Goal: Task Accomplishment & Management: Manage account settings

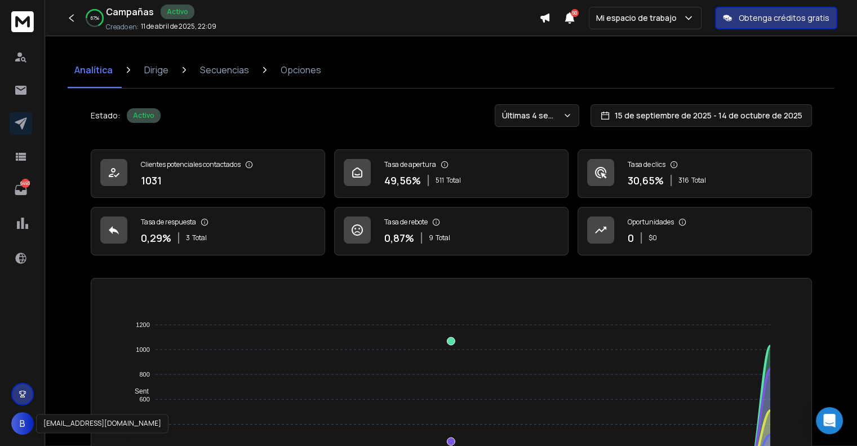
click at [23, 425] on font "B" at bounding box center [23, 423] width 6 height 12
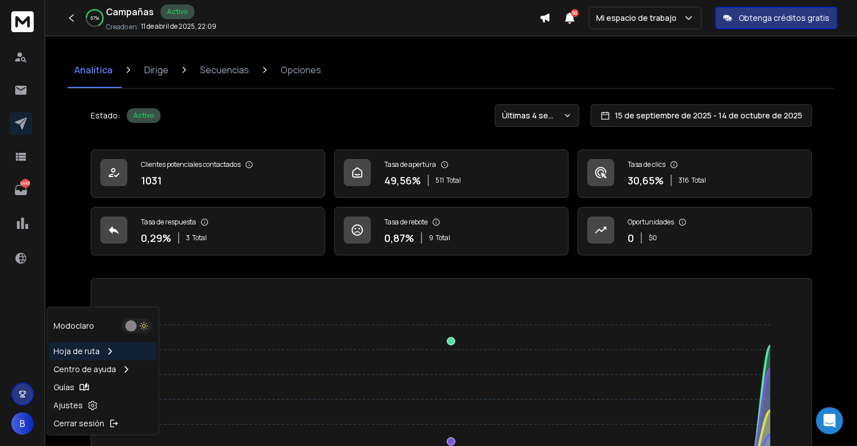
click at [20, 286] on div "6493 B" at bounding box center [22, 223] width 45 height 446
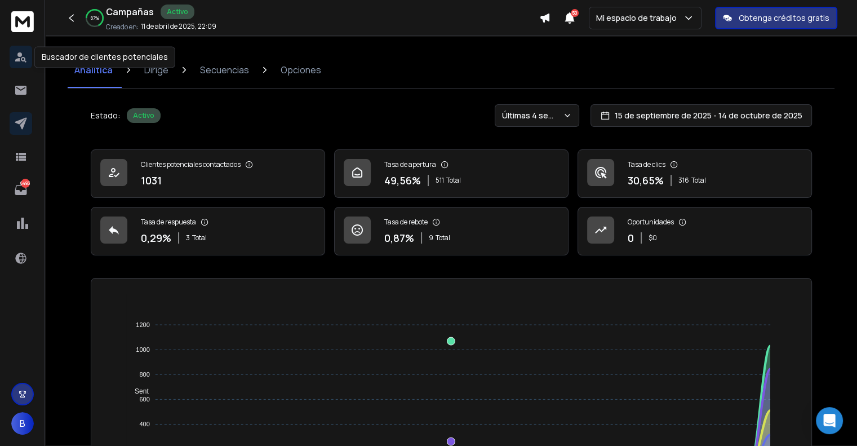
click at [21, 55] on circle at bounding box center [19, 54] width 5 height 5
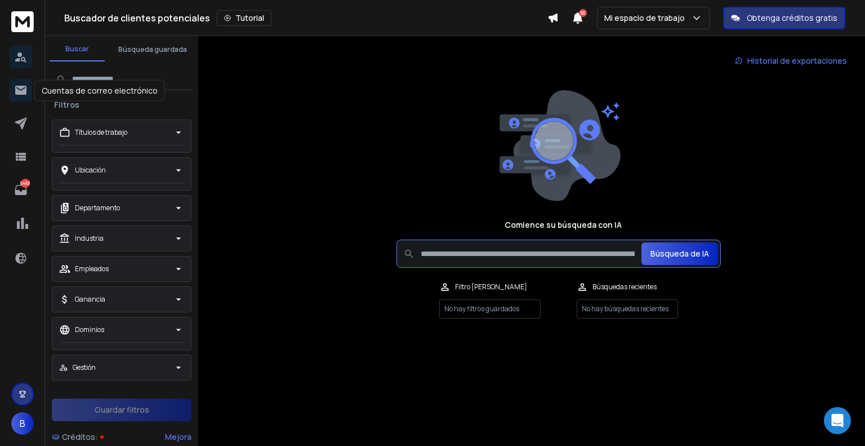
click at [24, 87] on icon at bounding box center [21, 90] width 14 height 14
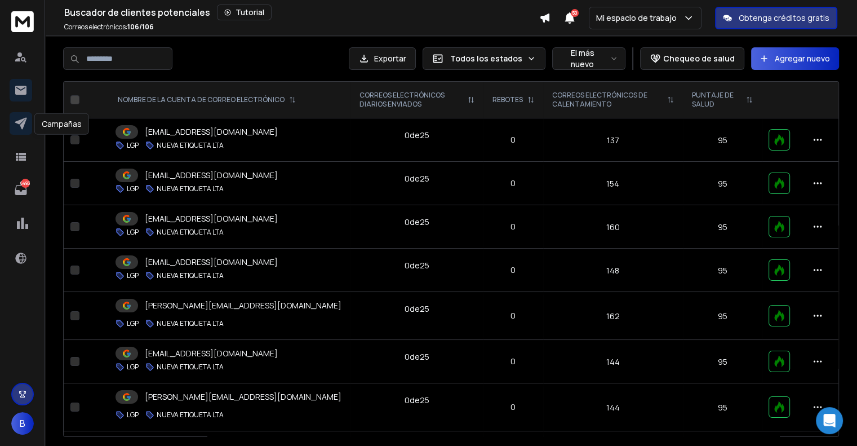
click at [23, 126] on icon at bounding box center [21, 124] width 12 height 12
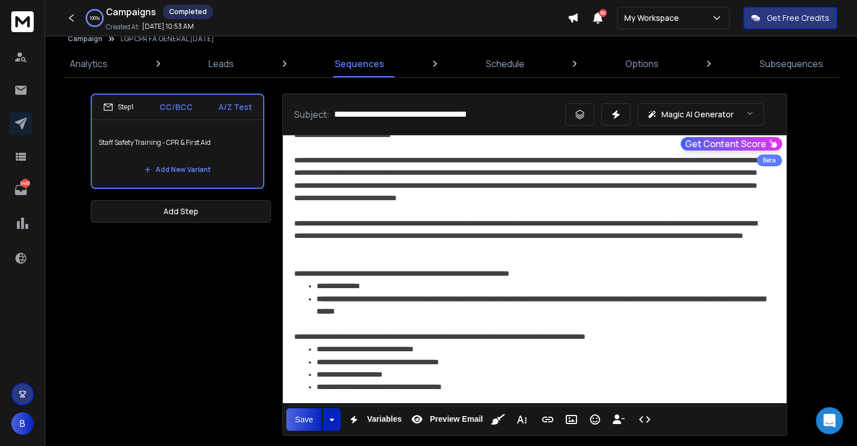
scroll to position [23, 0]
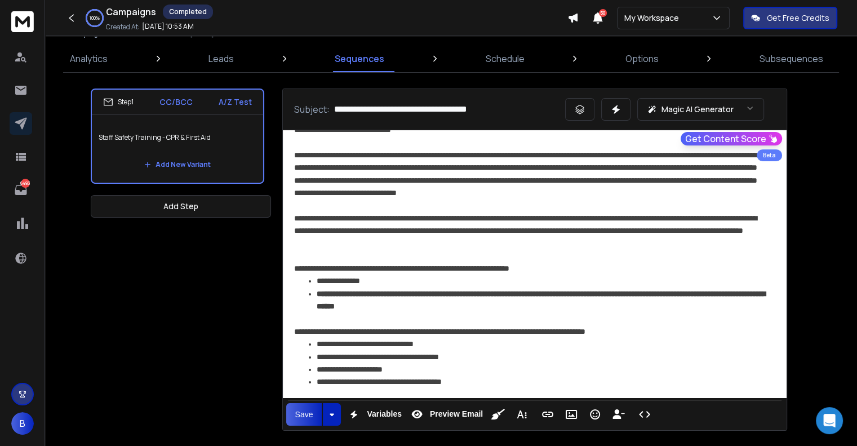
click at [141, 293] on div "Step 1 CC/BCC A/Z Test Staff Safety Training - CPR & First Aid Add New Variant …" at bounding box center [181, 259] width 180 height 342
click at [757, 60] on link "Subsequences" at bounding box center [790, 58] width 77 height 27
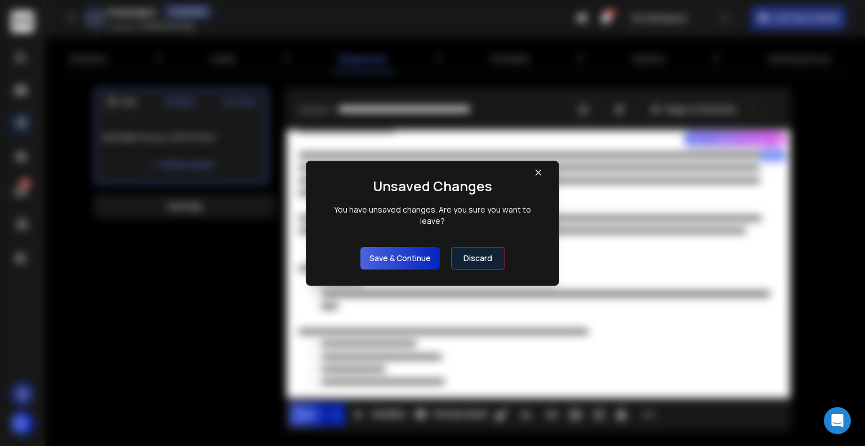
click at [540, 175] on icon at bounding box center [539, 172] width 6 height 6
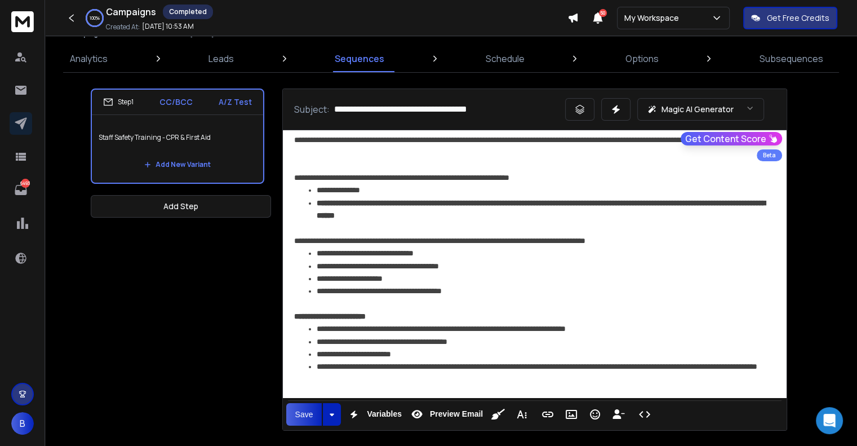
scroll to position [88, 0]
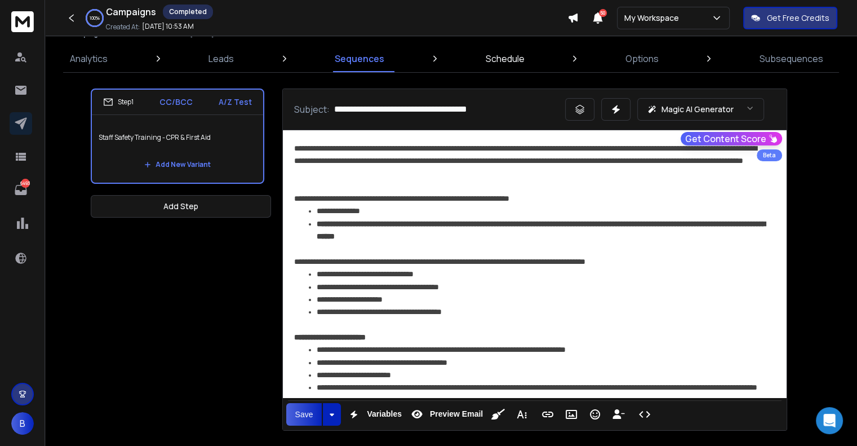
click at [479, 64] on link "Schedule" at bounding box center [505, 58] width 52 height 27
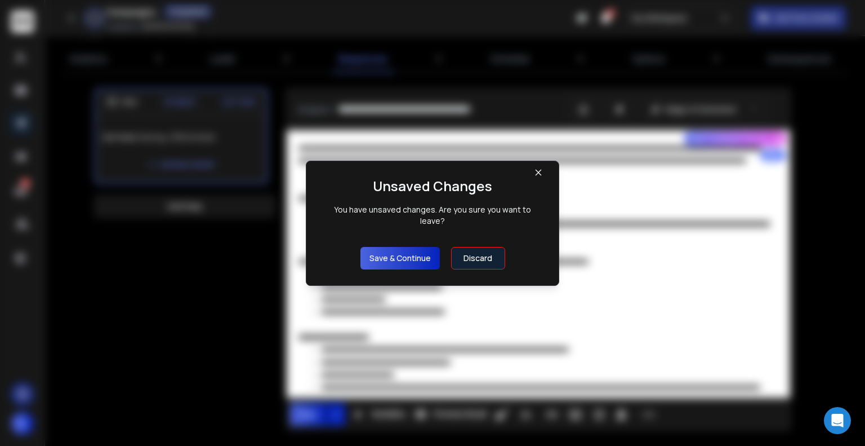
click at [466, 254] on button "Discard" at bounding box center [478, 258] width 54 height 23
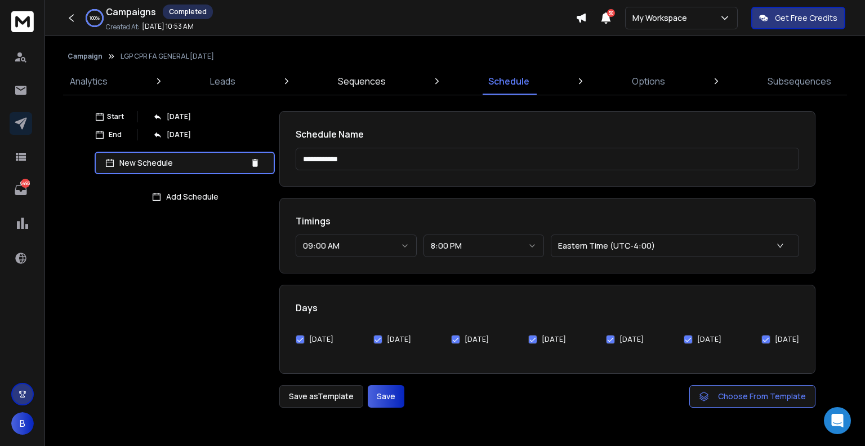
click at [381, 78] on p "Sequences" at bounding box center [362, 81] width 48 height 14
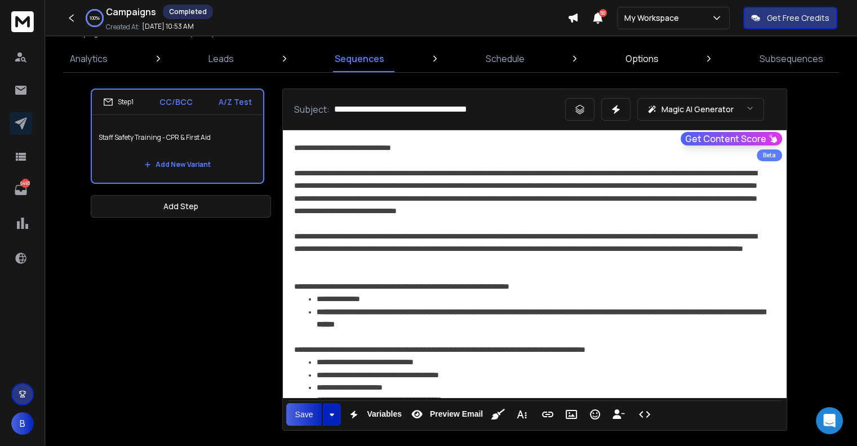
click at [639, 56] on p "Options" at bounding box center [641, 59] width 33 height 14
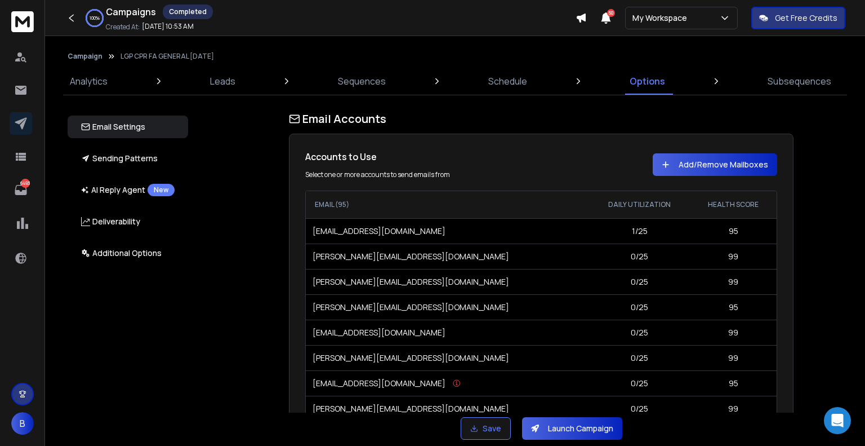
click at [666, 166] on icon "button" at bounding box center [666, 165] width 8 height 8
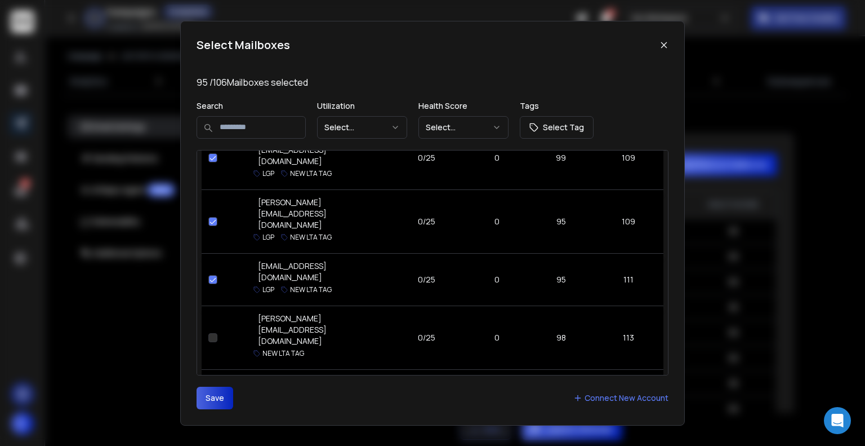
scroll to position [599, 0]
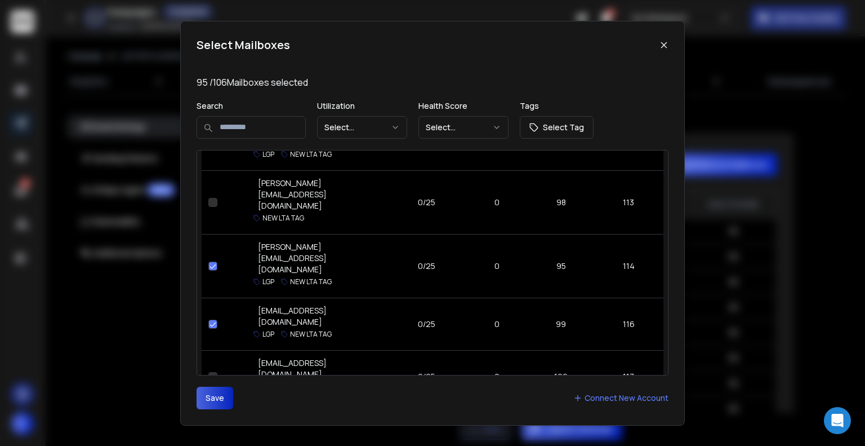
scroll to position [674, 0]
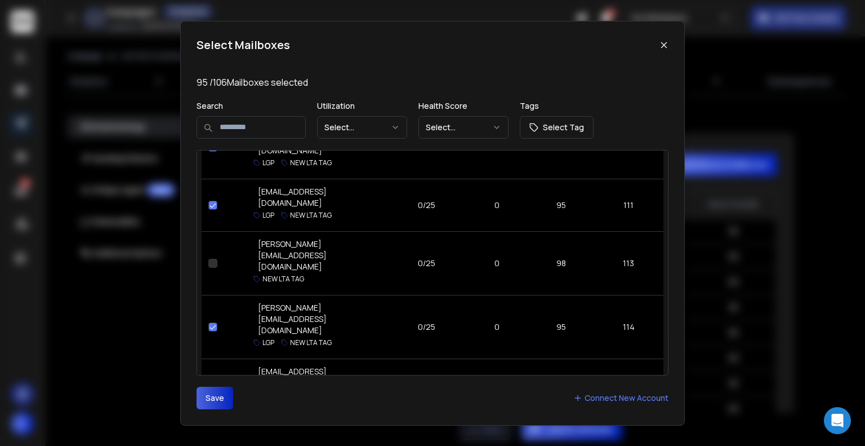
click at [212, 433] on button "button" at bounding box center [212, 437] width 9 height 9
click at [286, 411] on td "[EMAIL_ADDRESS][DOMAIN_NAME] NEW LTA TAG" at bounding box center [317, 437] width 140 height 52
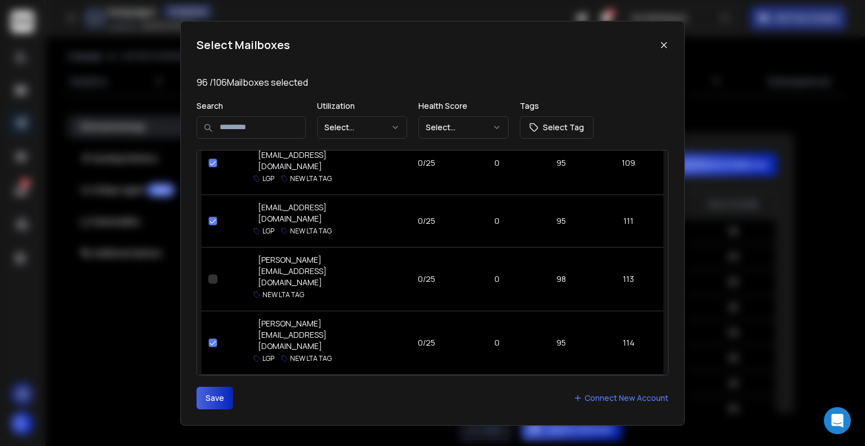
scroll to position [642, 0]
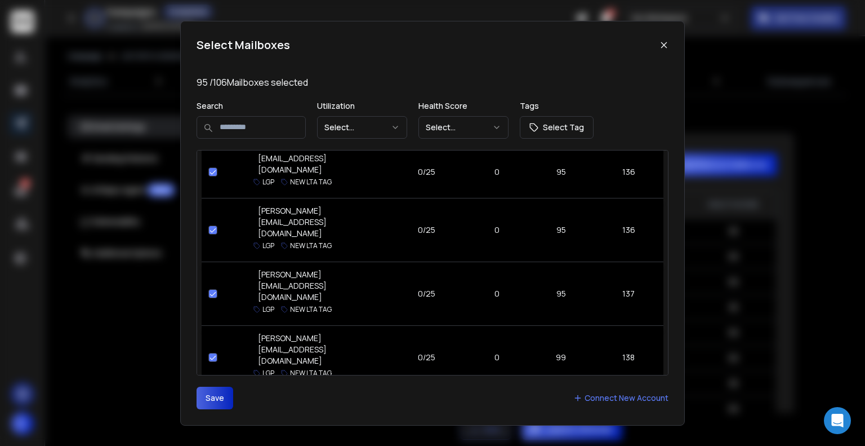
scroll to position [3009, 0]
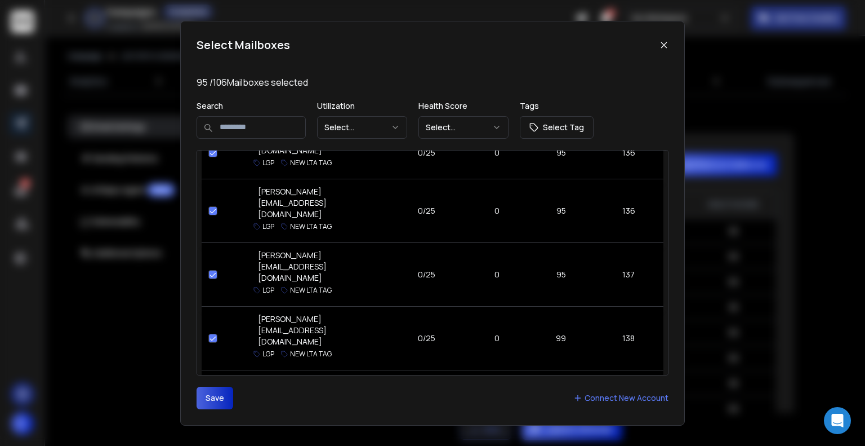
click at [660, 41] on icon at bounding box center [664, 45] width 9 height 9
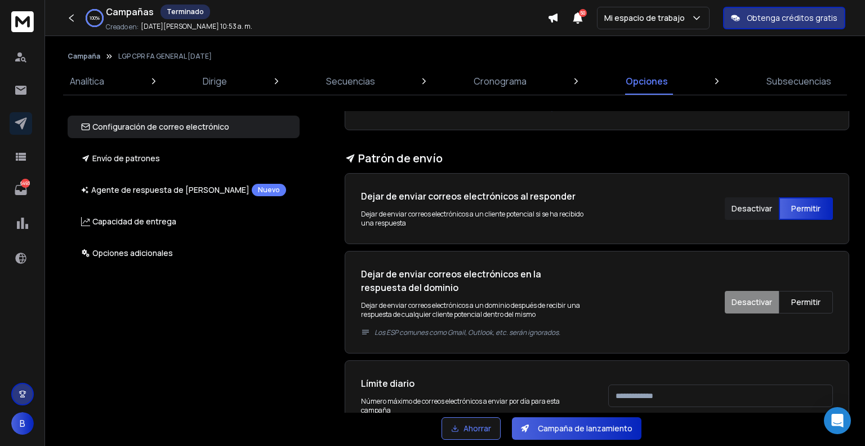
scroll to position [327, 0]
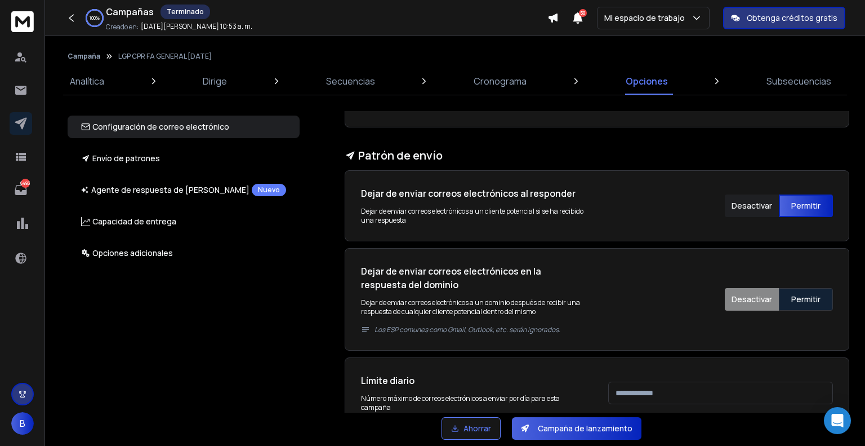
click at [787, 299] on button "Permitir" at bounding box center [806, 299] width 54 height 23
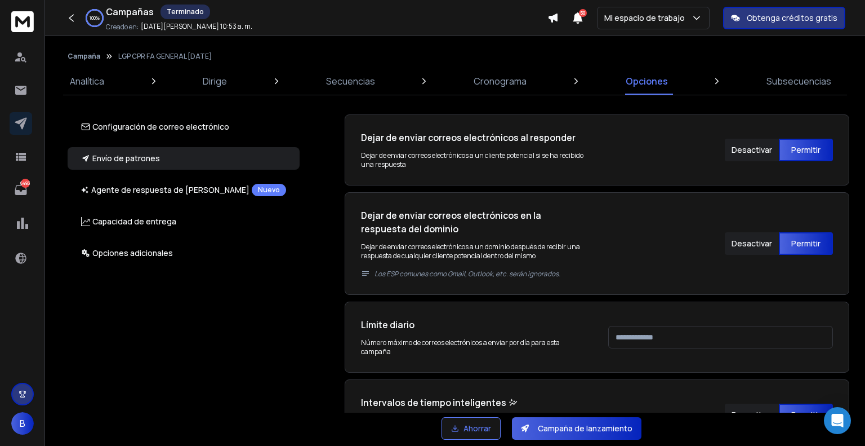
scroll to position [386, 0]
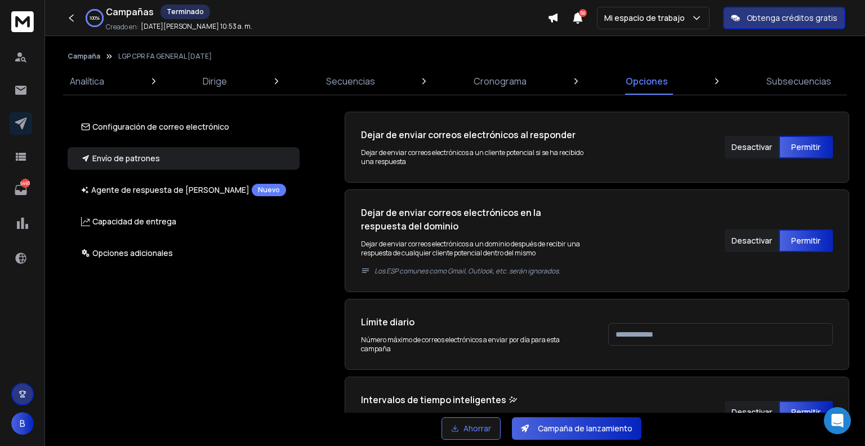
click at [620, 335] on input "******" at bounding box center [720, 334] width 225 height 23
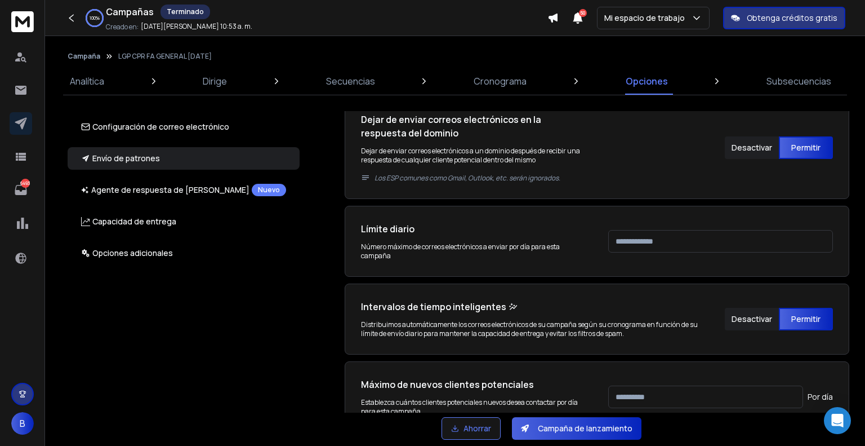
scroll to position [483, 0]
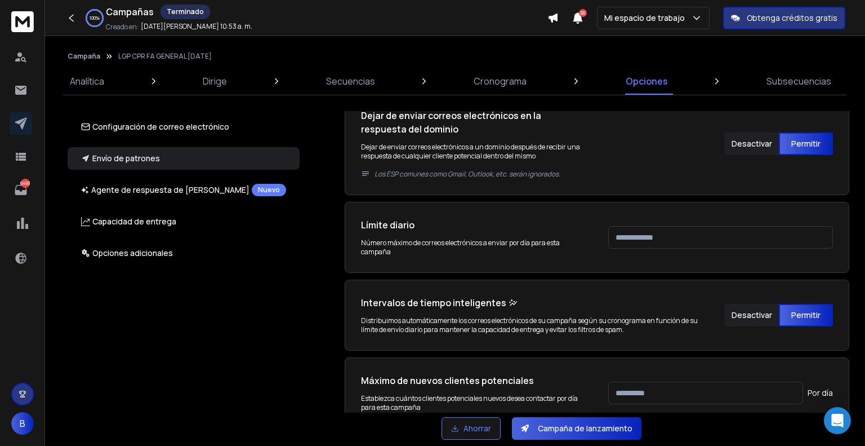
type input "****"
click at [627, 384] on input "******" at bounding box center [705, 392] width 195 height 23
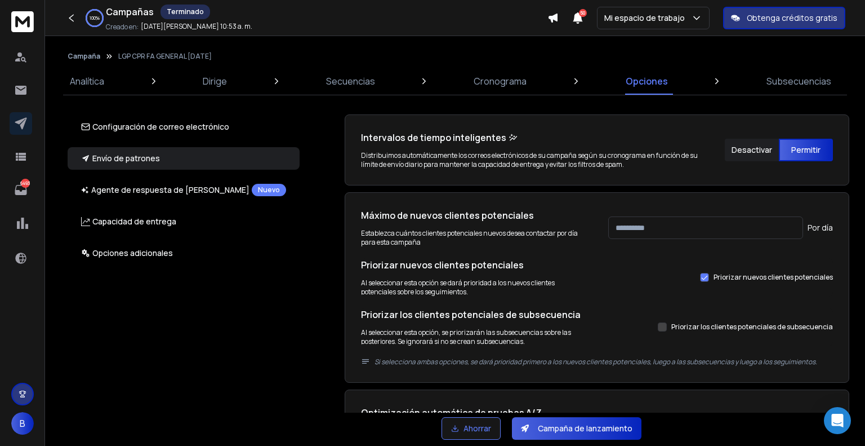
scroll to position [650, 0]
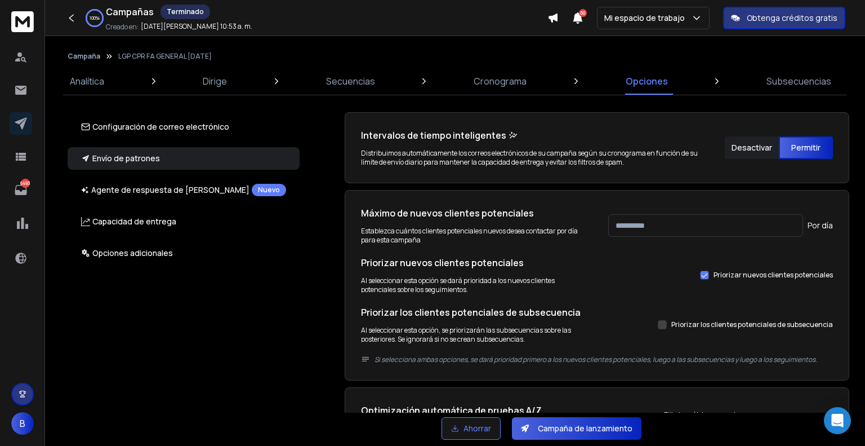
type input "****"
click at [700, 273] on button "Priorizar nuevos clientes potenciales" at bounding box center [704, 274] width 9 height 9
click at [658, 320] on button "Priorizar nuevos clientes potenciales" at bounding box center [662, 324] width 9 height 9
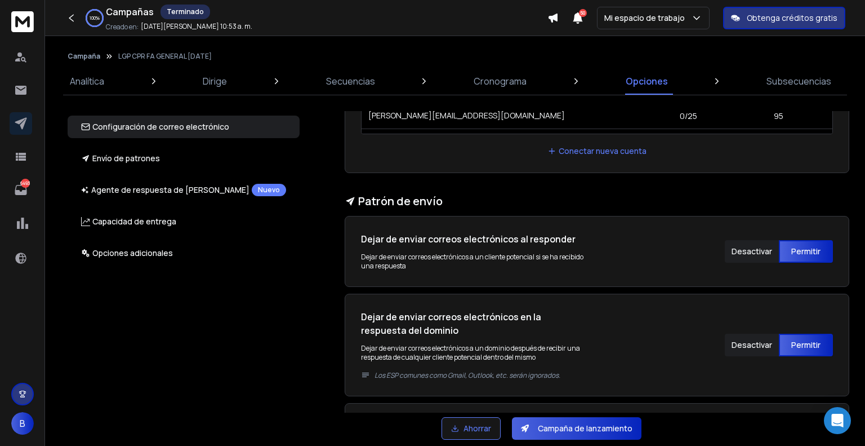
scroll to position [44, 0]
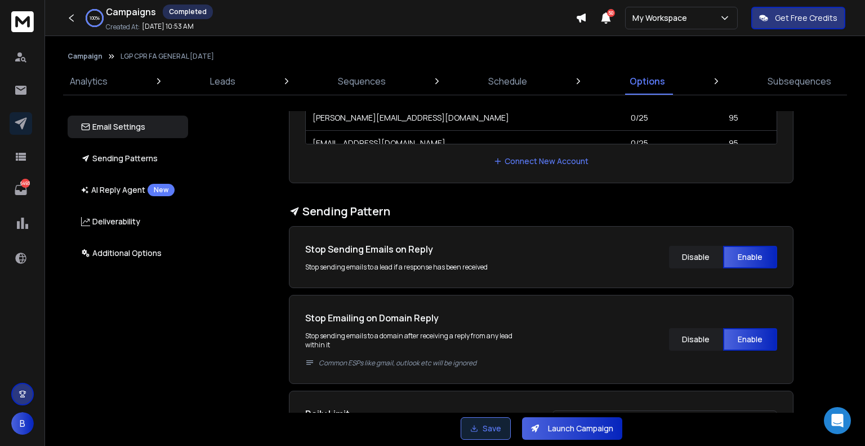
click at [485, 419] on button "Save" at bounding box center [486, 428] width 50 height 23
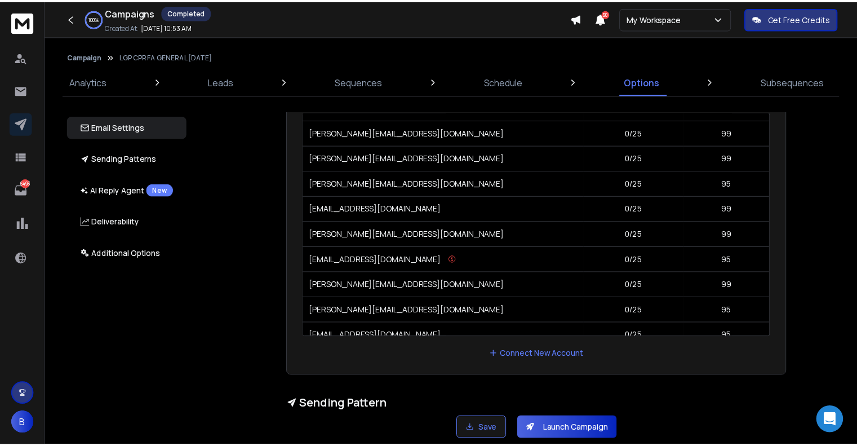
scroll to position [0, 0]
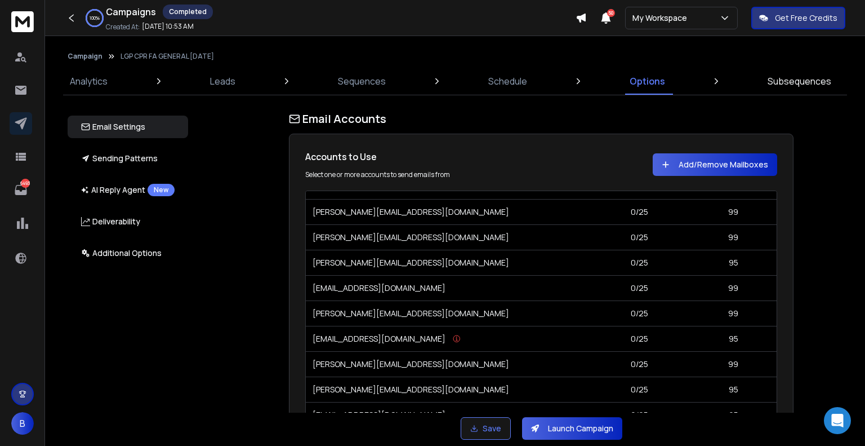
click at [787, 84] on p "Subsequences" at bounding box center [800, 81] width 64 height 14
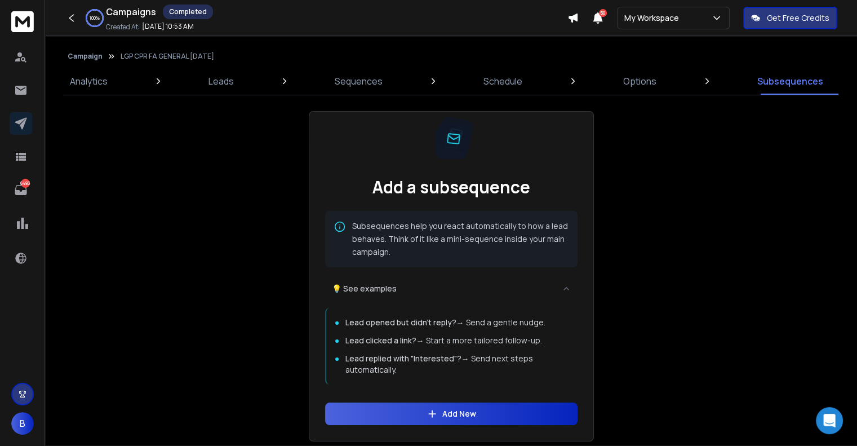
scroll to position [11, 0]
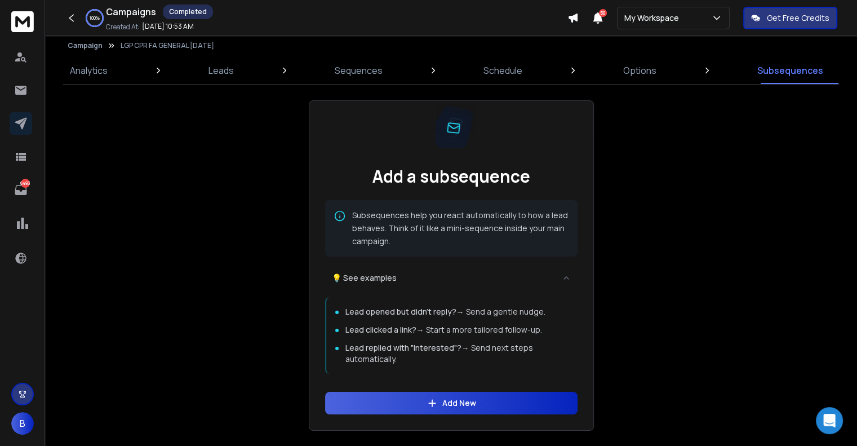
click at [460, 399] on button "Add New" at bounding box center [451, 402] width 252 height 23
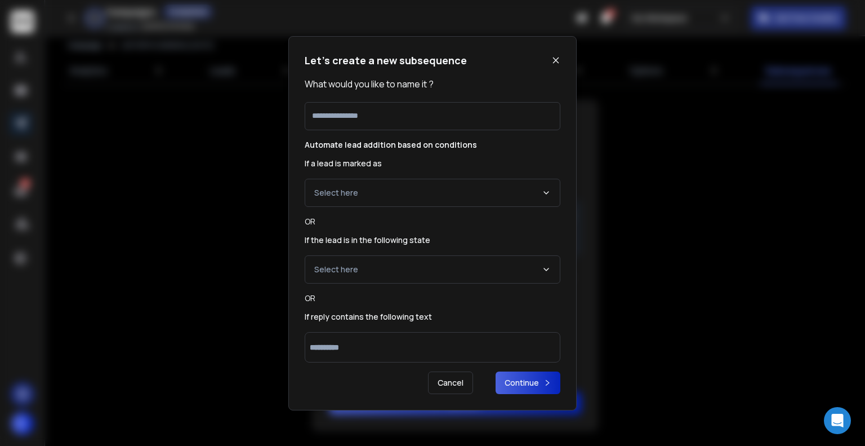
click at [555, 58] on icon at bounding box center [555, 60] width 9 height 9
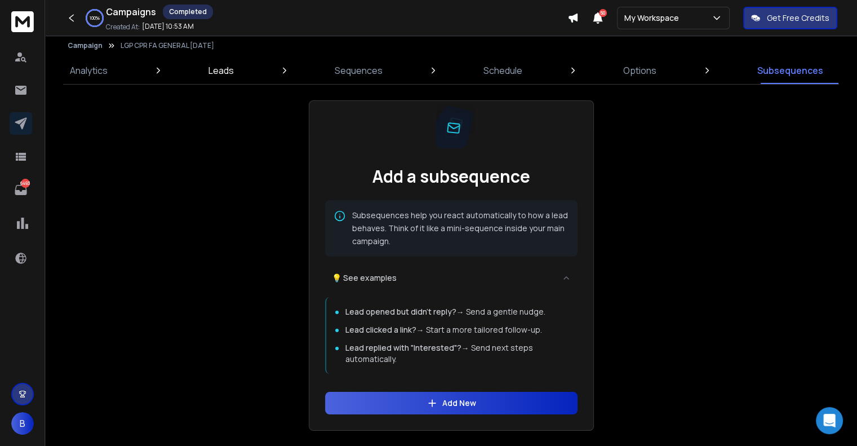
click at [235, 72] on link "Leads" at bounding box center [221, 70] width 39 height 27
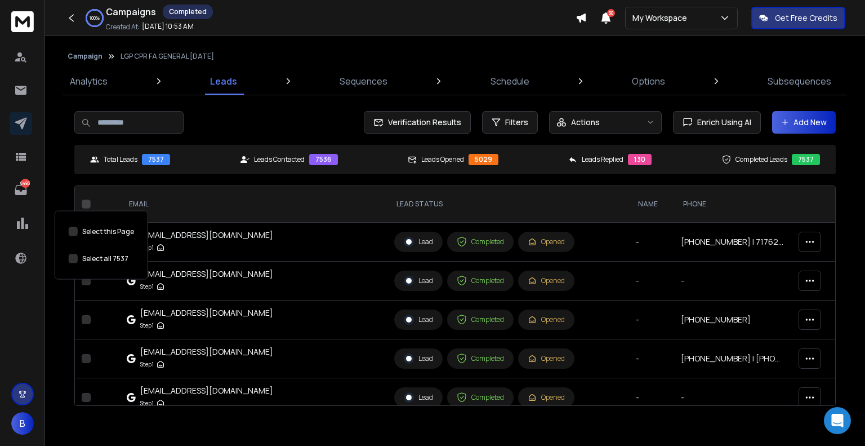
click at [75, 260] on button "Select this Page" at bounding box center [73, 258] width 9 height 9
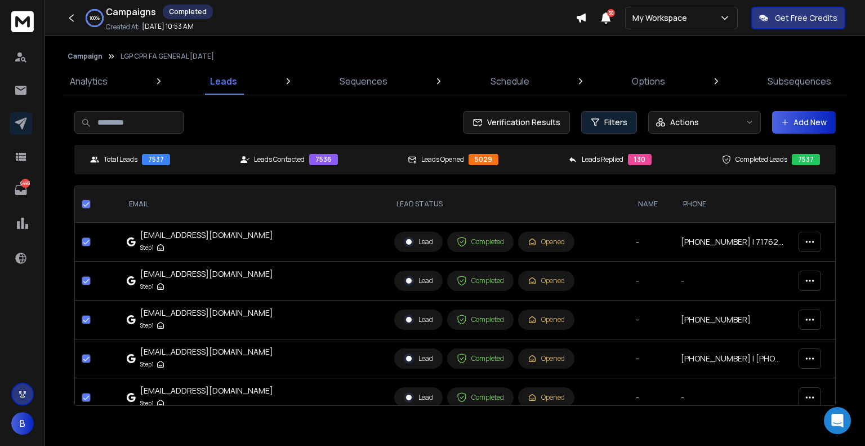
click at [616, 129] on button "Filters" at bounding box center [609, 122] width 56 height 23
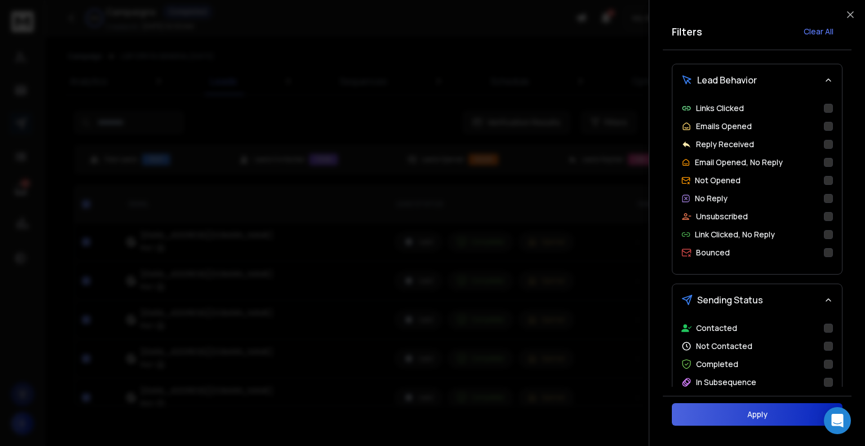
click at [824, 252] on button "Bounced" at bounding box center [828, 252] width 9 height 9
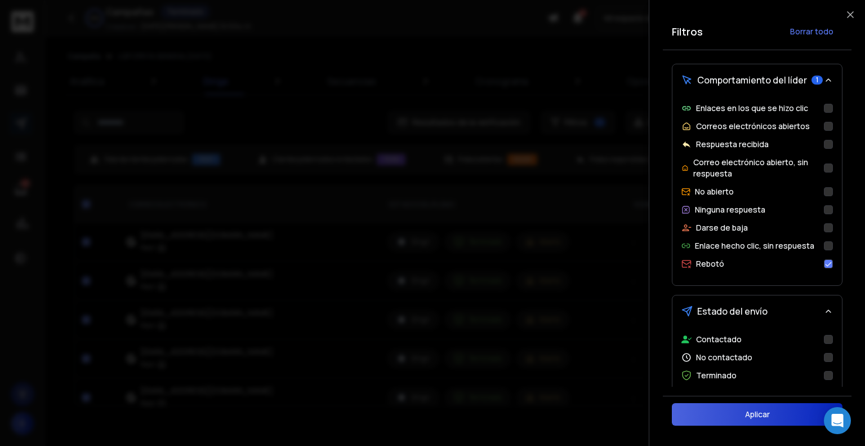
click at [824, 232] on button "Darse de baja" at bounding box center [828, 227] width 9 height 9
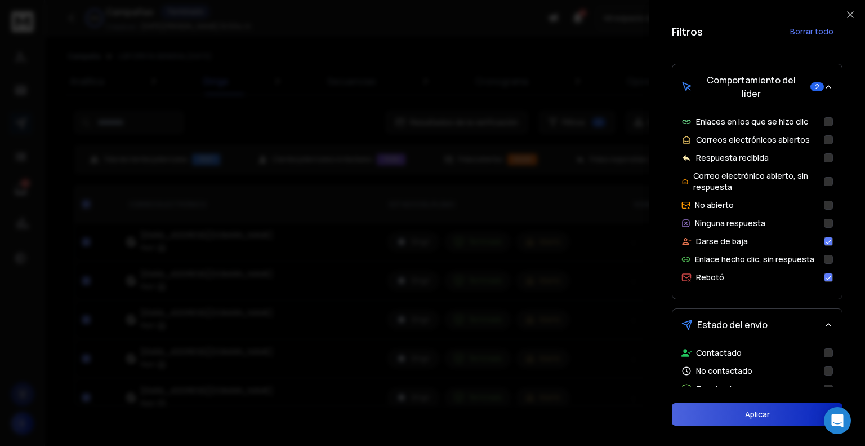
click at [749, 416] on font "Aplicar" at bounding box center [757, 413] width 25 height 11
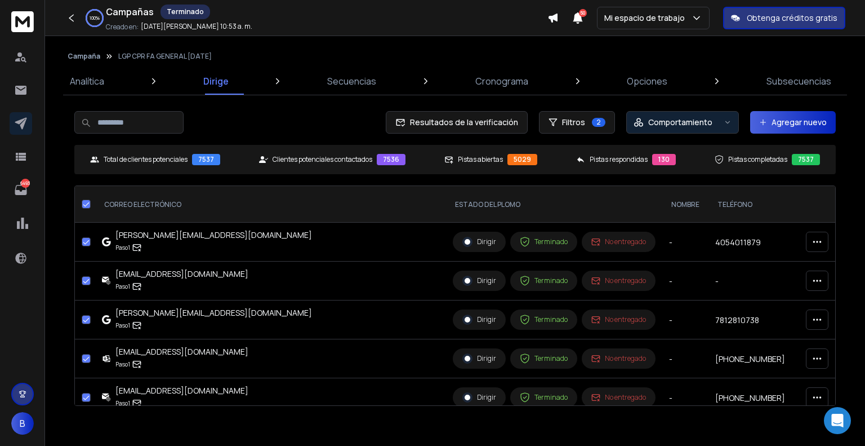
click at [725, 116] on button "Comportamiento" at bounding box center [682, 122] width 113 height 23
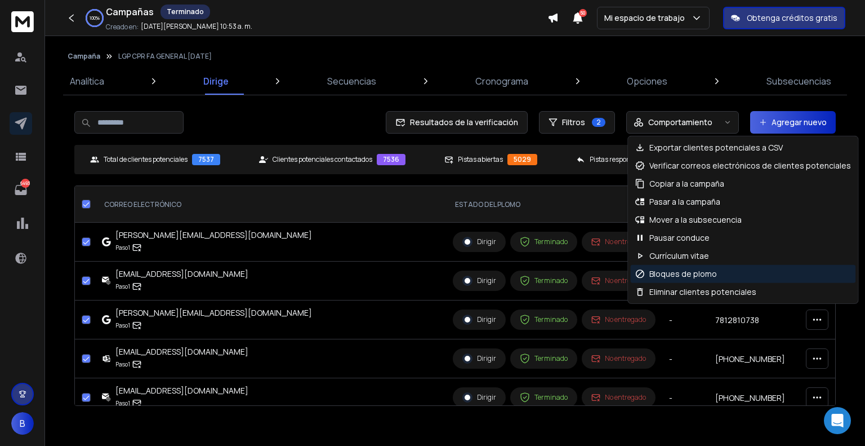
click at [703, 273] on font "Bloques de plomo" at bounding box center [683, 273] width 68 height 11
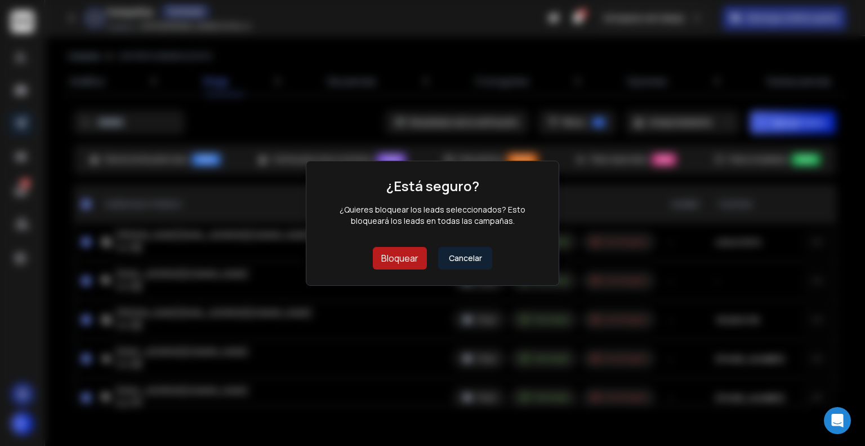
click at [388, 255] on font "Bloquear" at bounding box center [399, 258] width 37 height 12
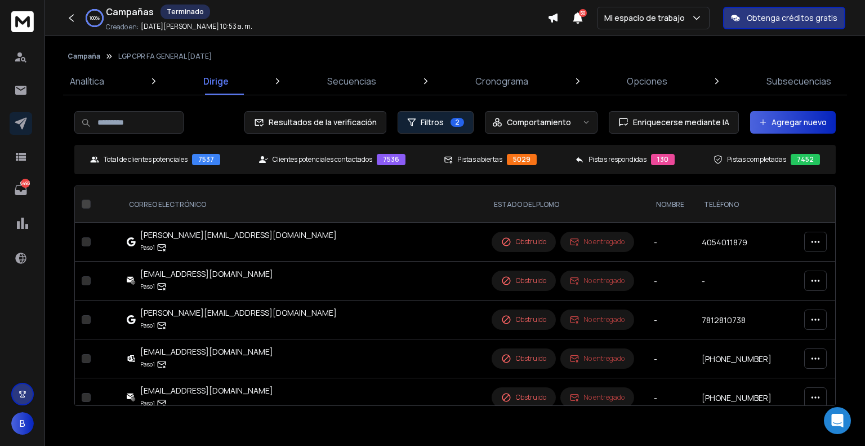
click at [469, 126] on button "Filtros 2" at bounding box center [436, 122] width 76 height 23
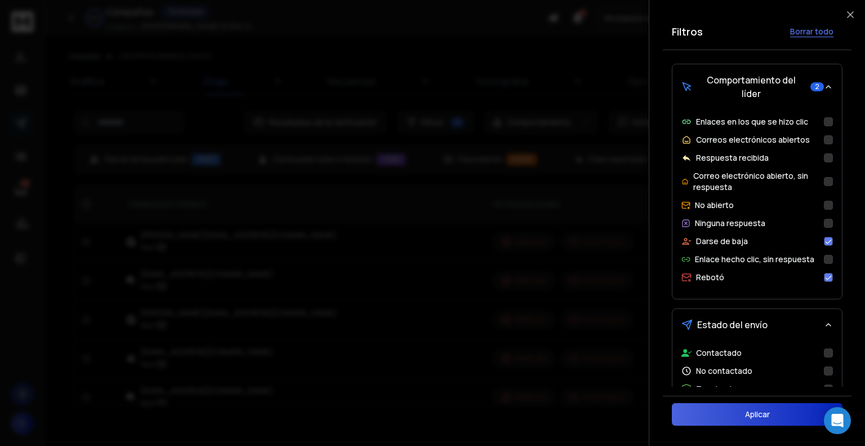
click at [825, 32] on font "Borrar todo" at bounding box center [811, 31] width 43 height 11
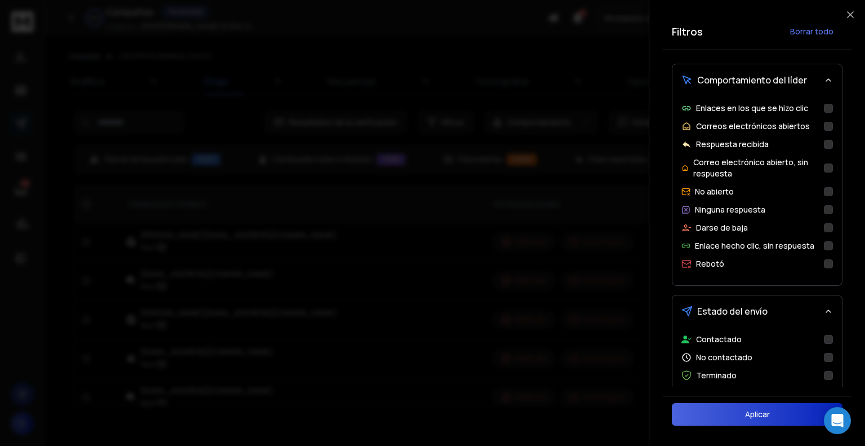
click at [761, 410] on font "Aplicar" at bounding box center [757, 413] width 25 height 11
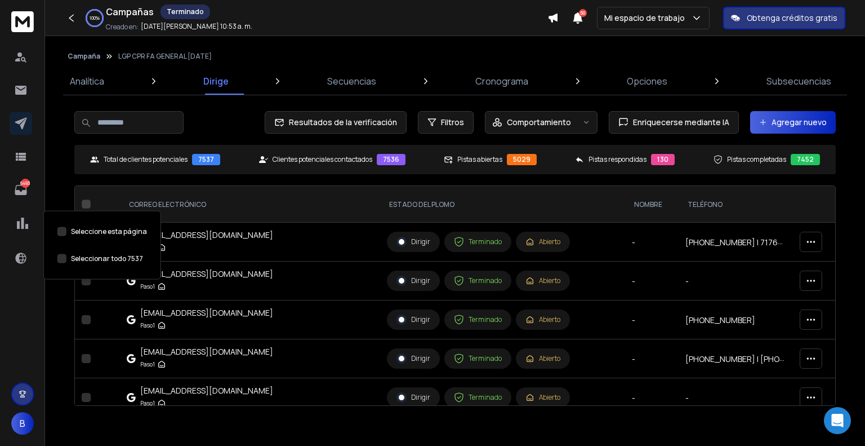
click at [63, 259] on button "Seleccione esta página" at bounding box center [61, 258] width 9 height 9
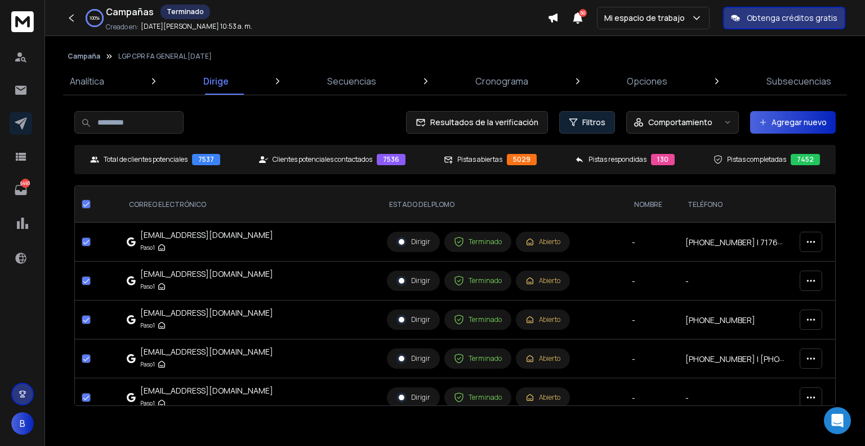
click at [597, 119] on font "Filtros" at bounding box center [593, 122] width 23 height 11
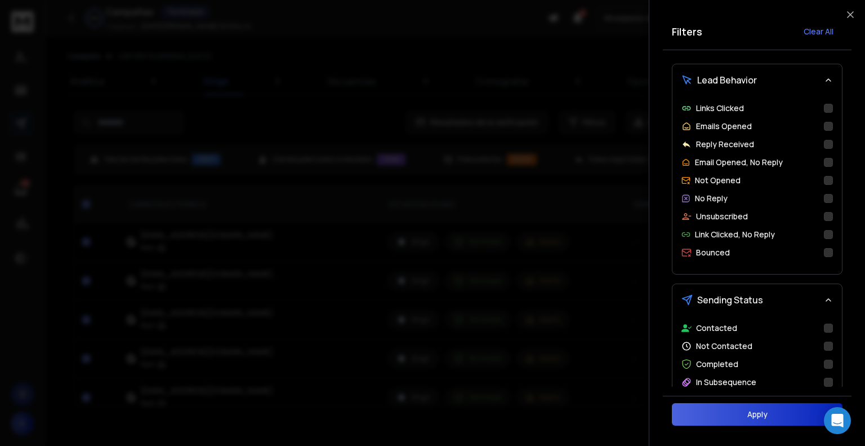
click at [824, 195] on button "No Reply" at bounding box center [828, 198] width 9 height 9
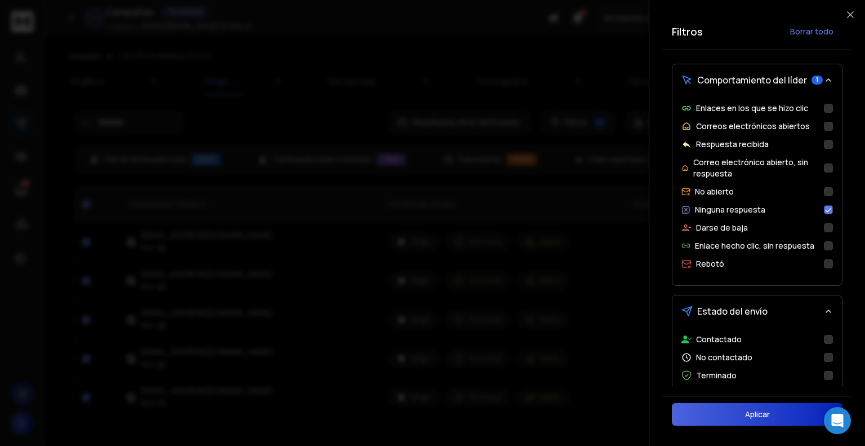
click at [762, 415] on font "Aplicar" at bounding box center [757, 413] width 25 height 11
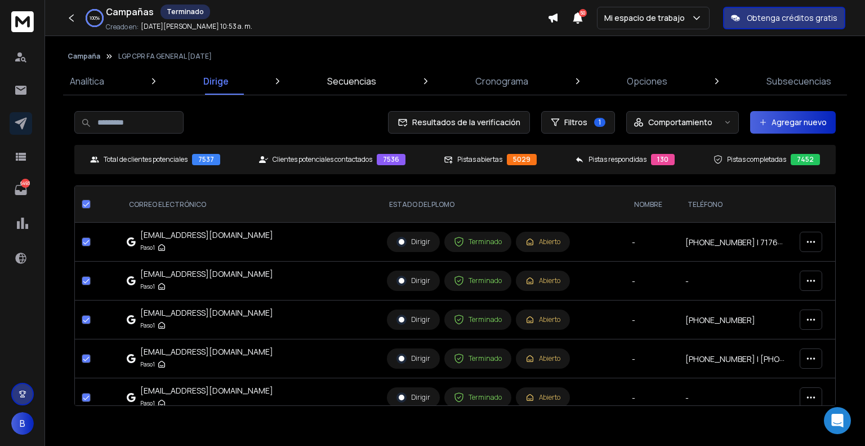
click at [355, 87] on font "Secuencias" at bounding box center [351, 81] width 49 height 14
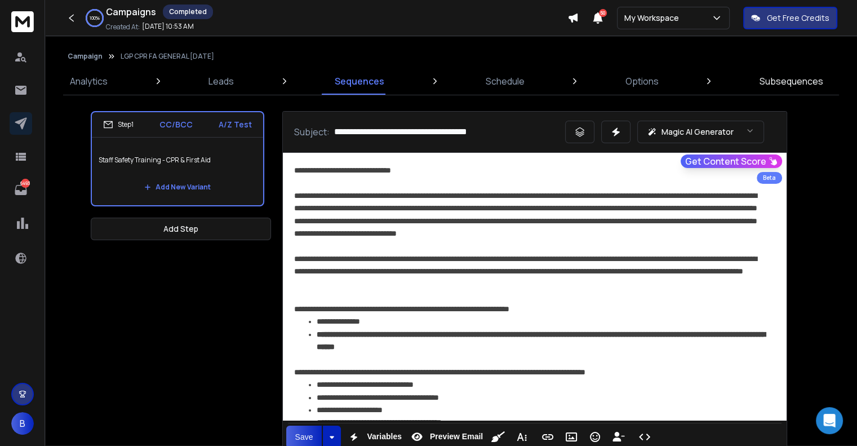
click at [756, 80] on link "Subsequences" at bounding box center [790, 81] width 77 height 27
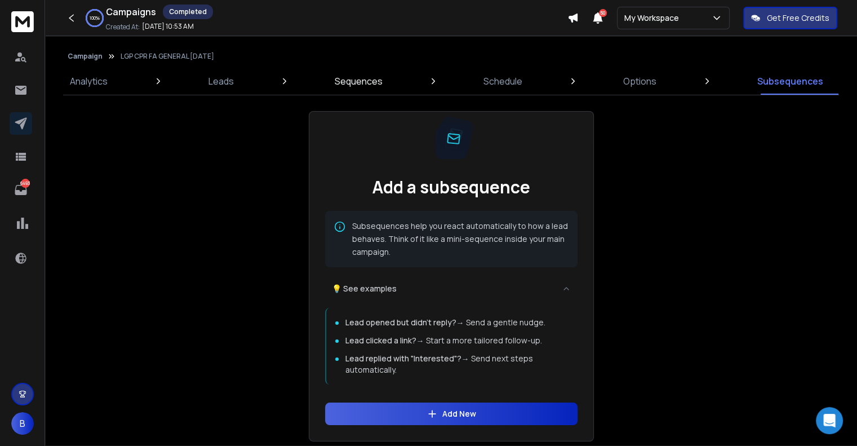
scroll to position [11, 0]
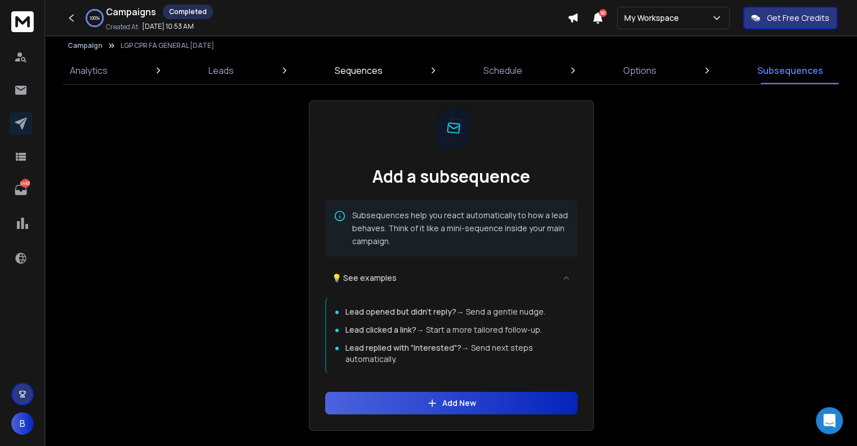
click at [460, 397] on button "Add New" at bounding box center [451, 402] width 252 height 23
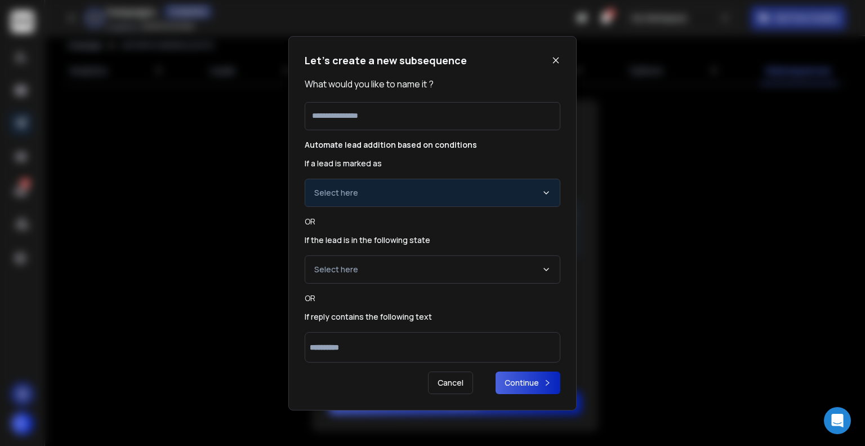
click at [526, 189] on button "Select here" at bounding box center [433, 193] width 256 height 28
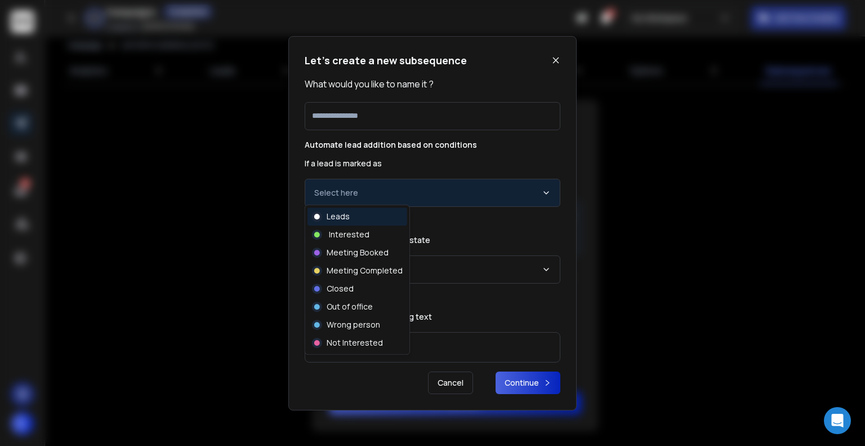
click at [526, 189] on button "Select here" at bounding box center [433, 193] width 256 height 28
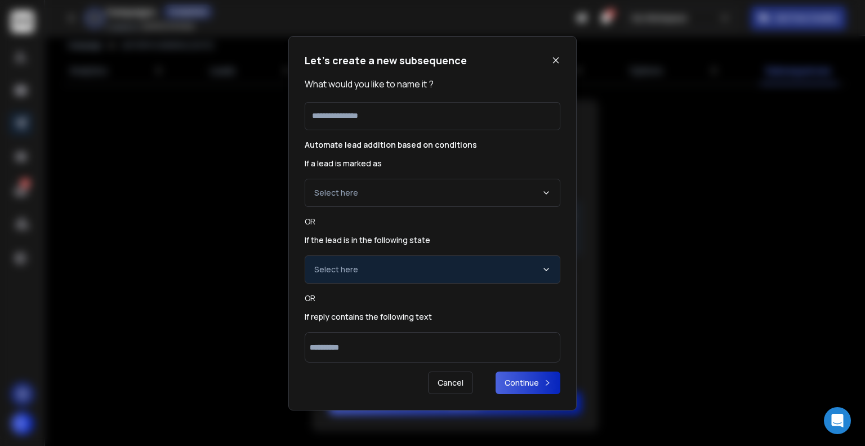
click at [484, 263] on button "Select here" at bounding box center [433, 269] width 256 height 28
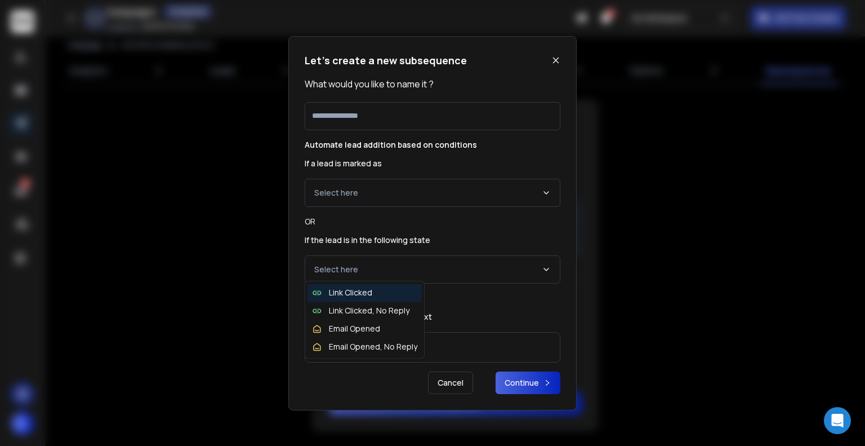
click at [554, 60] on icon at bounding box center [555, 60] width 9 height 9
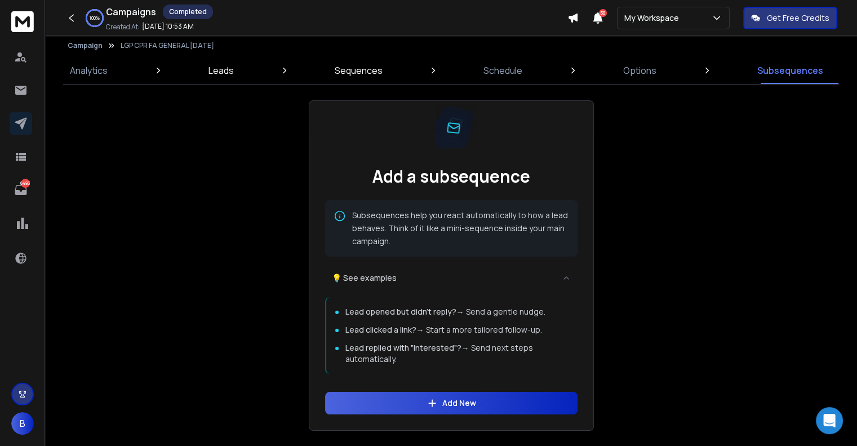
click at [222, 72] on p "Leads" at bounding box center [220, 71] width 25 height 14
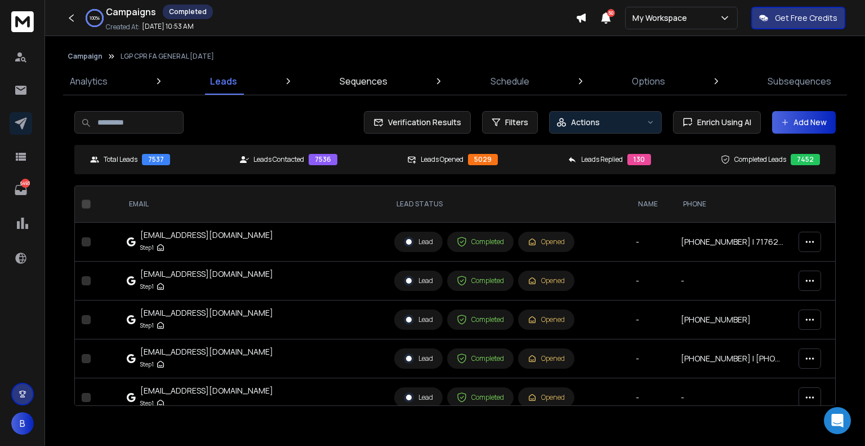
click at [652, 124] on icon "button" at bounding box center [651, 122] width 8 height 9
click at [524, 121] on span "Filters" at bounding box center [516, 122] width 23 height 11
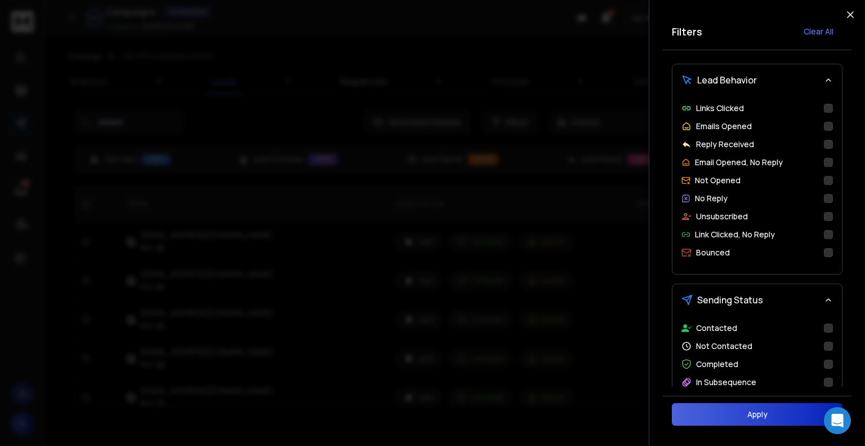
click at [846, 15] on icon "button" at bounding box center [850, 14] width 11 height 11
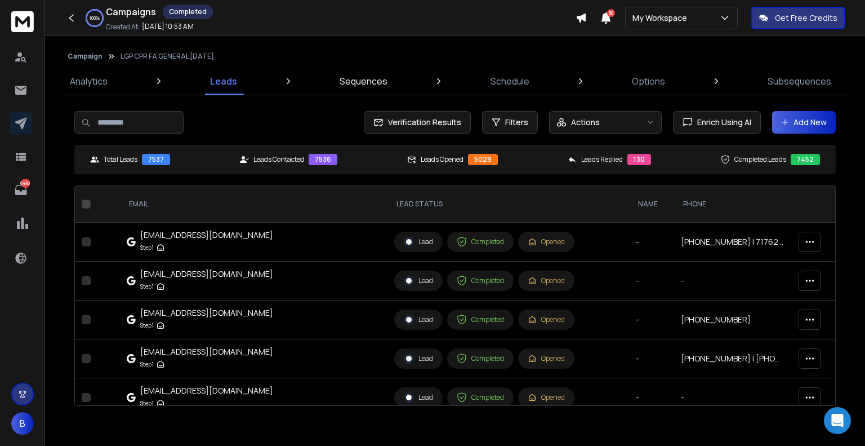
click at [799, 238] on button "button" at bounding box center [810, 241] width 23 height 20
click at [606, 240] on td "Lead Completed Opened" at bounding box center [507, 241] width 241 height 39
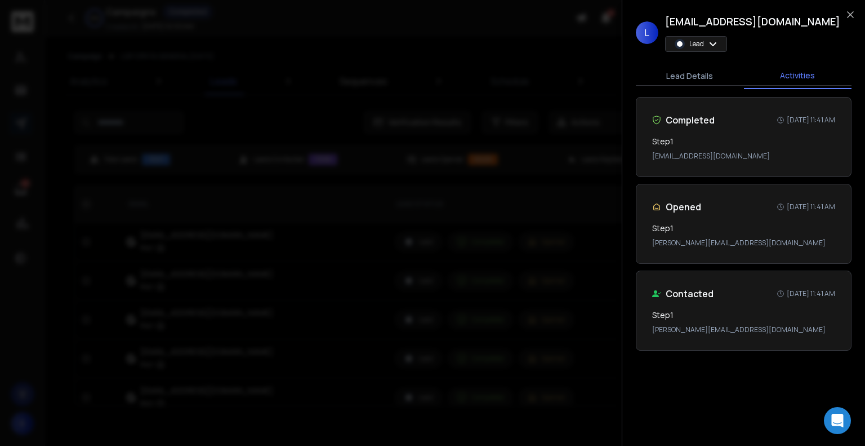
click at [807, 75] on button "Activities" at bounding box center [798, 76] width 108 height 26
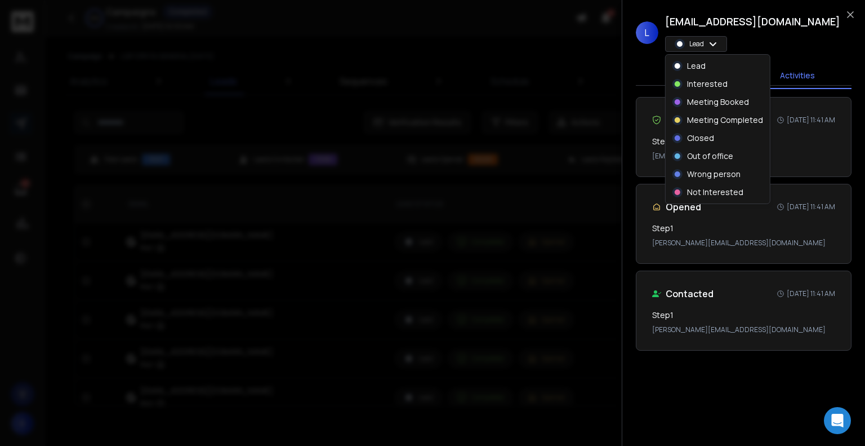
click at [715, 46] on body "ReferralStack Unlock AI-powered affiliate growth Lifetime Deals available! Clai…" at bounding box center [432, 223] width 865 height 446
click at [845, 14] on body "ReferralStack Unlock AI-powered affiliate growth Lifetime Deals available! Clai…" at bounding box center [432, 223] width 865 height 446
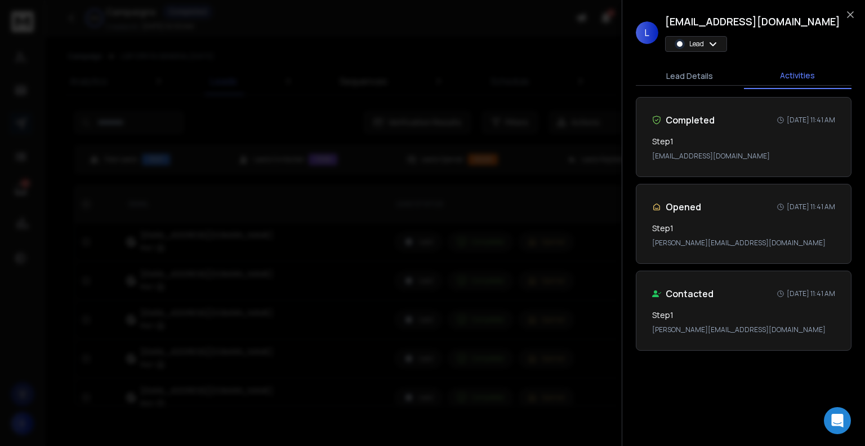
click at [845, 14] on icon "button" at bounding box center [850, 14] width 11 height 11
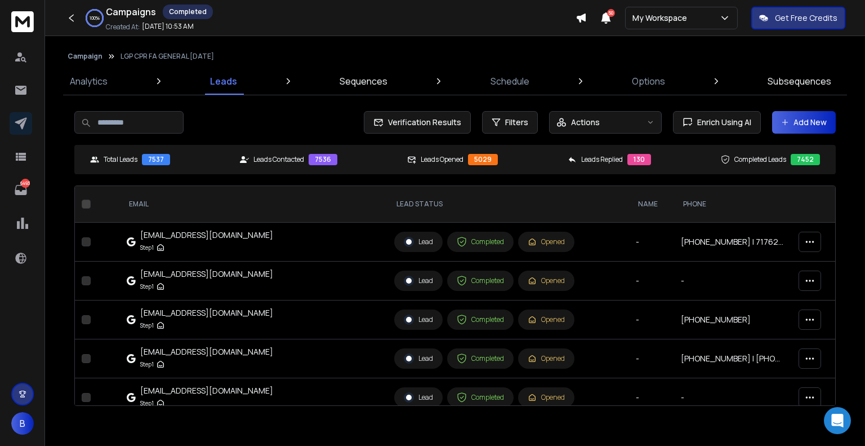
click at [788, 76] on p "Subsequences" at bounding box center [800, 81] width 64 height 14
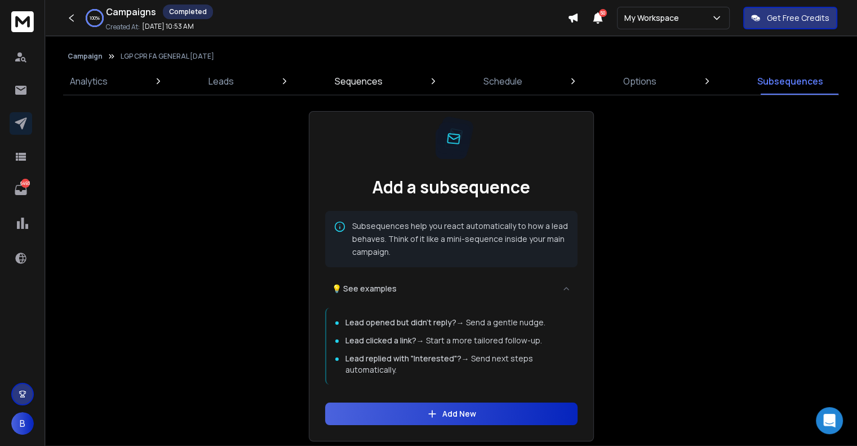
click at [466, 411] on button "Add New" at bounding box center [451, 413] width 252 height 23
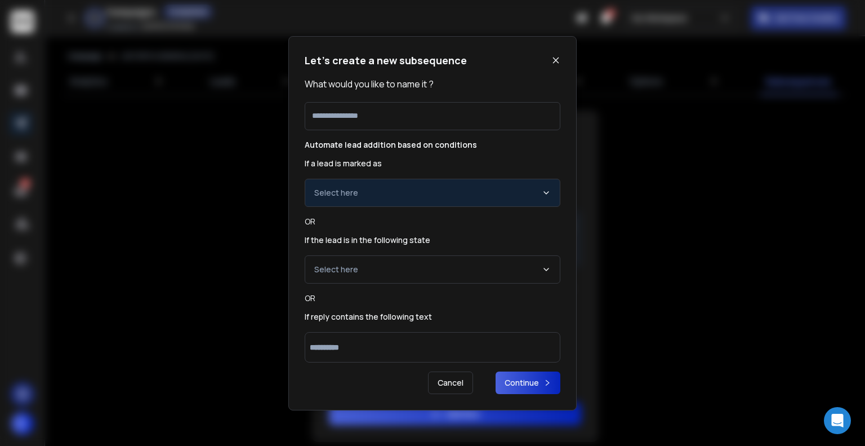
click at [464, 197] on button "Select here" at bounding box center [433, 193] width 256 height 28
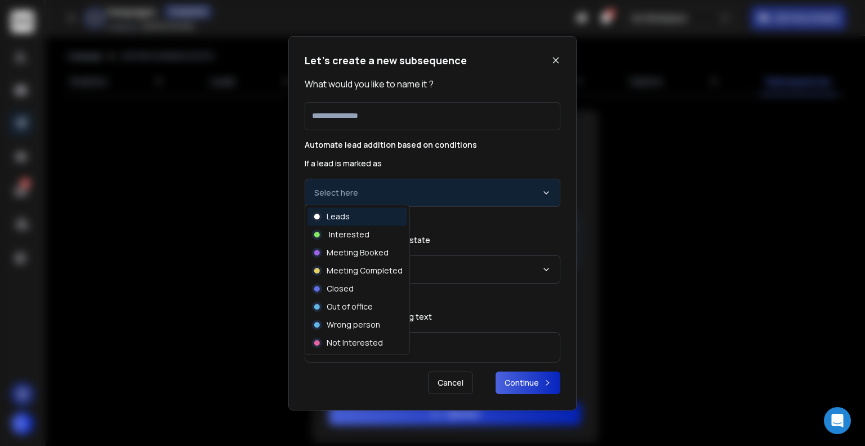
click at [464, 197] on button "Select here" at bounding box center [433, 193] width 256 height 28
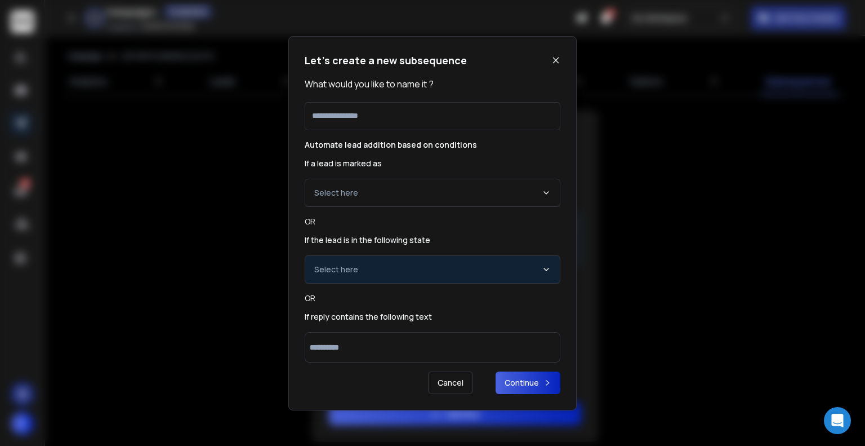
click at [436, 262] on button "Select here" at bounding box center [433, 269] width 256 height 28
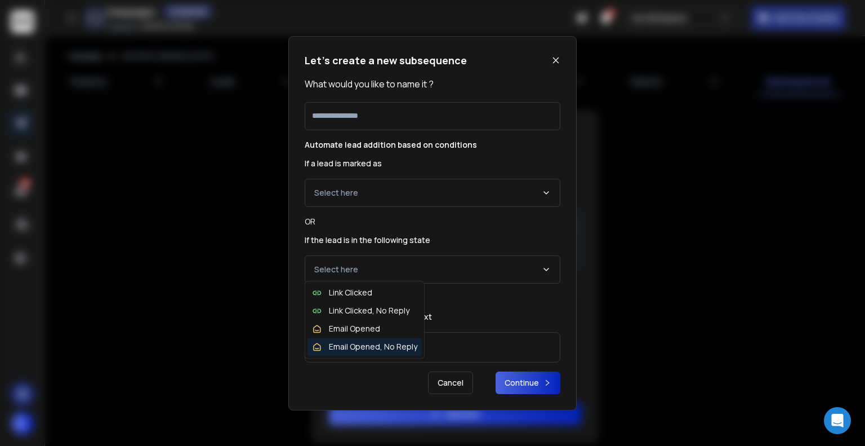
click at [401, 348] on div "Email Opened, No Reply" at bounding box center [364, 346] width 105 height 11
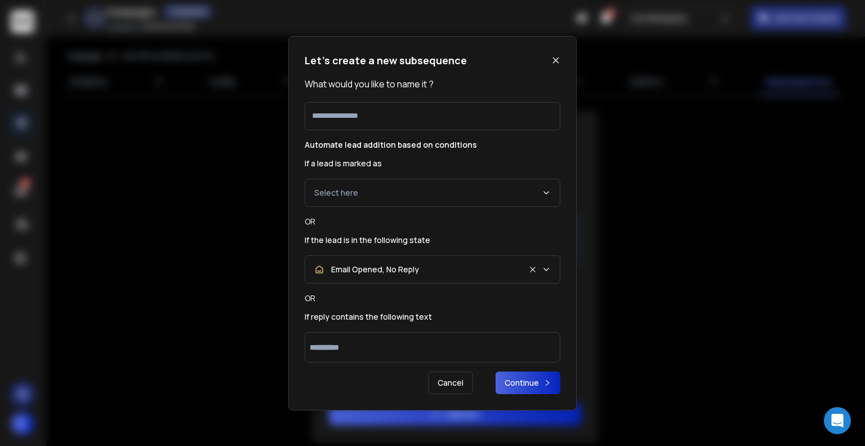
click at [498, 108] on input at bounding box center [433, 116] width 256 height 28
paste input "**********"
type input "**********"
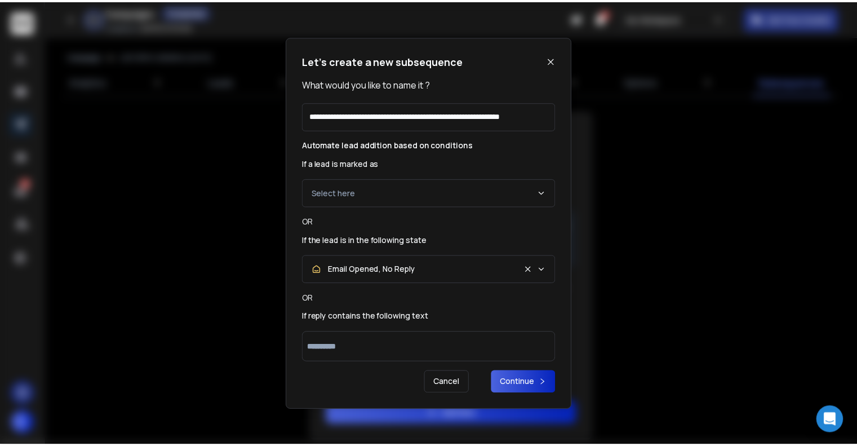
scroll to position [0, 0]
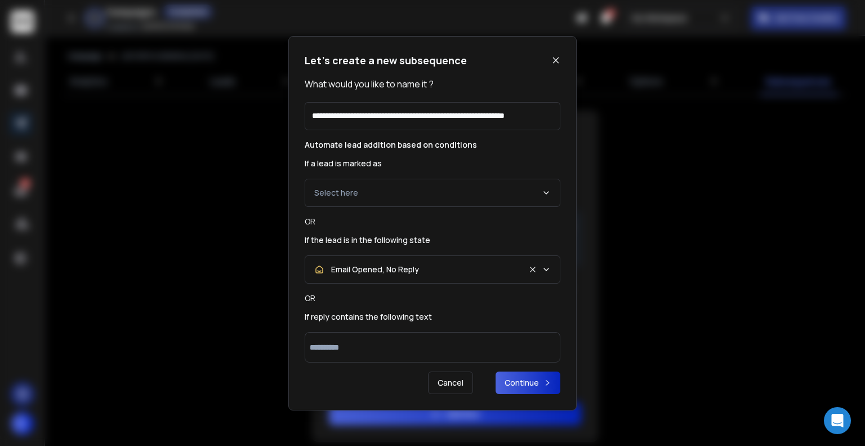
click at [528, 384] on button "Continue" at bounding box center [528, 382] width 65 height 23
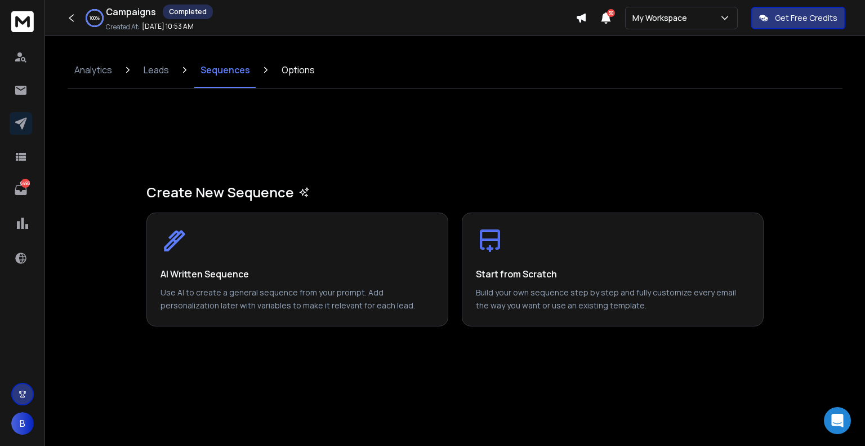
click at [285, 77] on link "Options" at bounding box center [298, 70] width 47 height 36
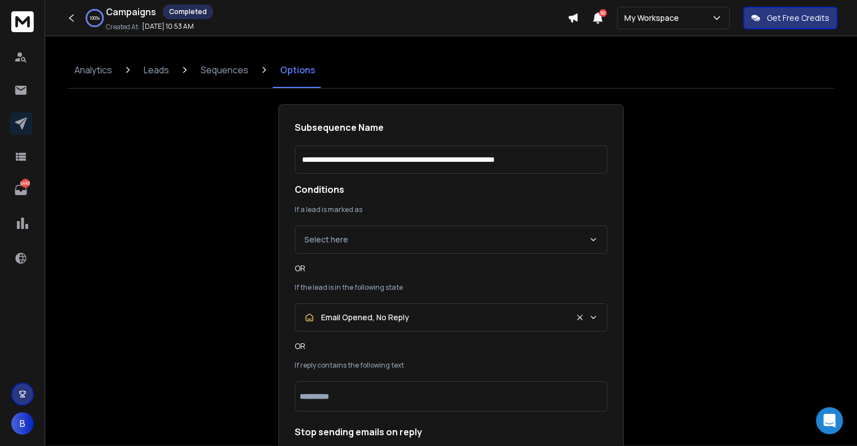
scroll to position [133, 0]
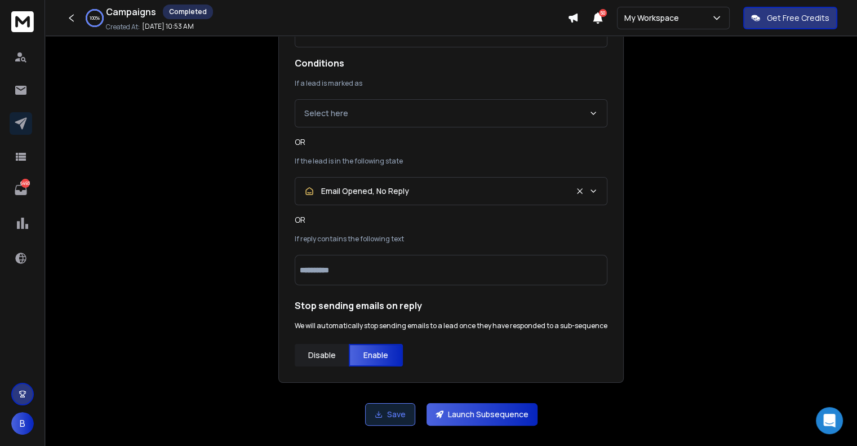
click at [377, 421] on button "Save" at bounding box center [390, 414] width 50 height 23
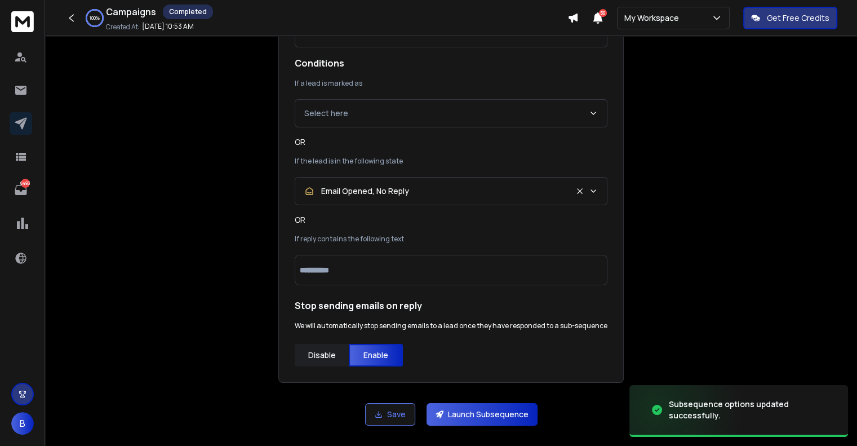
scroll to position [0, 0]
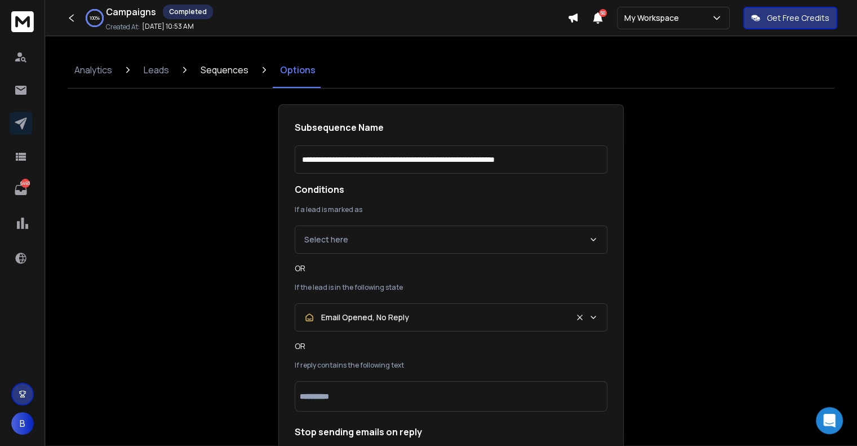
click at [222, 76] on p "Sequences" at bounding box center [225, 70] width 48 height 14
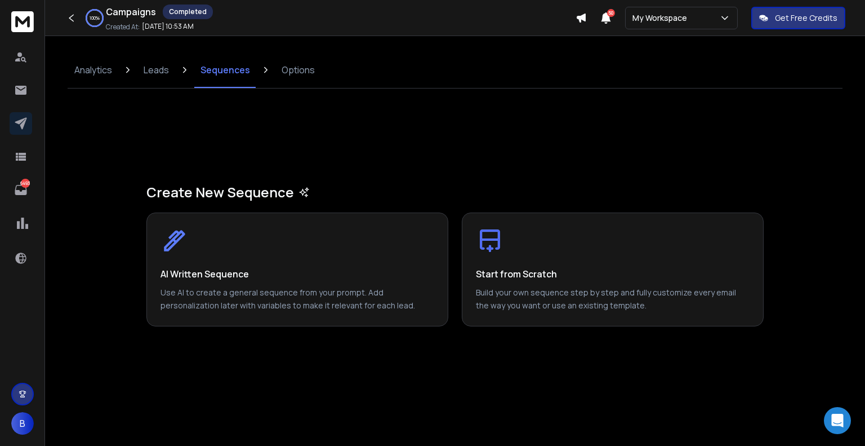
click at [576, 246] on div "button" at bounding box center [613, 240] width 274 height 28
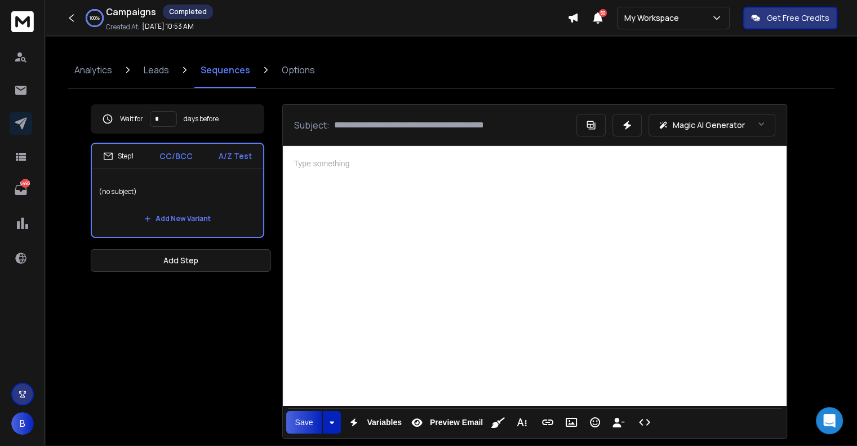
click at [162, 114] on input "*" at bounding box center [163, 119] width 27 height 16
click at [173, 188] on p "(no subject)" at bounding box center [178, 192] width 158 height 32
type input "*"
click at [397, 129] on input at bounding box center [449, 125] width 231 height 14
paste input "**********"
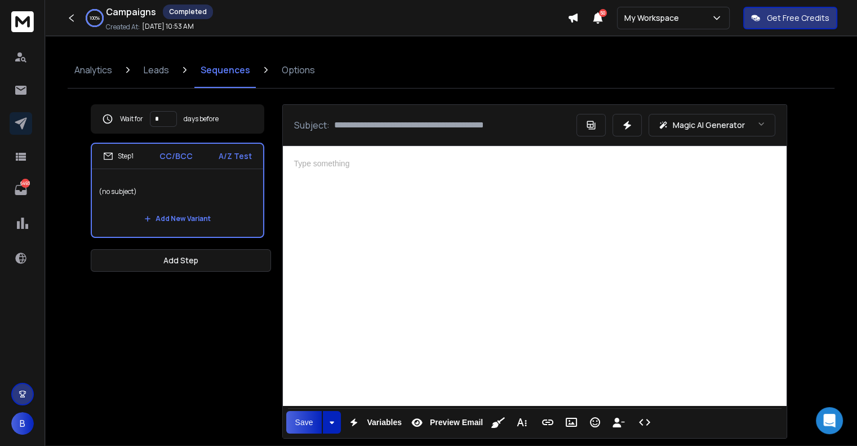
type input "**********"
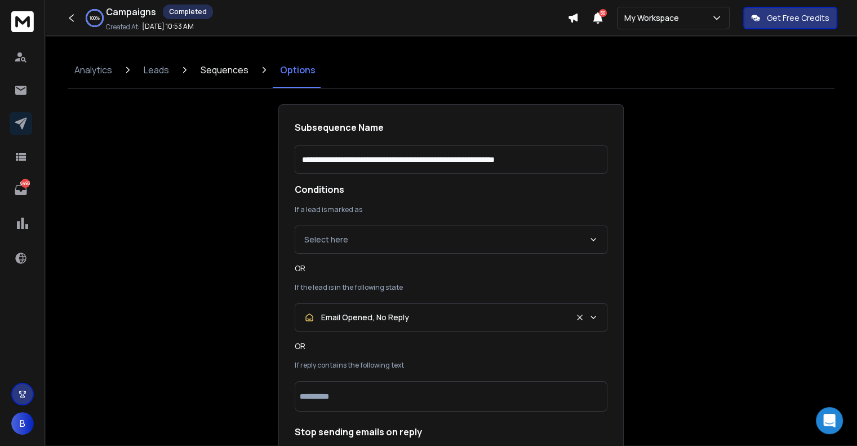
click at [206, 71] on p "Sequences" at bounding box center [225, 70] width 48 height 14
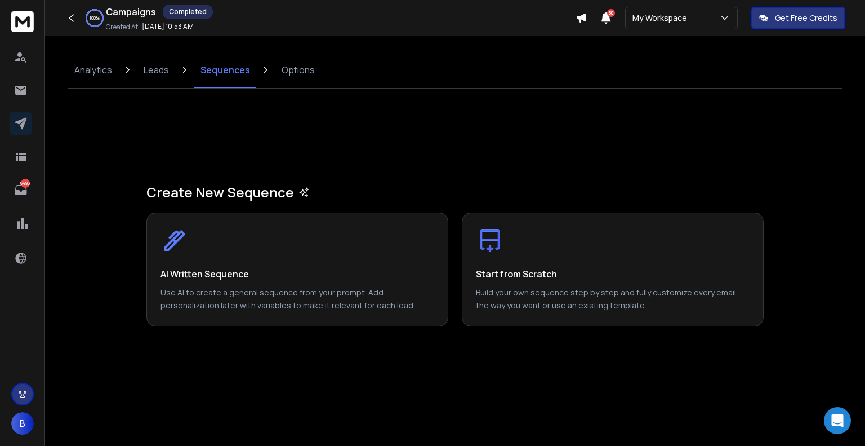
click at [524, 244] on div "button" at bounding box center [613, 240] width 274 height 28
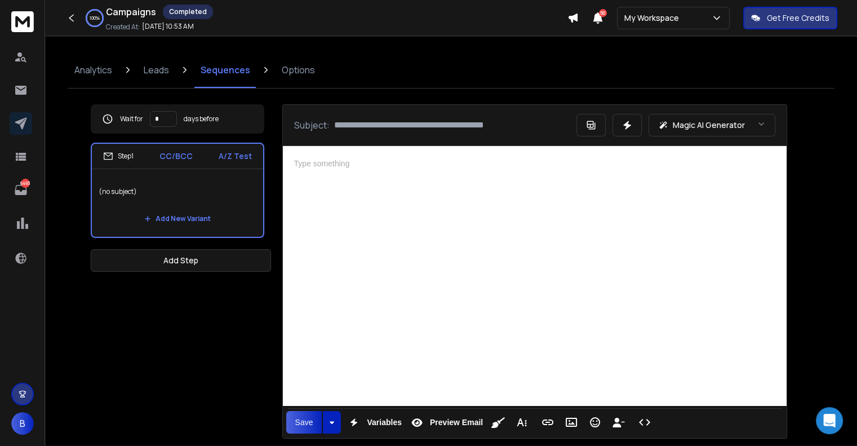
click at [451, 121] on input at bounding box center [449, 125] width 231 height 14
paste input "**********"
type input "**********"
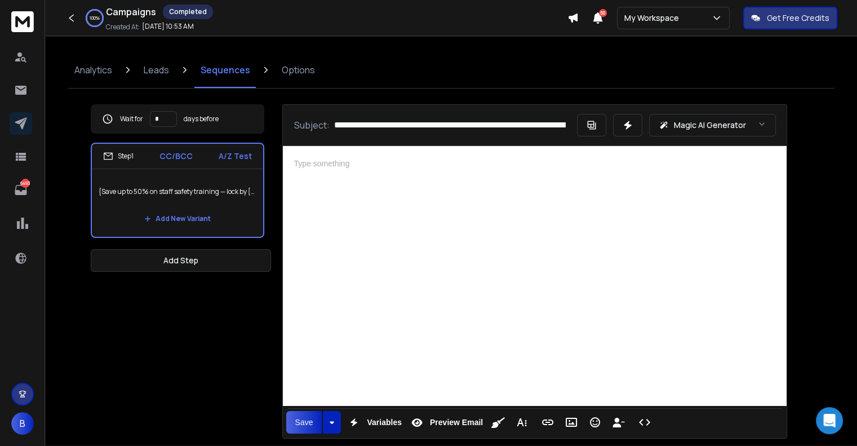
click at [406, 161] on div at bounding box center [534, 163] width 481 height 12
click at [372, 166] on div at bounding box center [534, 163] width 481 height 12
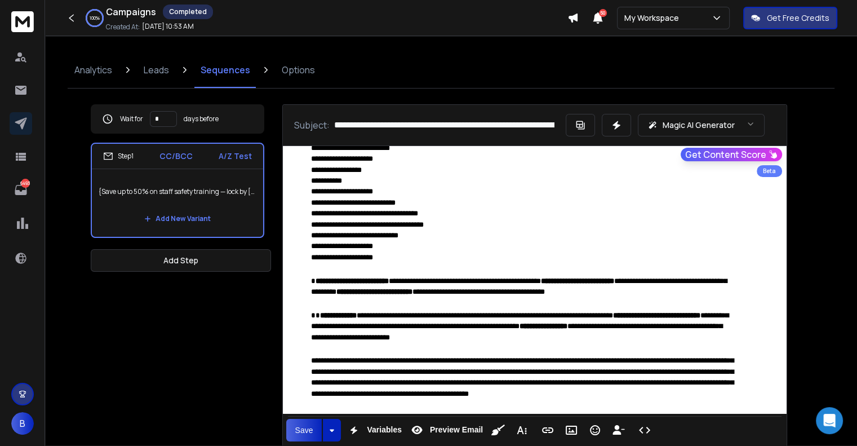
scroll to position [125, 0]
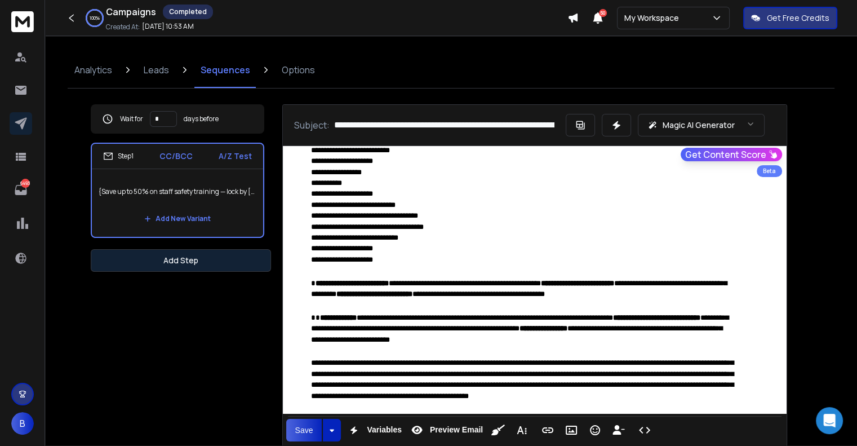
click at [170, 259] on button "Add Step" at bounding box center [181, 260] width 180 height 23
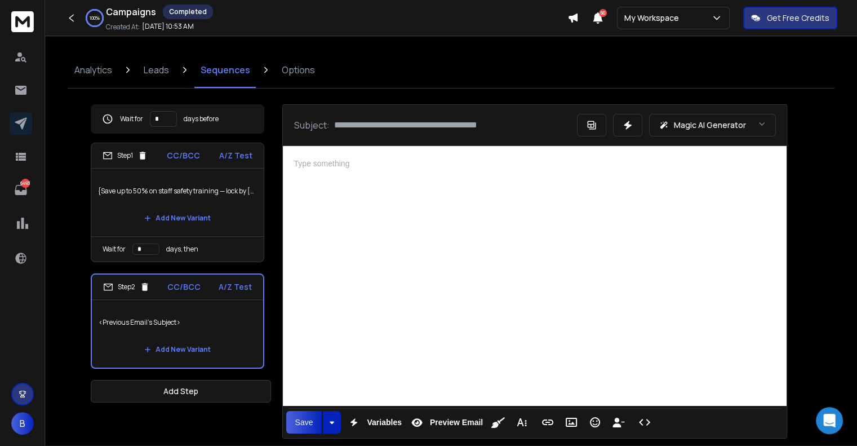
click at [151, 249] on input "*" at bounding box center [145, 248] width 27 height 11
type input "**********"
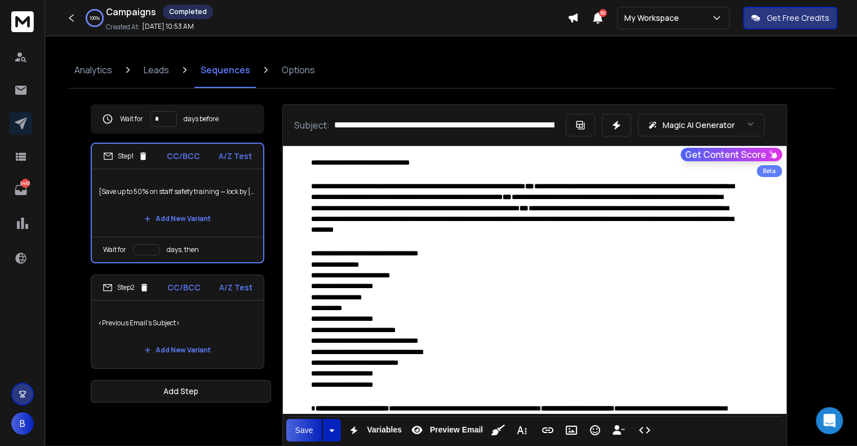
scroll to position [217, 0]
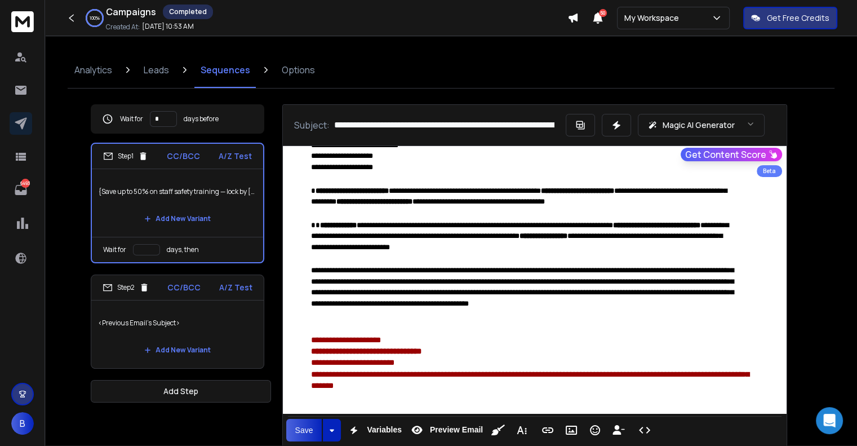
click at [140, 252] on input at bounding box center [146, 249] width 27 height 11
type input "*"
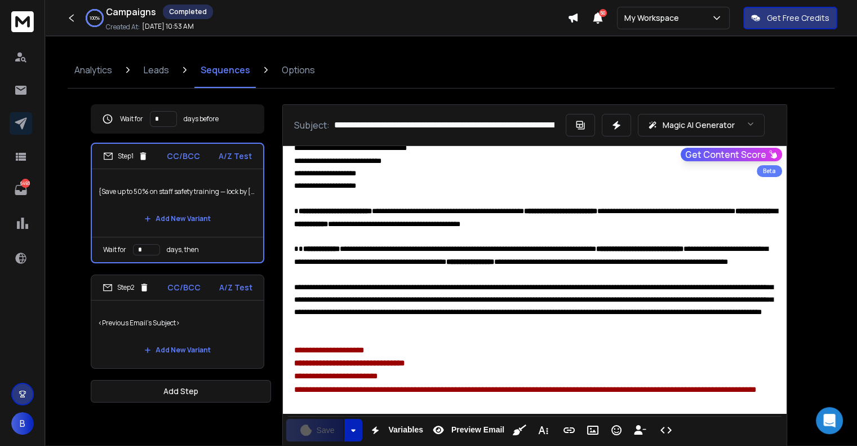
scroll to position [230, 0]
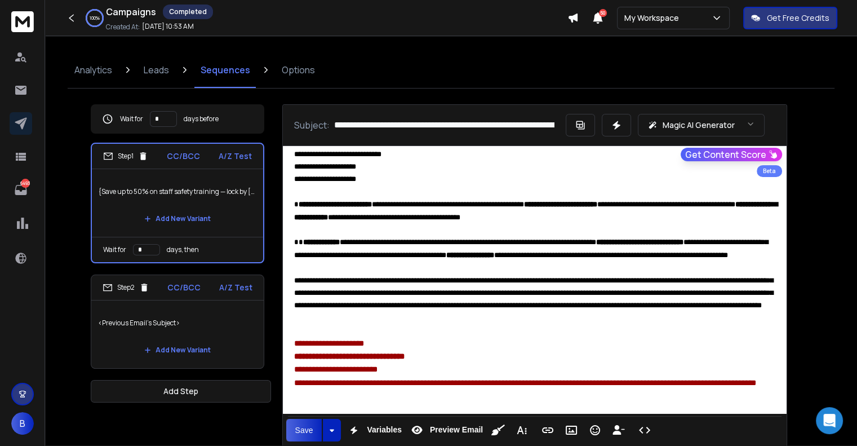
click at [238, 316] on p "<Previous Email's Subject>" at bounding box center [177, 323] width 159 height 32
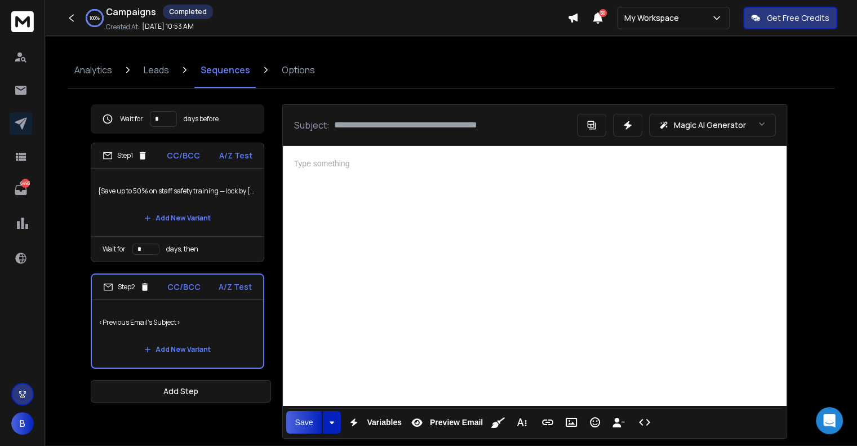
click at [248, 178] on p "{Save up to 50% on staff safety training — lock by [DATE]|Lock pricing by [DATE…" at bounding box center [177, 191] width 159 height 32
type input "**********"
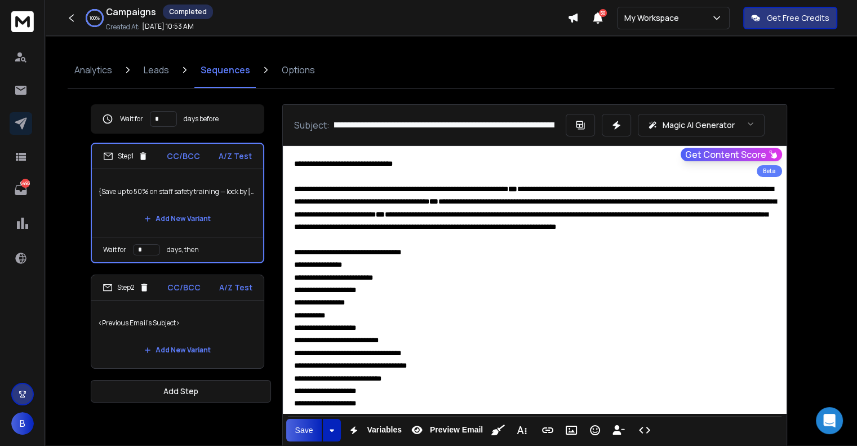
scroll to position [0, 222]
click at [228, 329] on p "<Previous Email's Subject>" at bounding box center [177, 323] width 159 height 32
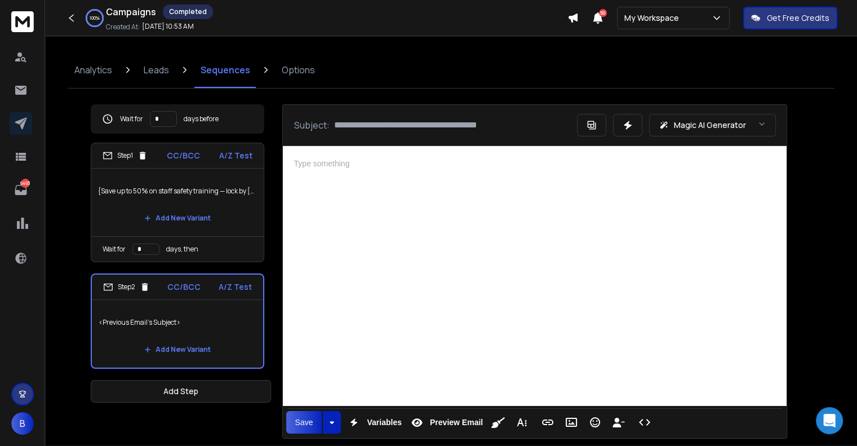
click at [408, 121] on input at bounding box center [450, 125] width 232 height 14
paste input "**********"
type input "**********"
click at [456, 155] on div at bounding box center [535, 276] width 504 height 260
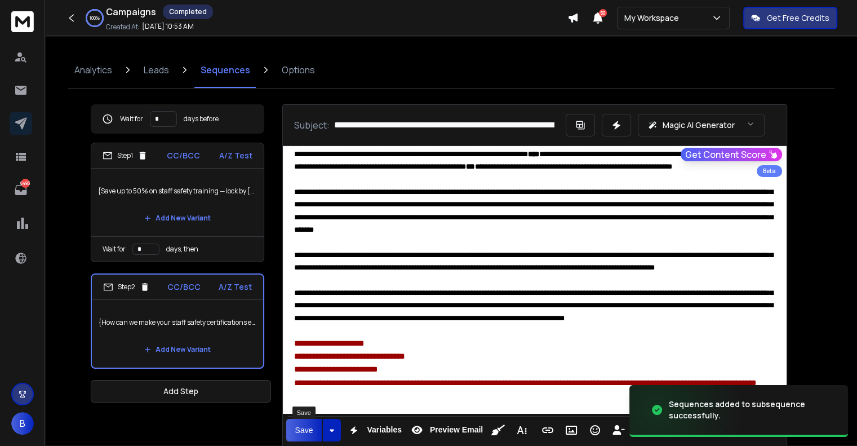
scroll to position [20, 0]
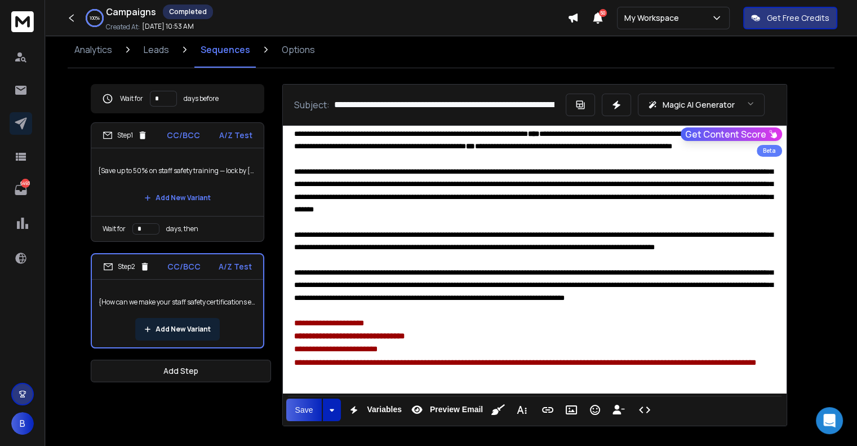
click at [193, 333] on button "Add New Variant" at bounding box center [177, 329] width 84 height 23
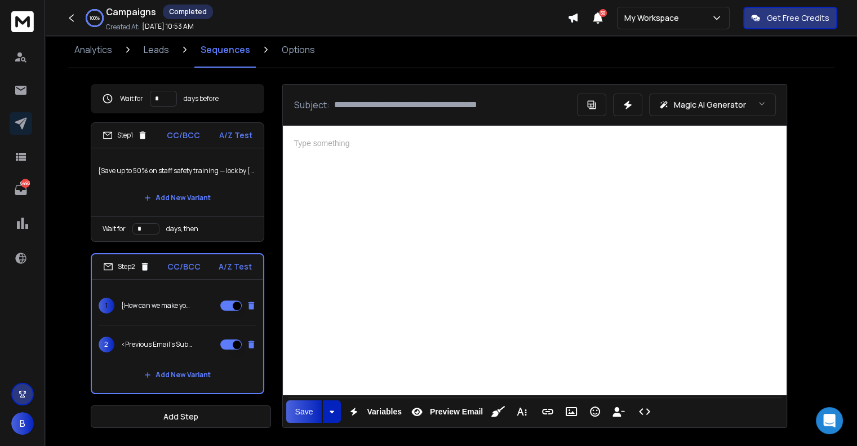
click at [250, 342] on icon at bounding box center [251, 344] width 6 height 8
type input "**********"
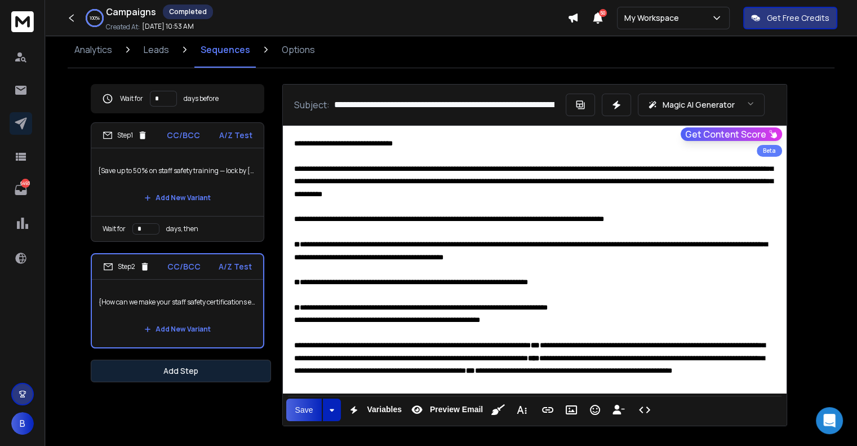
click at [182, 380] on button "Add Step" at bounding box center [181, 370] width 180 height 23
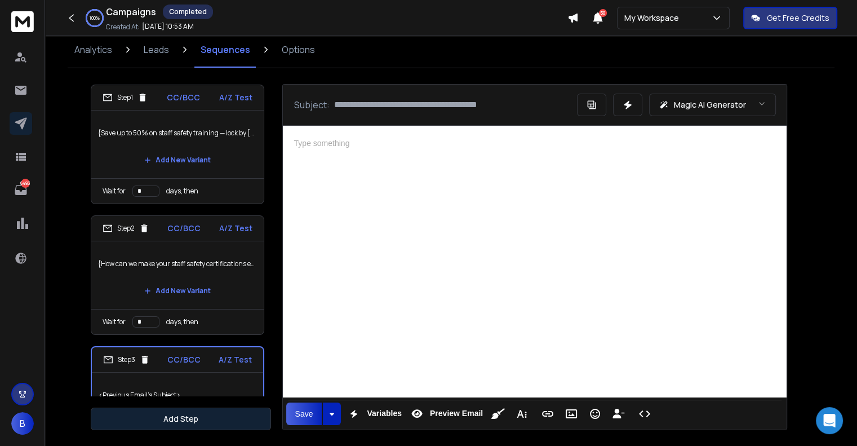
scroll to position [41, 0]
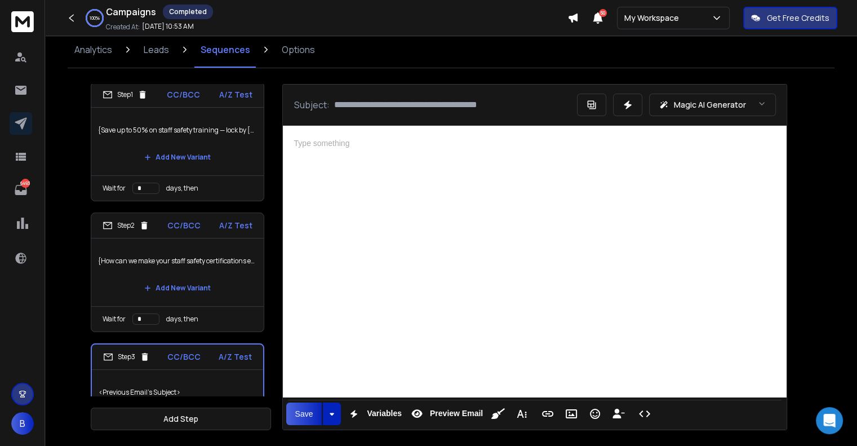
click at [145, 319] on input "*" at bounding box center [145, 318] width 27 height 11
type input "**********"
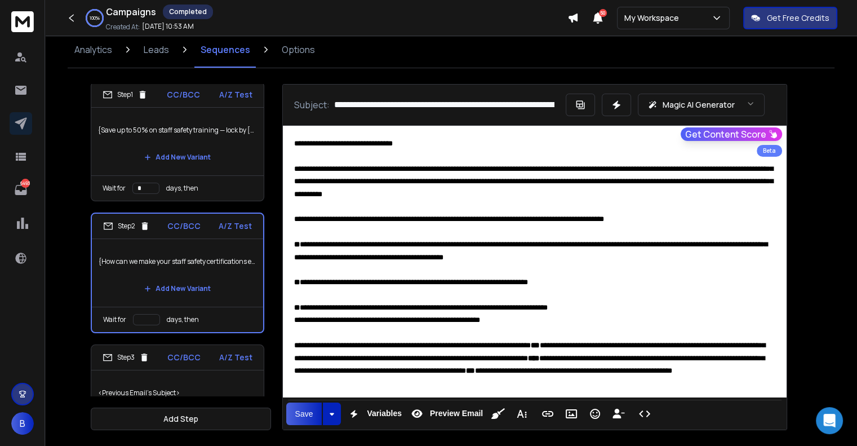
click at [145, 319] on input at bounding box center [146, 319] width 27 height 11
type input "*"
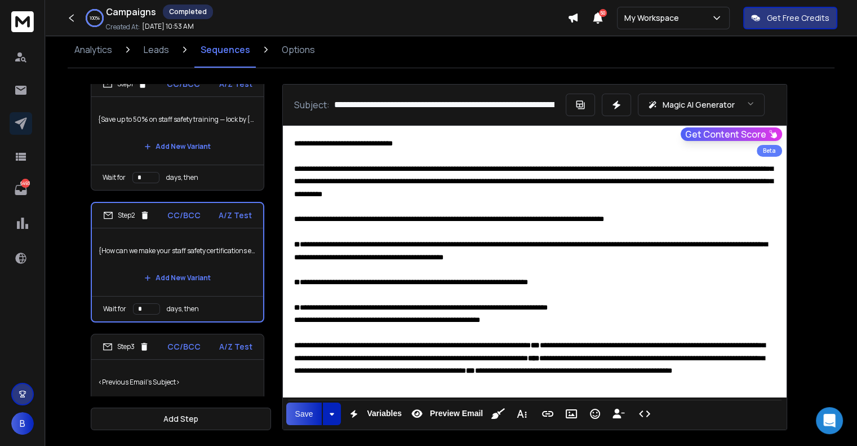
scroll to position [81, 0]
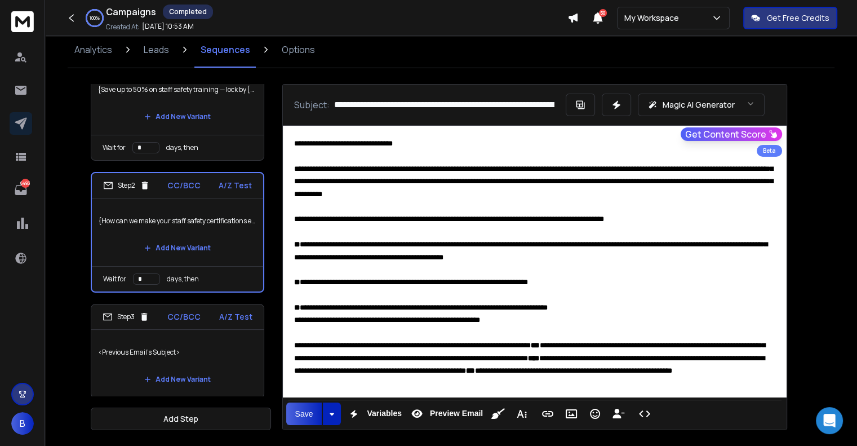
click at [203, 357] on p "<Previous Email's Subject>" at bounding box center [177, 352] width 159 height 32
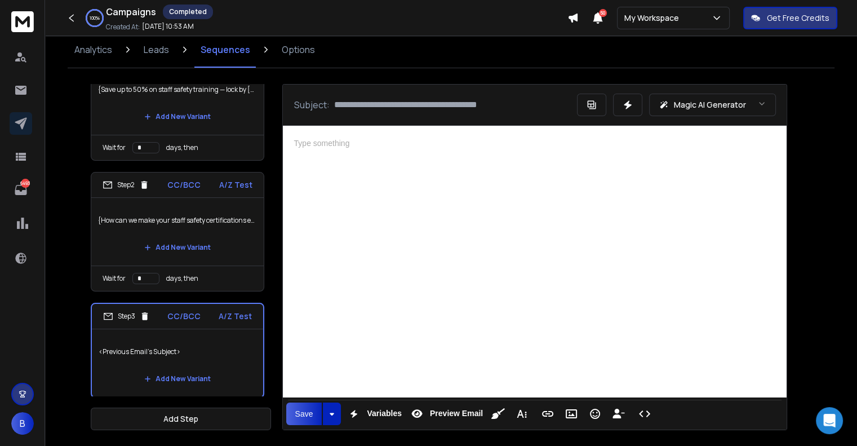
type input "*"
type input "**********"
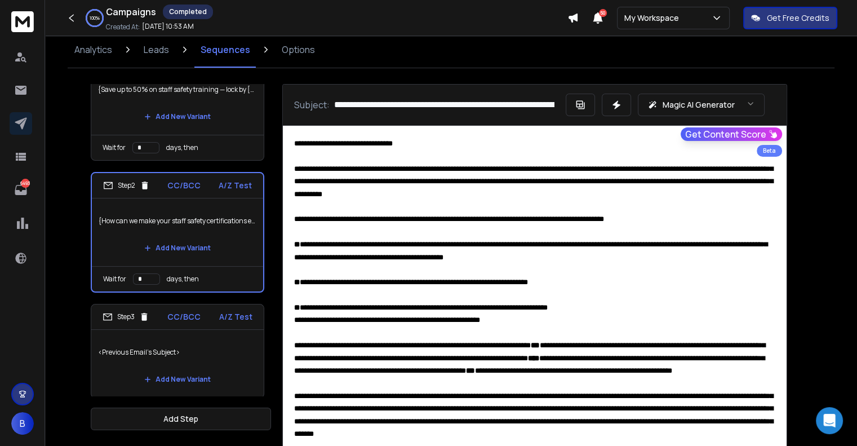
click at [407, 103] on input "**********" at bounding box center [444, 105] width 221 height 14
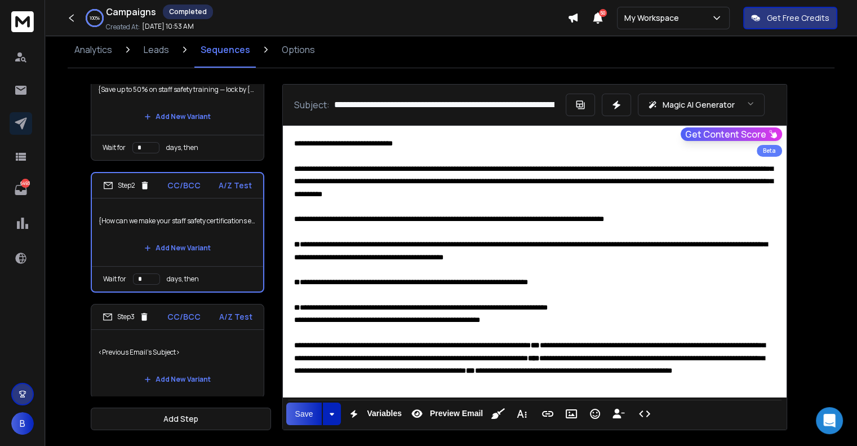
click at [224, 340] on p "<Previous Email's Subject>" at bounding box center [177, 352] width 159 height 32
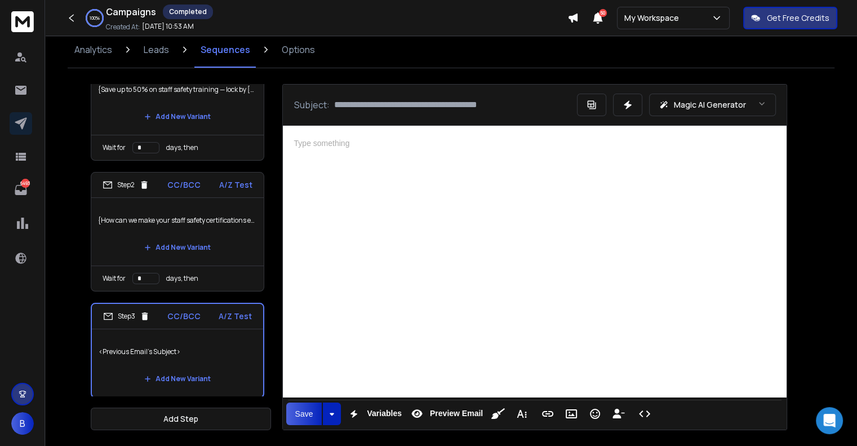
click at [151, 278] on input "*" at bounding box center [145, 278] width 27 height 11
type input "**********"
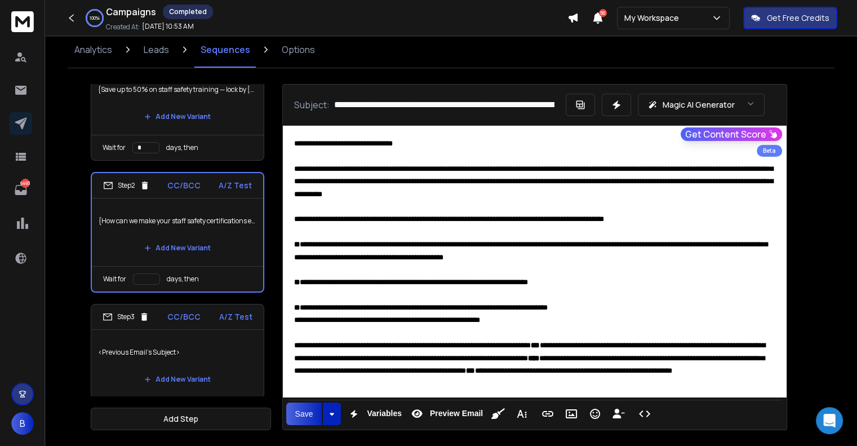
scroll to position [270, 0]
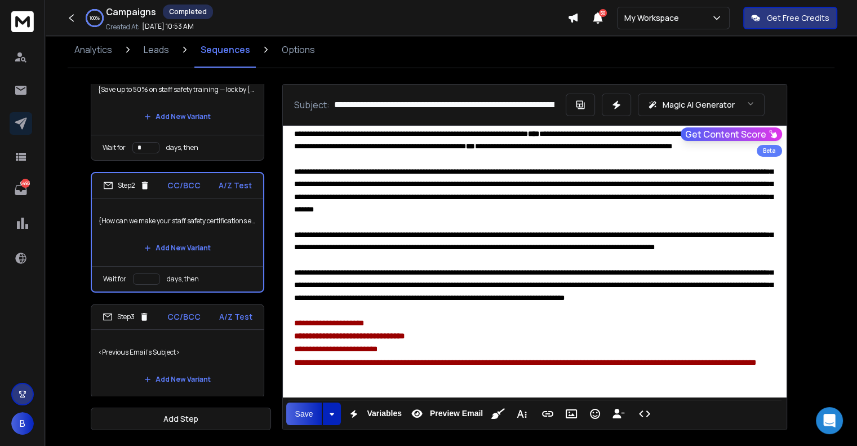
click at [151, 278] on input at bounding box center [146, 278] width 27 height 11
type input "*"
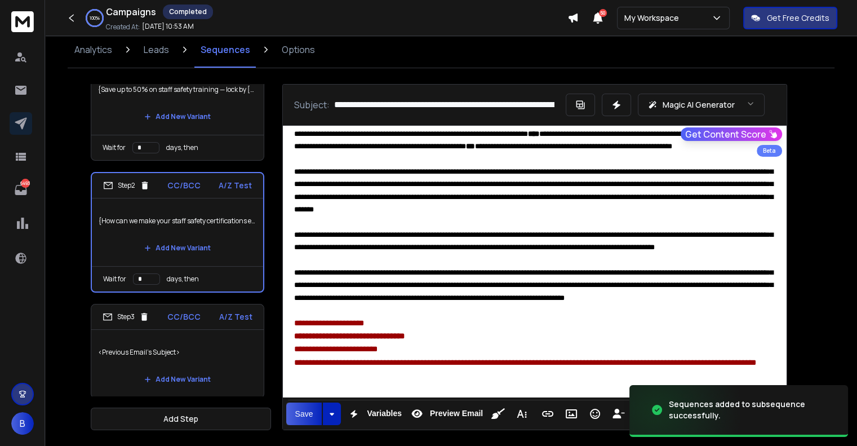
click at [231, 353] on p "<Previous Email's Subject>" at bounding box center [177, 352] width 159 height 32
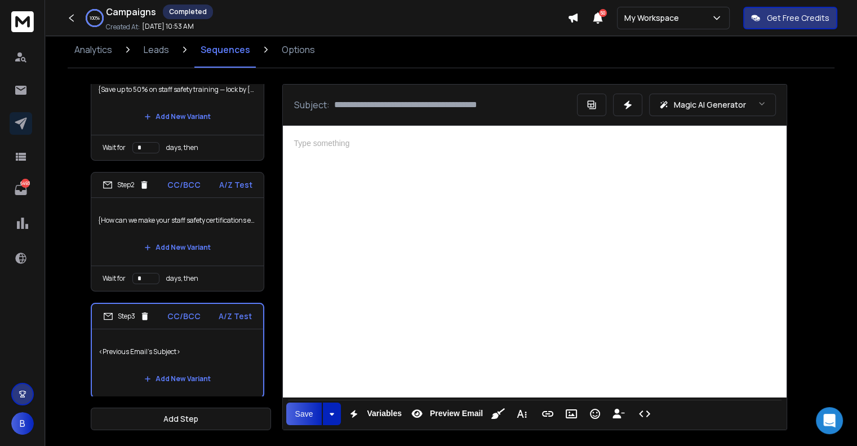
click at [493, 99] on input at bounding box center [450, 105] width 232 height 14
paste input "**********"
type input "**********"
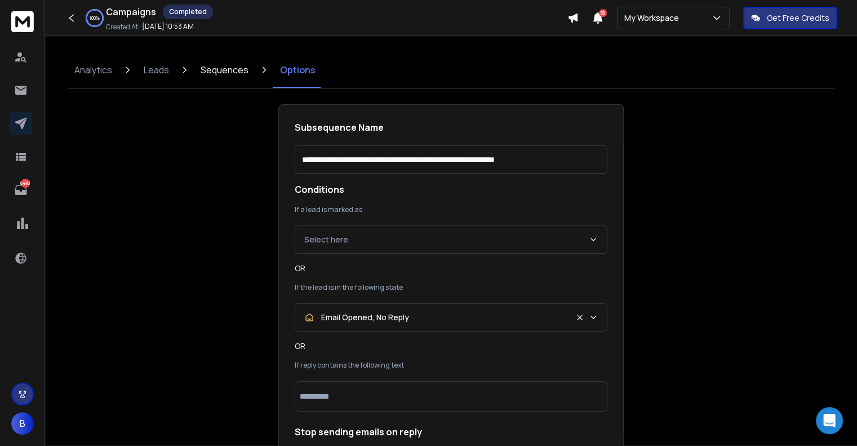
click at [225, 70] on p "Sequences" at bounding box center [225, 70] width 48 height 14
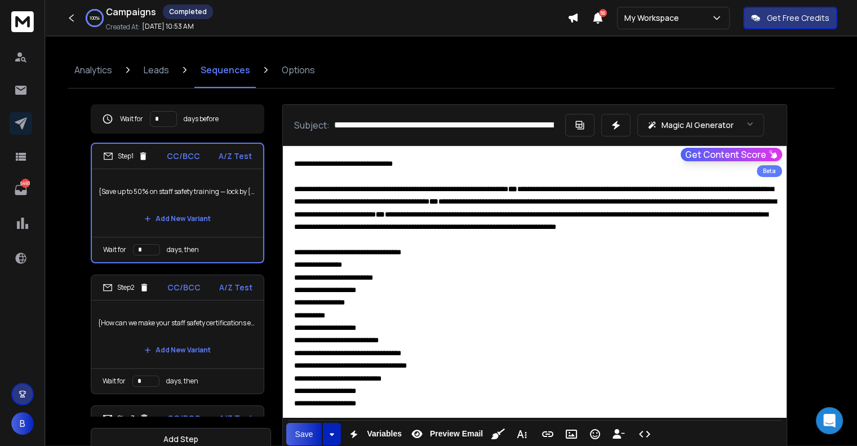
click at [243, 336] on p "{How can we make your staff safety certifications easier?|Quick question about …" at bounding box center [177, 323] width 159 height 32
type input "**********"
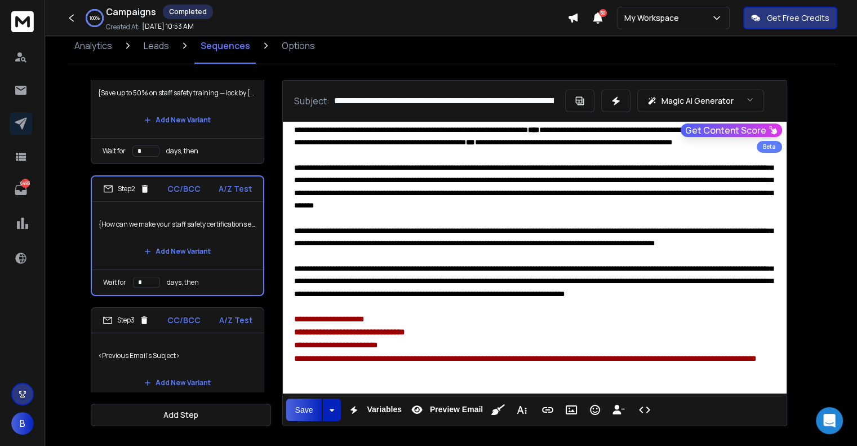
scroll to position [81, 0]
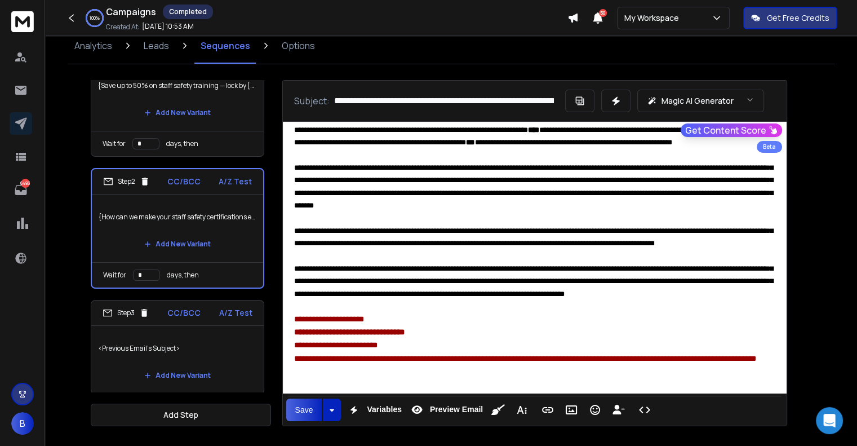
click at [232, 342] on p "<Previous Email's Subject>" at bounding box center [177, 348] width 159 height 32
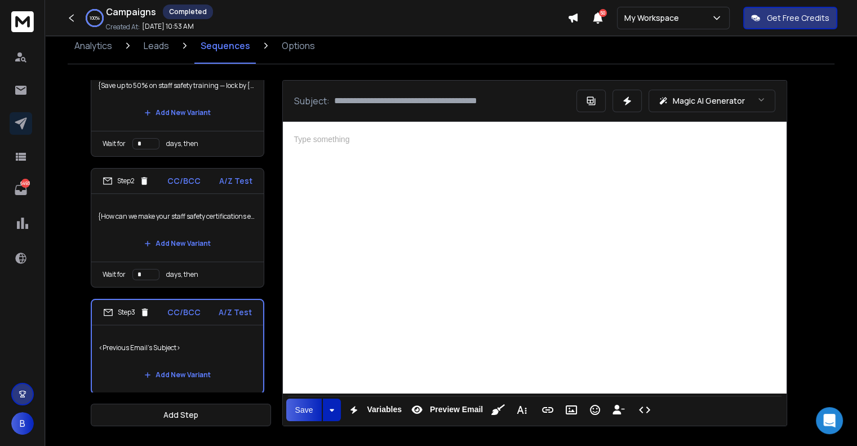
scroll to position [0, 0]
click at [489, 90] on div "Subject: Magic AI Generator" at bounding box center [535, 101] width 504 height 41
click at [482, 96] on input at bounding box center [449, 101] width 231 height 14
paste input "**********"
click at [412, 145] on div at bounding box center [534, 139] width 481 height 12
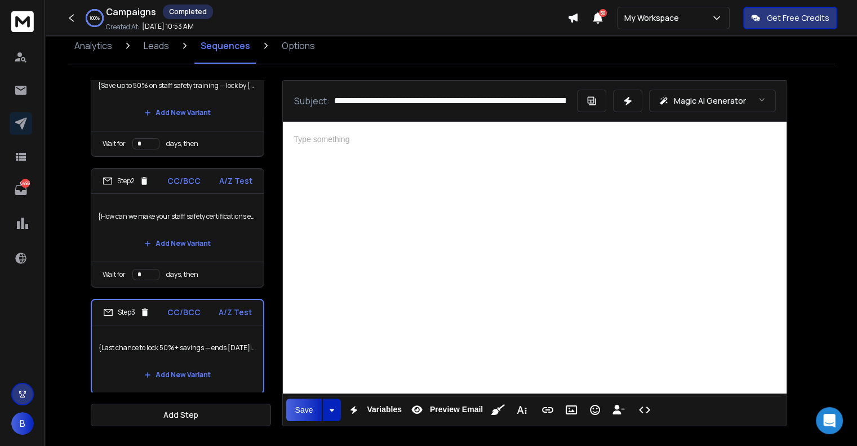
click at [478, 135] on div at bounding box center [534, 139] width 481 height 12
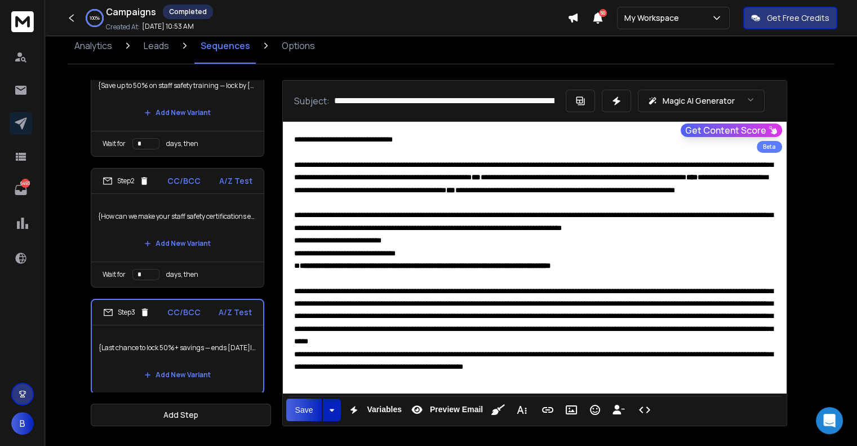
click at [226, 215] on p "{How can we make your staff safety certifications easier?|Quick question about …" at bounding box center [177, 217] width 159 height 32
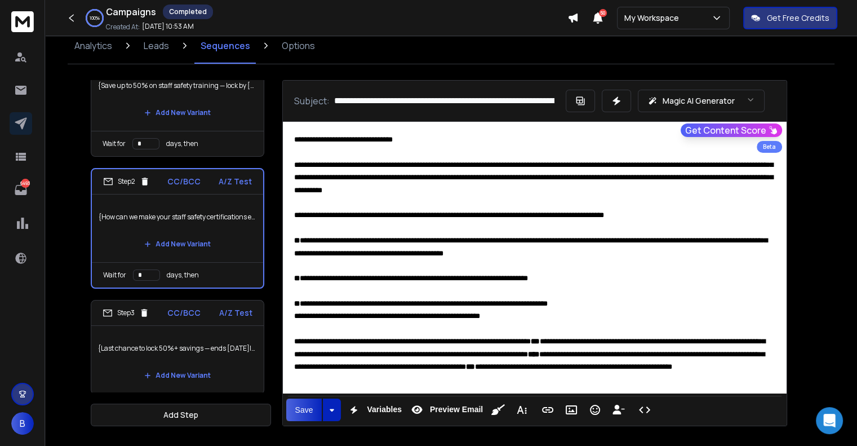
click at [240, 355] on p "{Last chance to lock 50%+ savings — ends [DATE]|Final reminder: up to 50%+ off …" at bounding box center [177, 348] width 159 height 32
type input "**********"
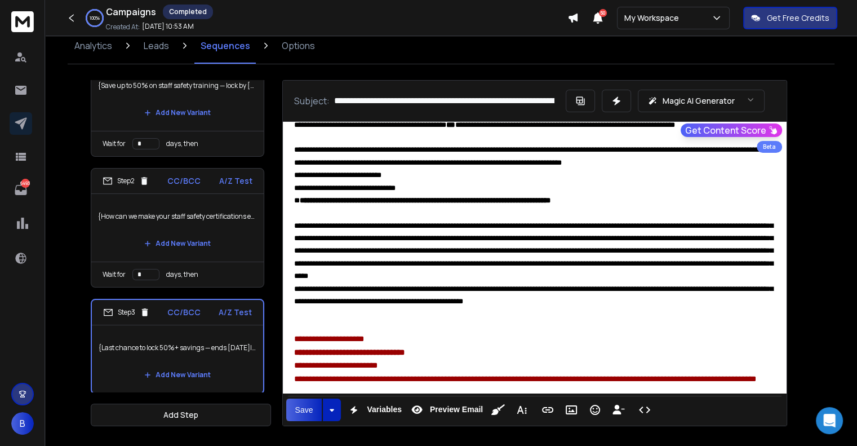
scroll to position [117, 0]
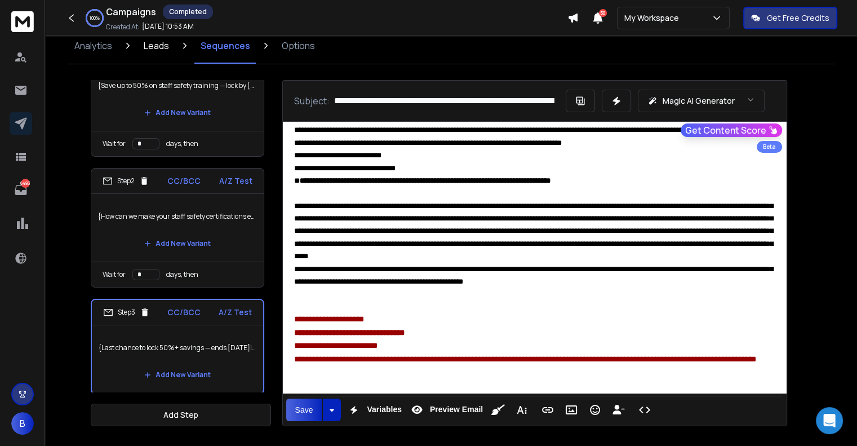
click at [158, 43] on p "Leads" at bounding box center [156, 46] width 25 height 14
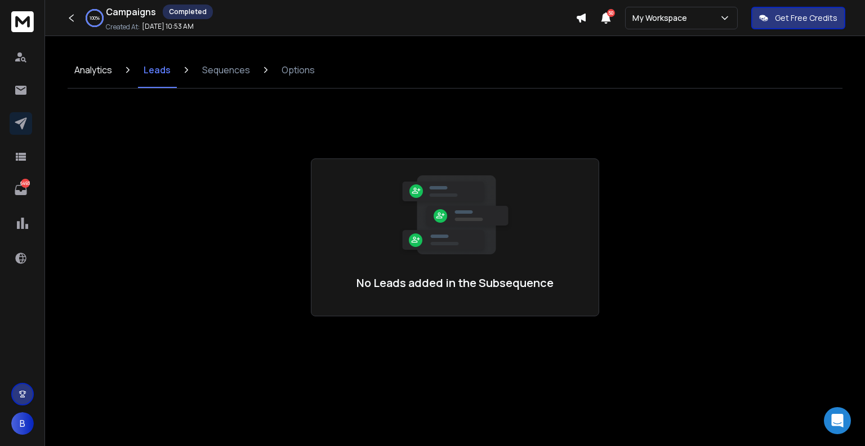
click at [89, 74] on p "Analytics" at bounding box center [93, 70] width 38 height 14
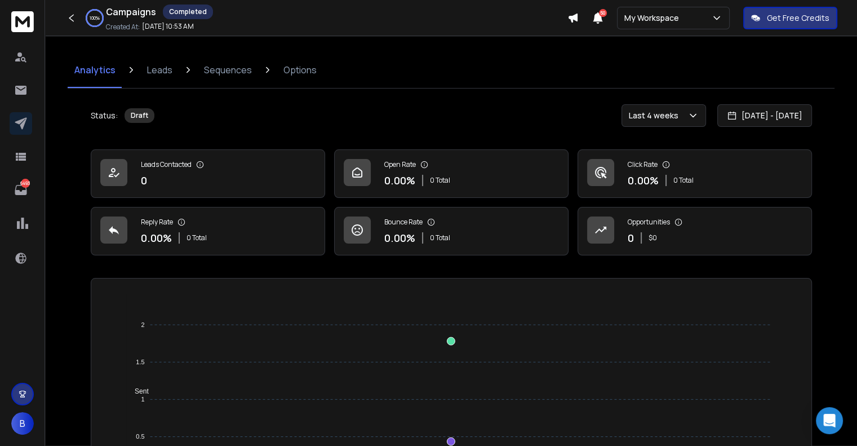
click at [178, 168] on p "Leads Contacted" at bounding box center [166, 164] width 51 height 9
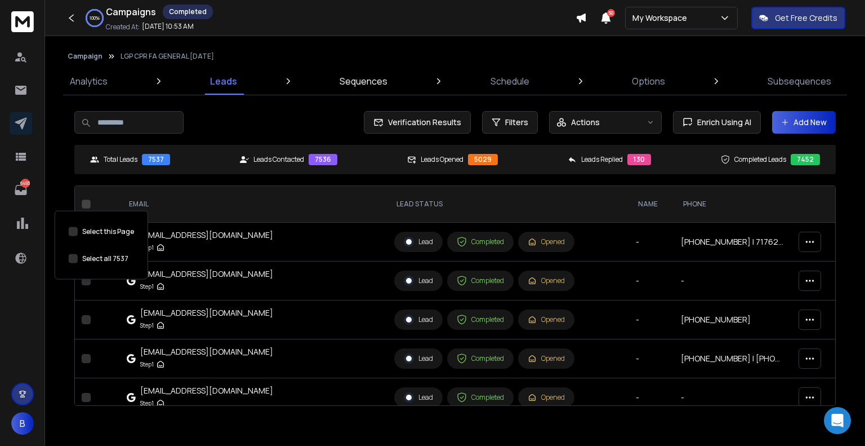
click at [73, 256] on button "Select this Page" at bounding box center [73, 258] width 9 height 9
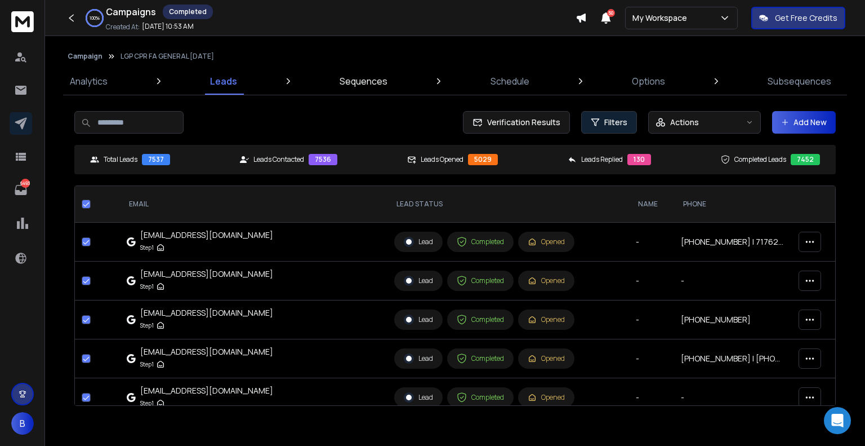
click at [586, 118] on button "Filters" at bounding box center [609, 122] width 56 height 23
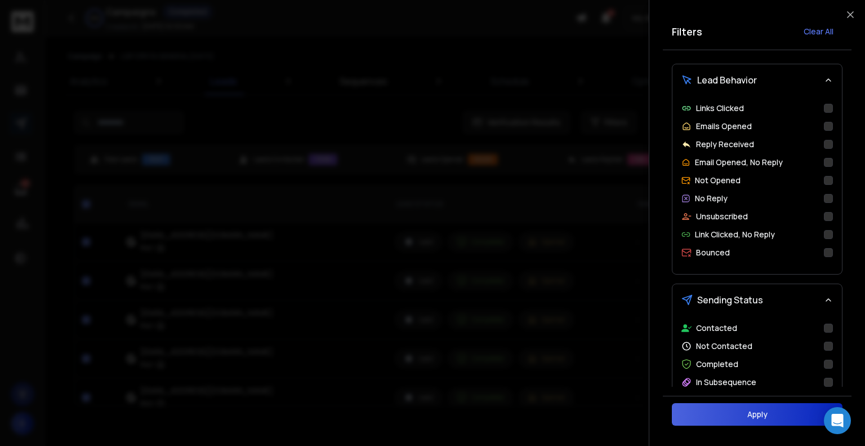
click at [824, 252] on button "Bounced" at bounding box center [828, 252] width 9 height 9
click at [824, 214] on button "Unsubscribed" at bounding box center [828, 216] width 9 height 9
click at [755, 407] on button "Apply" at bounding box center [757, 414] width 171 height 23
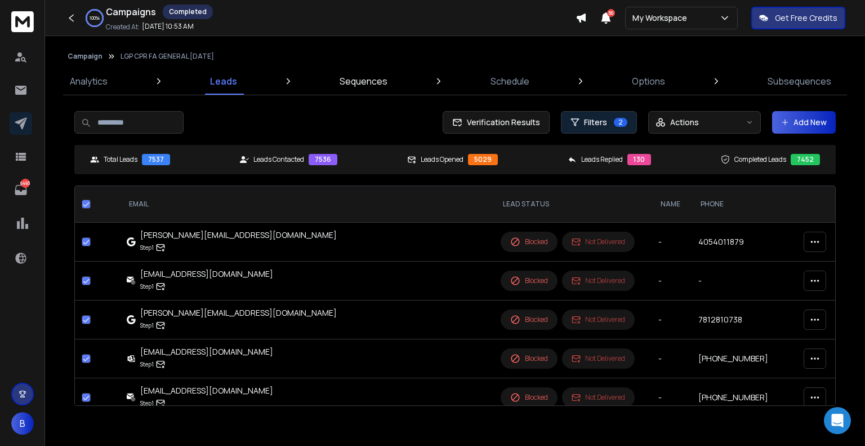
click at [592, 115] on button "Filters 2" at bounding box center [599, 122] width 76 height 23
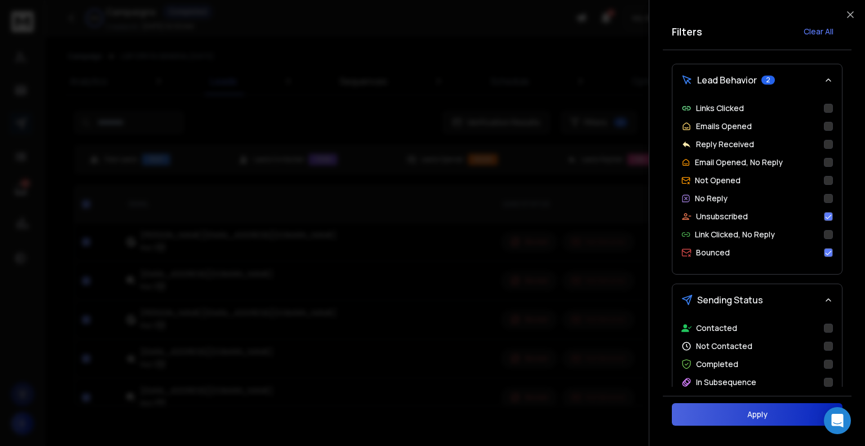
click at [824, 218] on button "Unsubscribed" at bounding box center [828, 216] width 9 height 9
click at [824, 250] on button "Bounced" at bounding box center [828, 252] width 9 height 9
click at [824, 198] on button "No Reply" at bounding box center [828, 198] width 9 height 9
click at [765, 414] on button "Apply" at bounding box center [757, 414] width 171 height 23
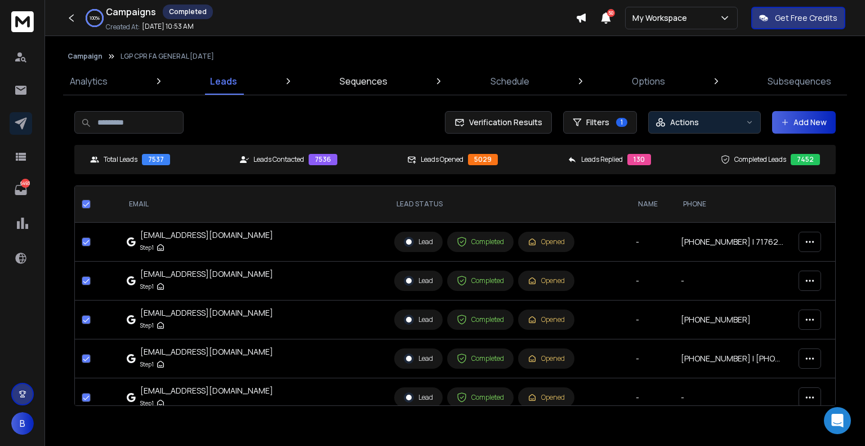
click at [704, 127] on div "Actions" at bounding box center [699, 122] width 86 height 11
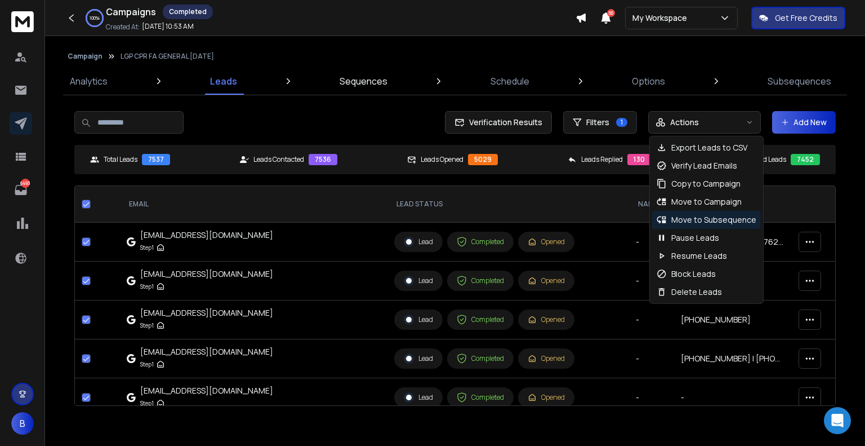
click at [709, 214] on p "Move to Subsequence" at bounding box center [713, 219] width 85 height 11
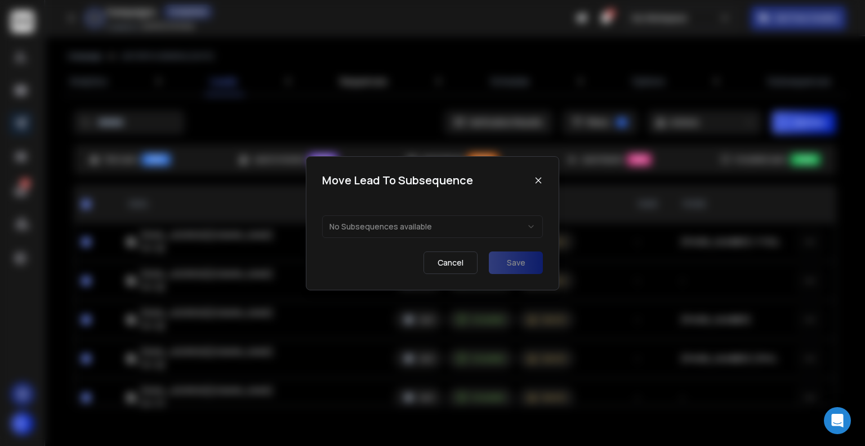
click at [542, 176] on icon at bounding box center [538, 180] width 9 height 9
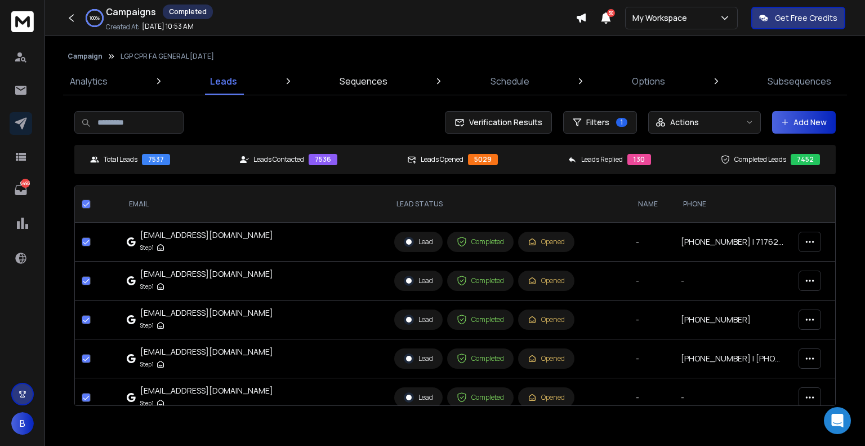
click at [760, 87] on div "Analytics Leads Sequences Schedule Options Subsequences" at bounding box center [450, 81] width 775 height 27
click at [783, 85] on p "Subsequences" at bounding box center [800, 81] width 64 height 14
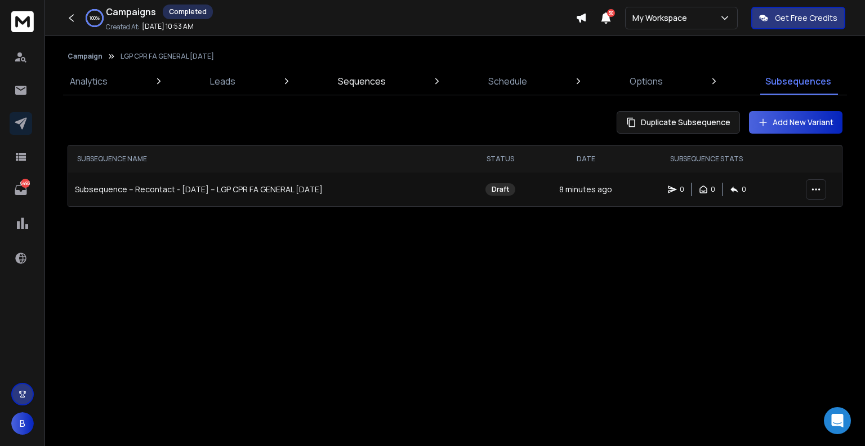
click at [822, 186] on button "button" at bounding box center [816, 189] width 20 height 20
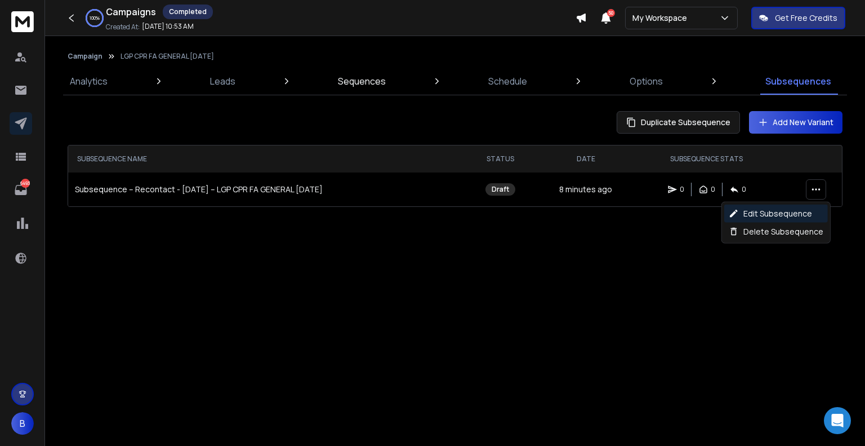
click at [624, 260] on div "ReferralStack Unlock AI-powered affiliate growth Lifetime Deals available! Clai…" at bounding box center [432, 223] width 865 height 446
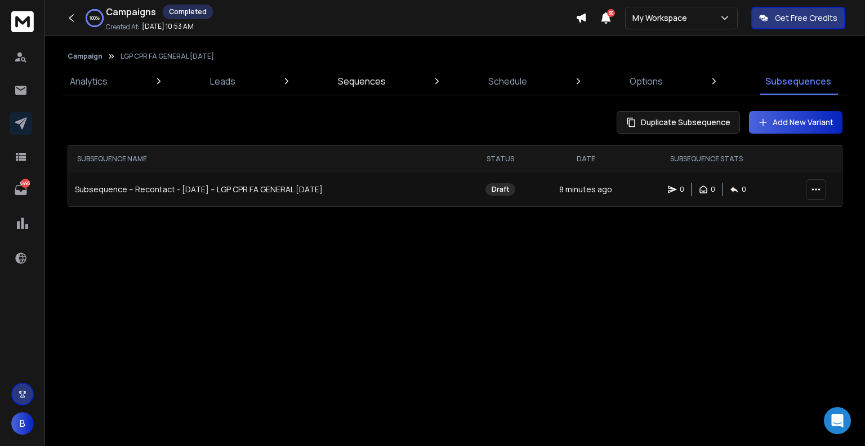
click at [466, 191] on td "Subsequence – Recontact - [DATE] – LGP CPR FA GENERAL [DATE]" at bounding box center [267, 189] width 398 height 34
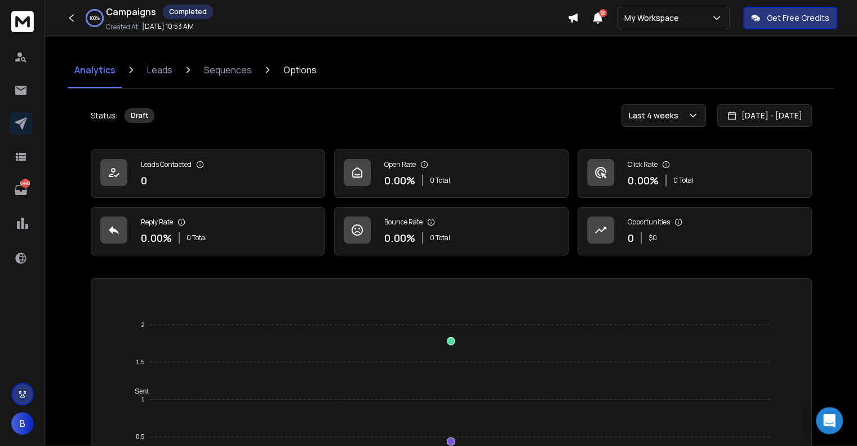
click at [302, 66] on p "Options" at bounding box center [299, 70] width 33 height 14
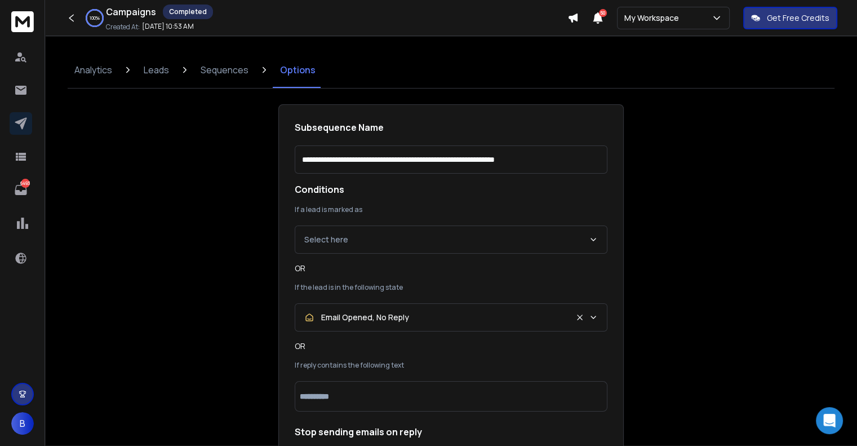
scroll to position [133, 0]
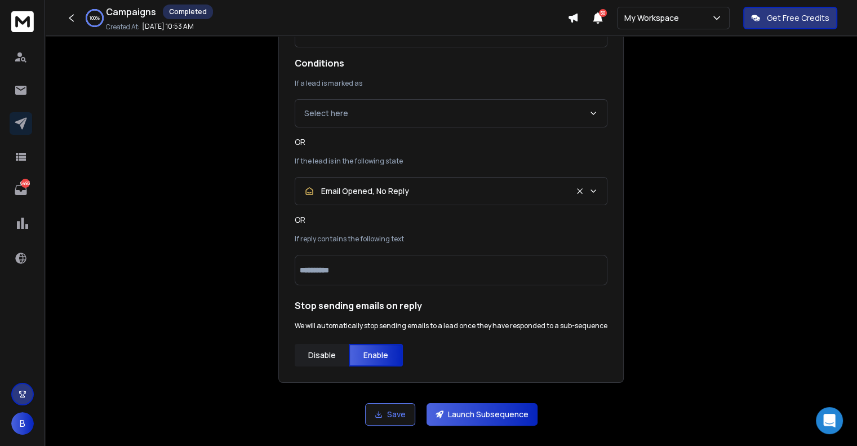
click at [507, 416] on button "Launch Subsequence" at bounding box center [481, 414] width 111 height 23
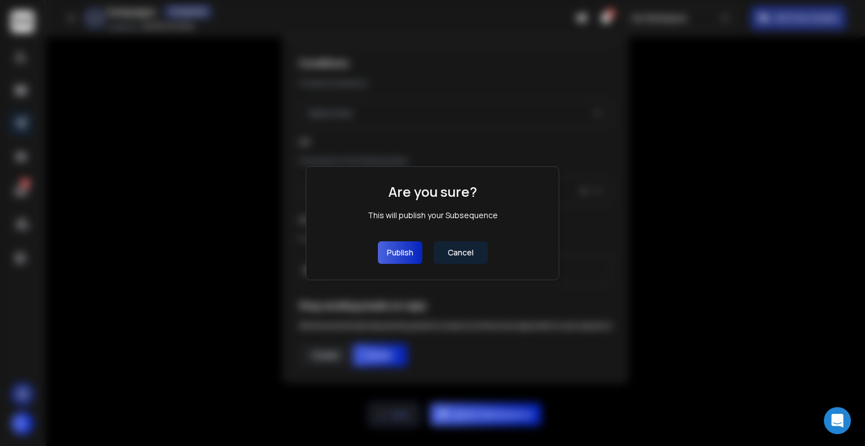
click at [507, 416] on div "Are you sure? This will publish your Subsequence Publish Cancel" at bounding box center [432, 223] width 865 height 446
click at [409, 251] on button "Publish" at bounding box center [400, 252] width 44 height 23
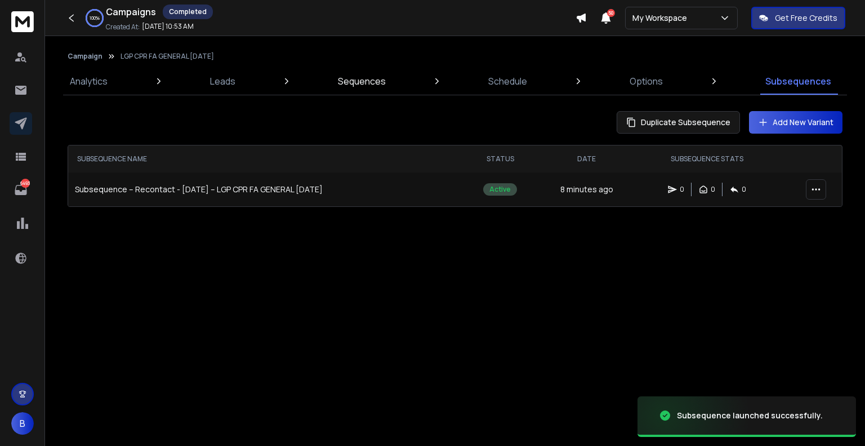
click at [424, 199] on td "Subsequence – Recontact - [DATE] – LGP CPR FA GENERAL [DATE]" at bounding box center [266, 189] width 397 height 34
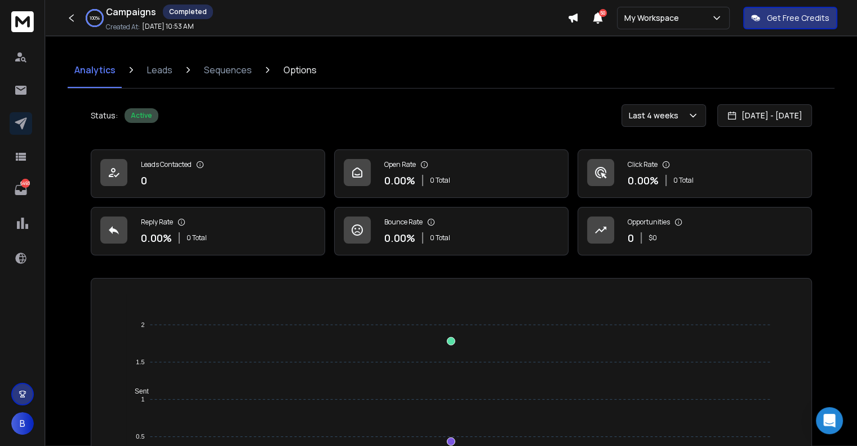
click at [305, 75] on p "Options" at bounding box center [299, 70] width 33 height 14
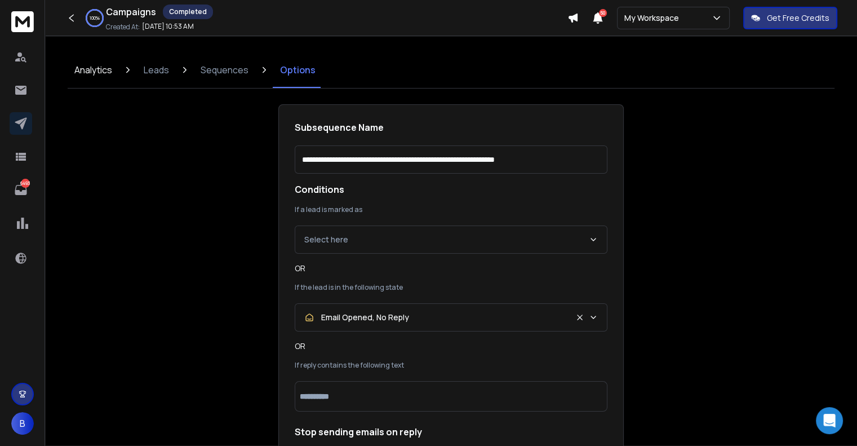
click at [105, 73] on p "Analytics" at bounding box center [93, 70] width 38 height 14
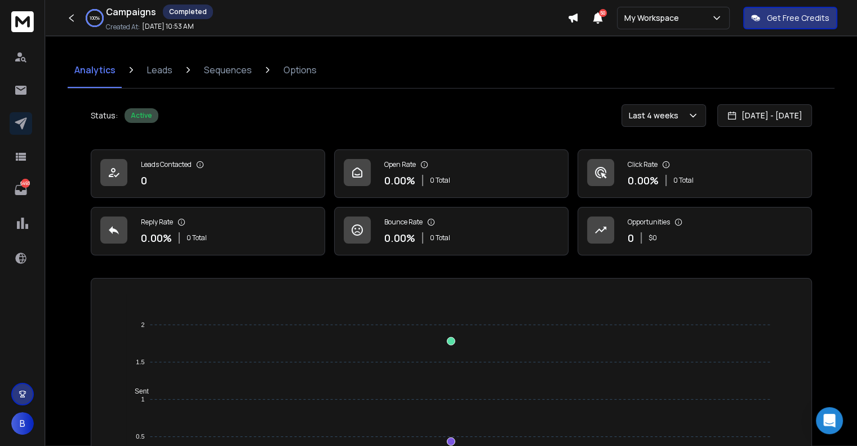
click at [183, 172] on div "0" at bounding box center [172, 180] width 63 height 16
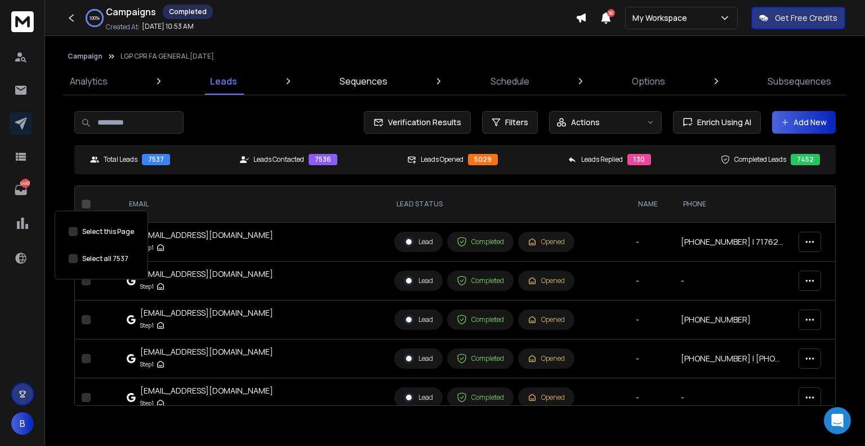
click at [73, 254] on button "Select this Page" at bounding box center [73, 258] width 9 height 9
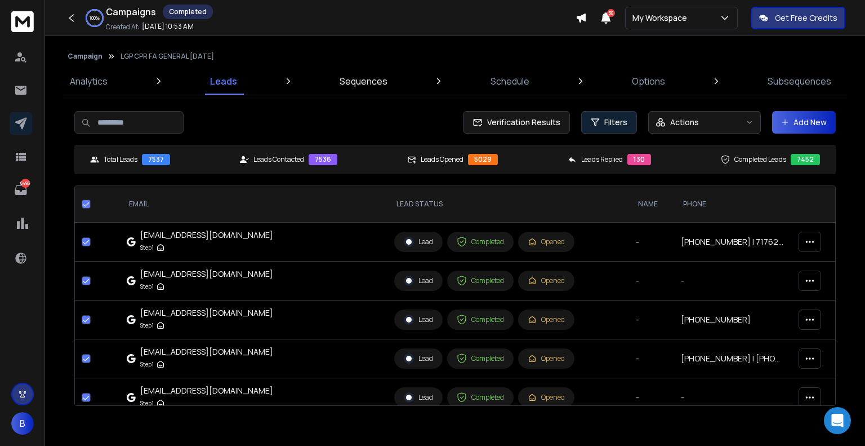
click at [596, 119] on polygon "button" at bounding box center [594, 122] width 7 height 7
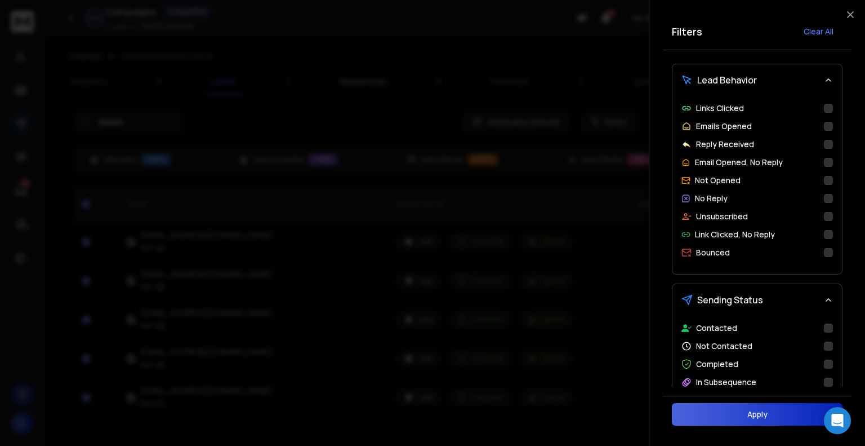
click at [824, 197] on button "No Reply" at bounding box center [828, 198] width 9 height 9
click at [767, 406] on button "Apply" at bounding box center [757, 414] width 171 height 23
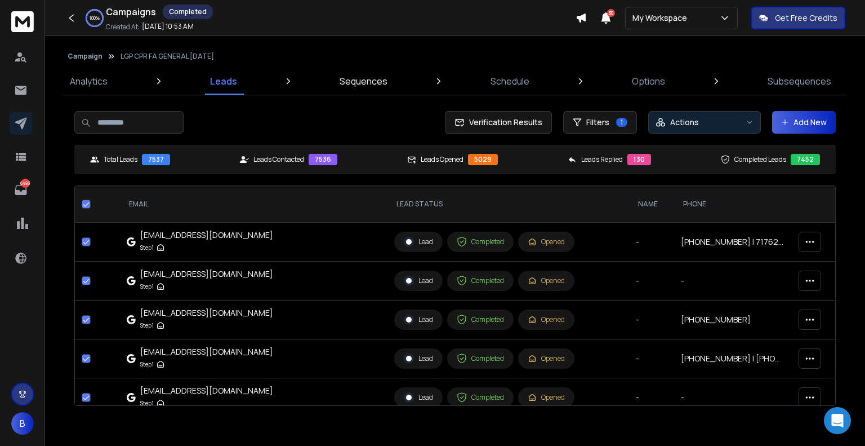
click at [685, 123] on p "Actions" at bounding box center [684, 122] width 29 height 11
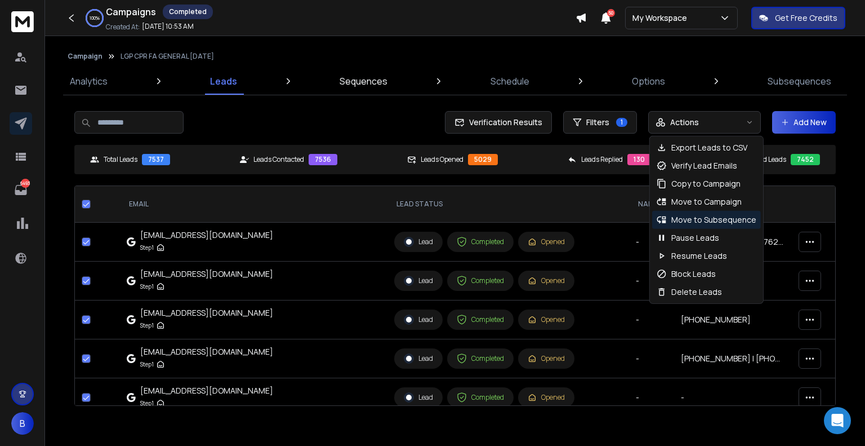
click at [707, 215] on p "Move to Subsequence" at bounding box center [713, 219] width 85 height 11
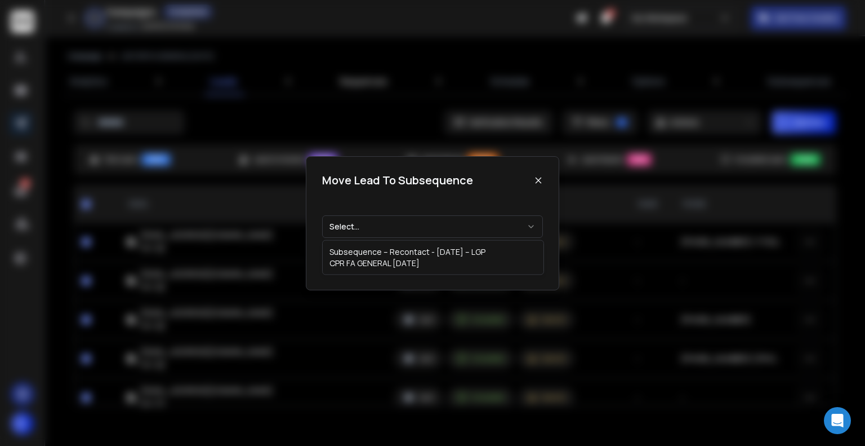
click at [489, 221] on button "Select..." at bounding box center [432, 226] width 221 height 23
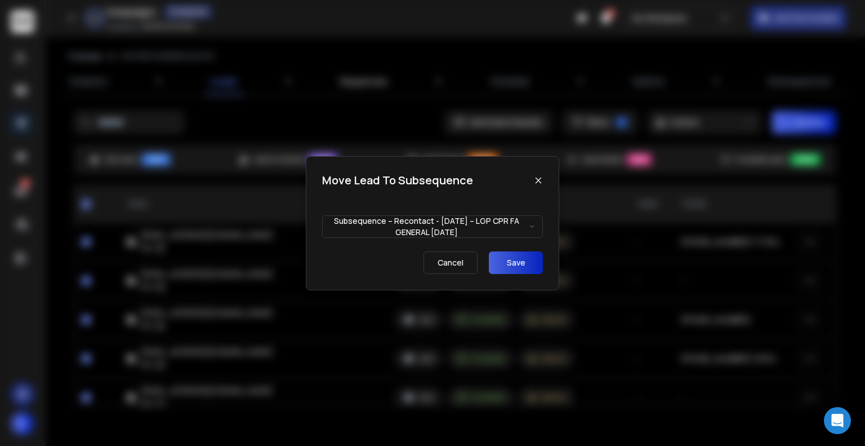
click at [515, 261] on button "Save" at bounding box center [516, 262] width 54 height 23
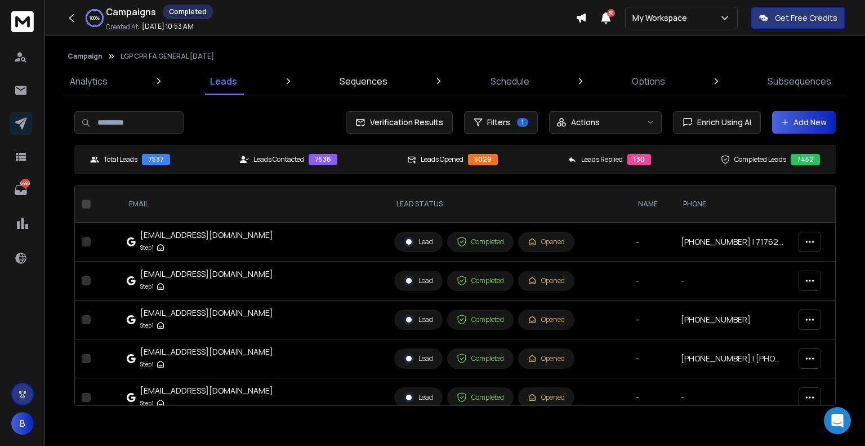
click at [375, 81] on p "Sequences" at bounding box center [364, 81] width 48 height 14
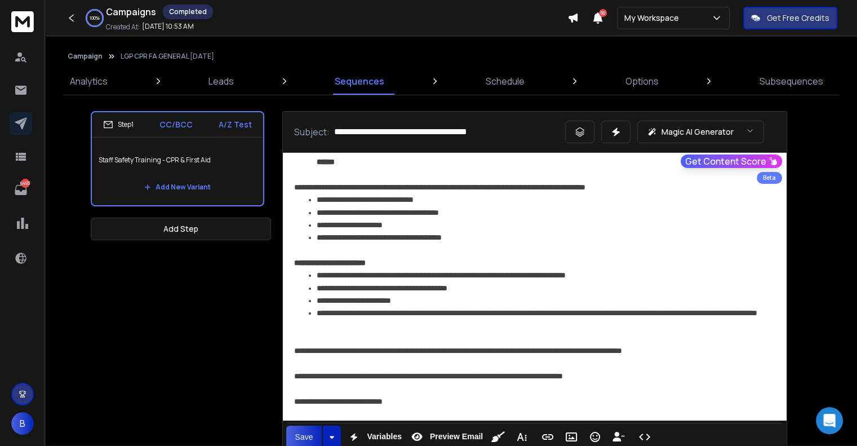
scroll to position [234, 0]
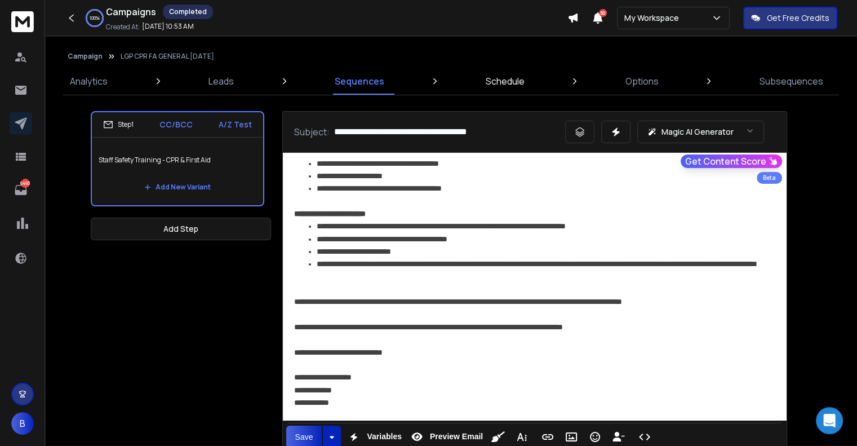
click at [507, 79] on p "Schedule" at bounding box center [504, 81] width 39 height 14
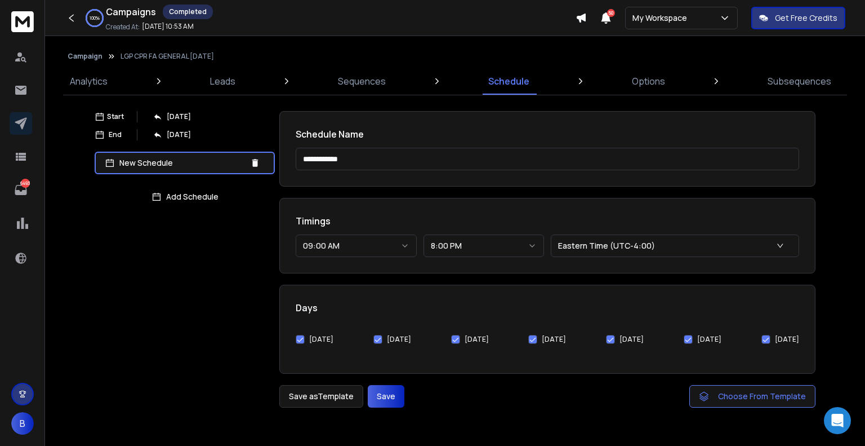
click at [768, 340] on button "[DATE]" at bounding box center [765, 339] width 9 height 9
click at [390, 395] on button "Save" at bounding box center [386, 396] width 37 height 23
click at [798, 83] on p "Subsequences" at bounding box center [800, 81] width 64 height 14
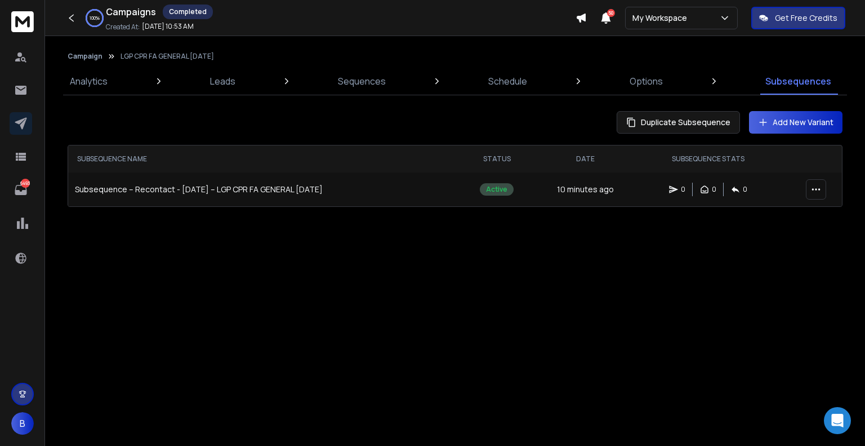
click at [443, 190] on td "Subsequence – Recontact - [DATE] – LGP CPR FA GENERAL [DATE]" at bounding box center [264, 189] width 393 height 34
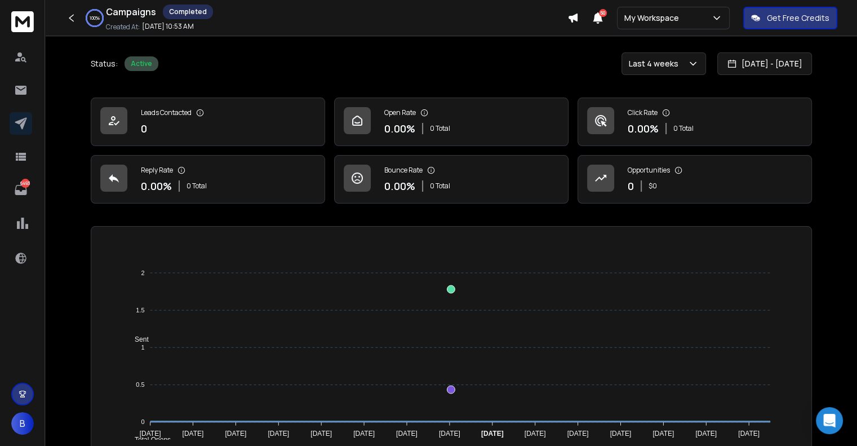
scroll to position [50, 0]
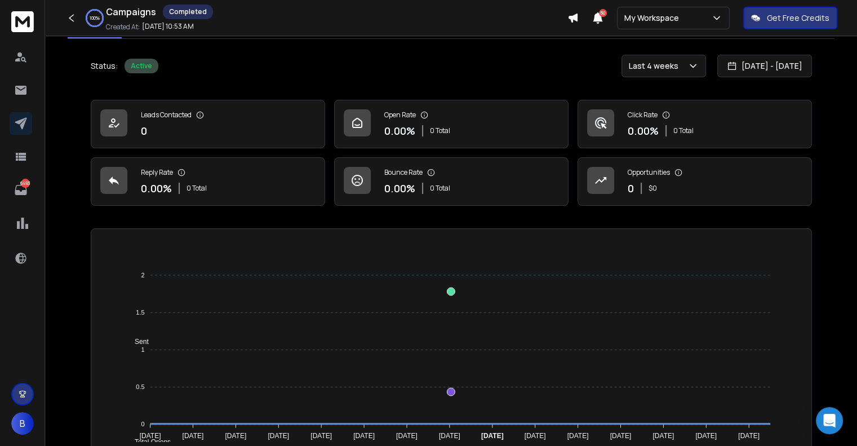
click at [191, 131] on div "0" at bounding box center [172, 131] width 63 height 16
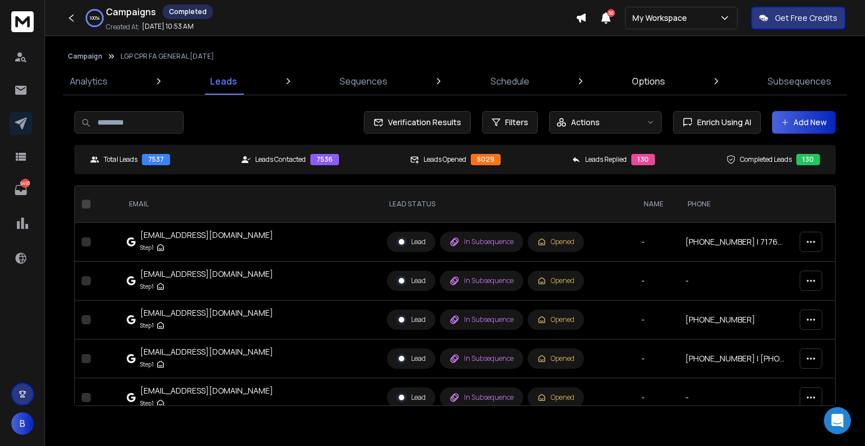
click at [631, 75] on link "Options" at bounding box center [648, 81] width 47 height 27
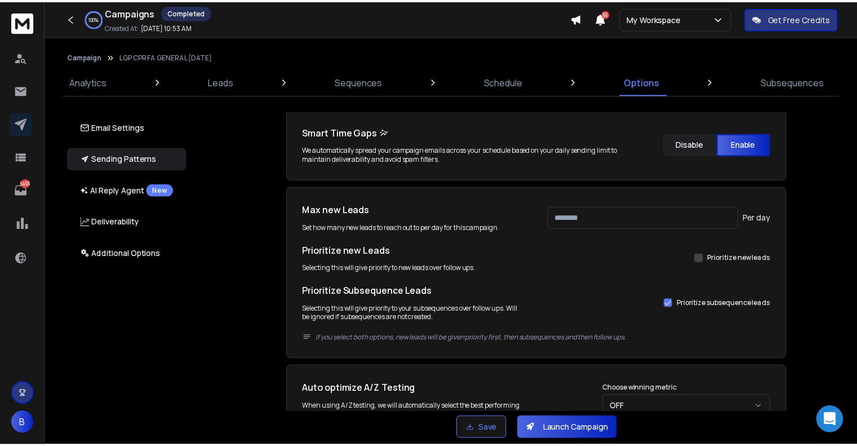
scroll to position [626, 0]
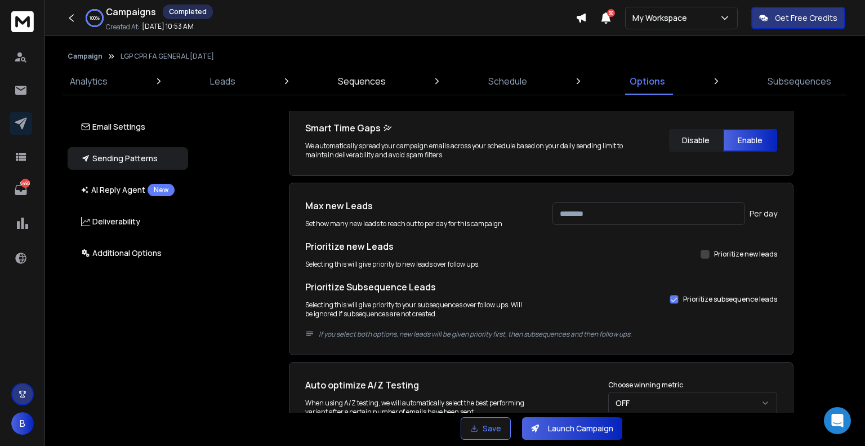
click at [367, 76] on p "Sequences" at bounding box center [362, 81] width 48 height 14
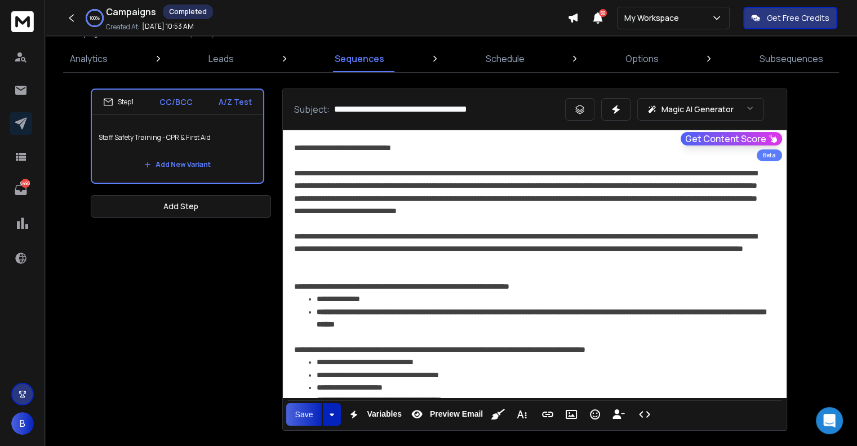
scroll to position [22, 0]
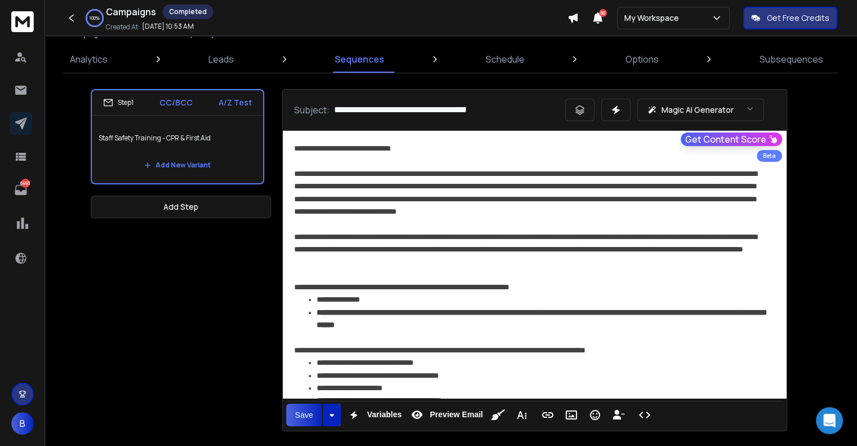
click at [330, 422] on div "button" at bounding box center [332, 414] width 18 height 23
click at [361, 387] on link "Save as Template" at bounding box center [368, 390] width 90 height 17
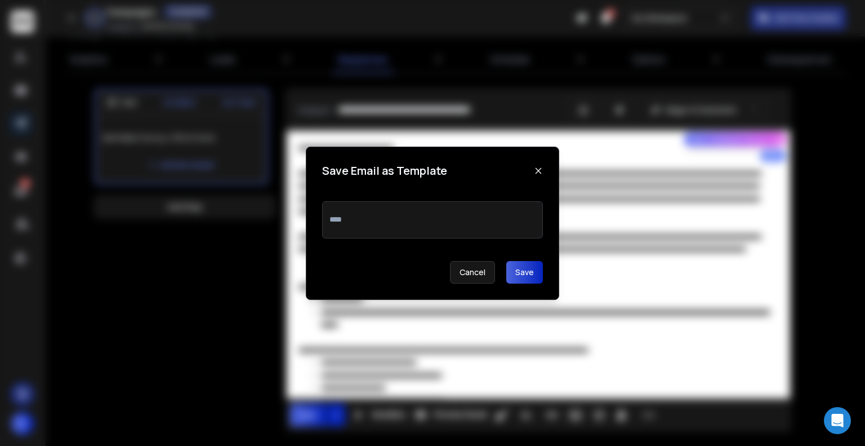
click at [409, 218] on input at bounding box center [432, 219] width 221 height 37
click at [161, 322] on div "Save Email as Template Cancel Save" at bounding box center [432, 223] width 865 height 446
click at [532, 168] on div "Save Email as Template" at bounding box center [432, 171] width 221 height 16
click at [538, 168] on icon at bounding box center [538, 170] width 9 height 9
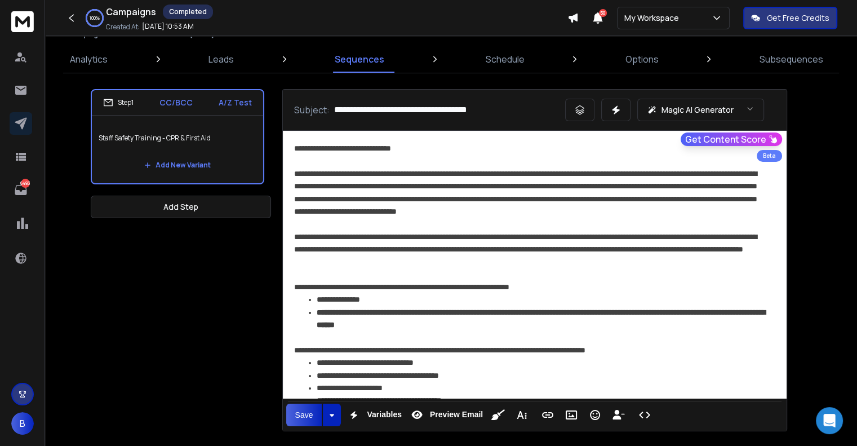
scroll to position [0, 0]
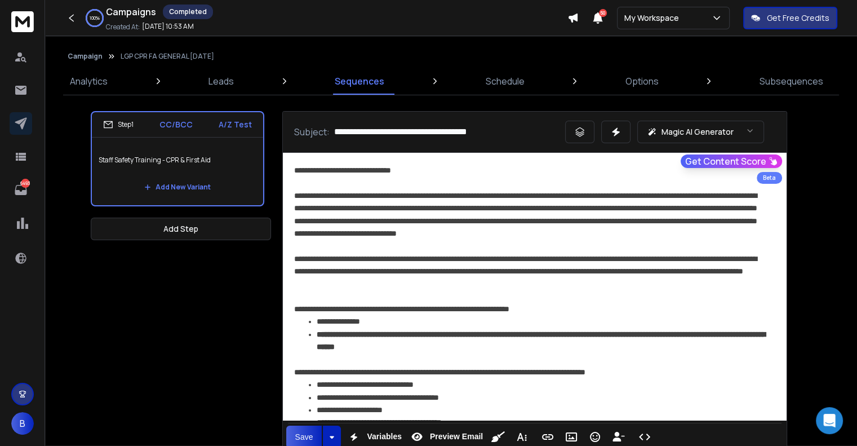
drag, startPoint x: 231, startPoint y: 54, endPoint x: 120, endPoint y: 58, distance: 111.0
click at [120, 58] on div "Campaign LGP CPR FA GENERAL [DATE]" at bounding box center [451, 56] width 767 height 9
copy p "LGP CPR FA GENERAL [DATE]"
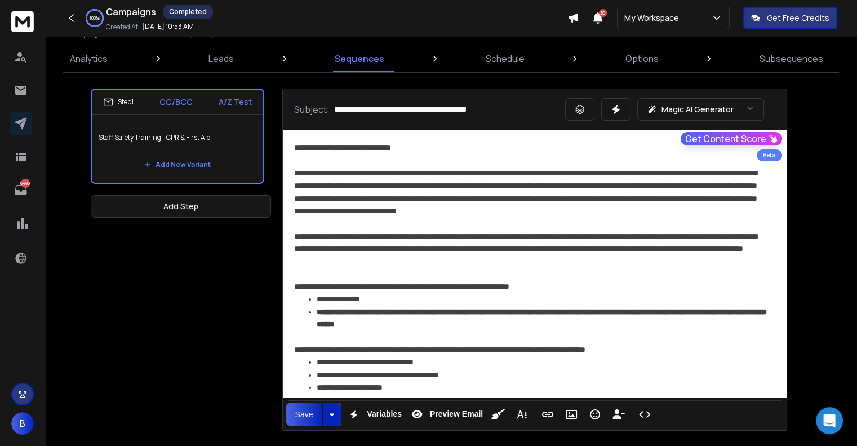
click at [332, 412] on icon "button" at bounding box center [332, 414] width 14 height 7
click at [342, 389] on link "Save as Template" at bounding box center [368, 389] width 90 height 17
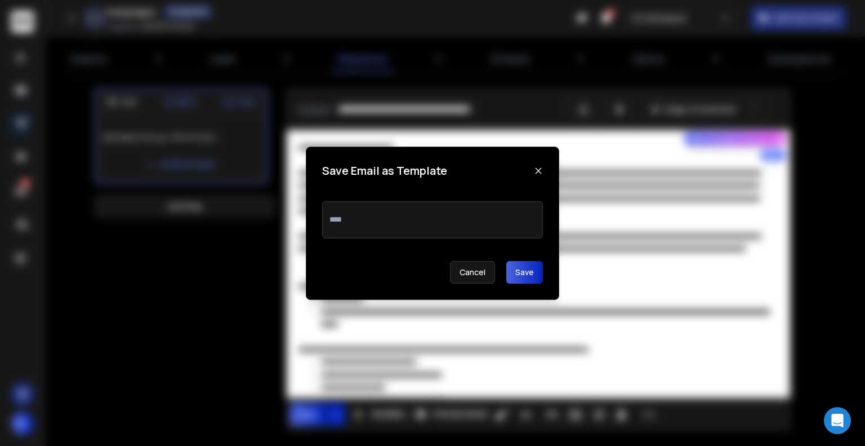
click at [401, 220] on input at bounding box center [432, 219] width 221 height 37
click at [442, 217] on input at bounding box center [432, 219] width 221 height 37
paste input "**********"
type input "**********"
click at [520, 267] on button "Save" at bounding box center [524, 272] width 37 height 23
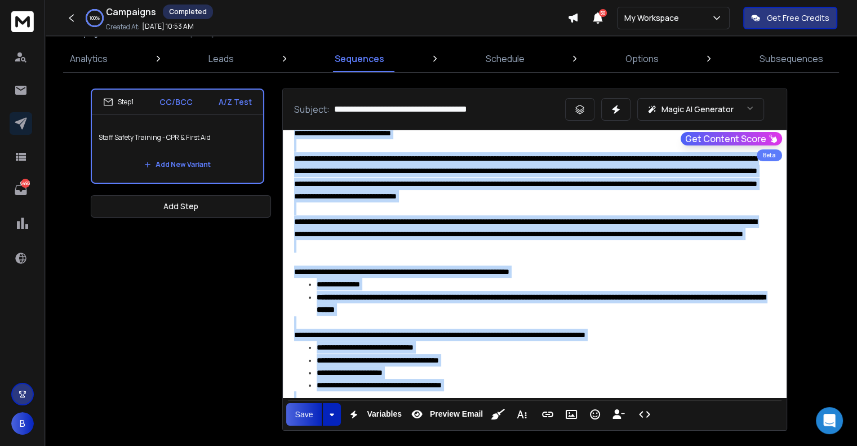
scroll to position [0, 0]
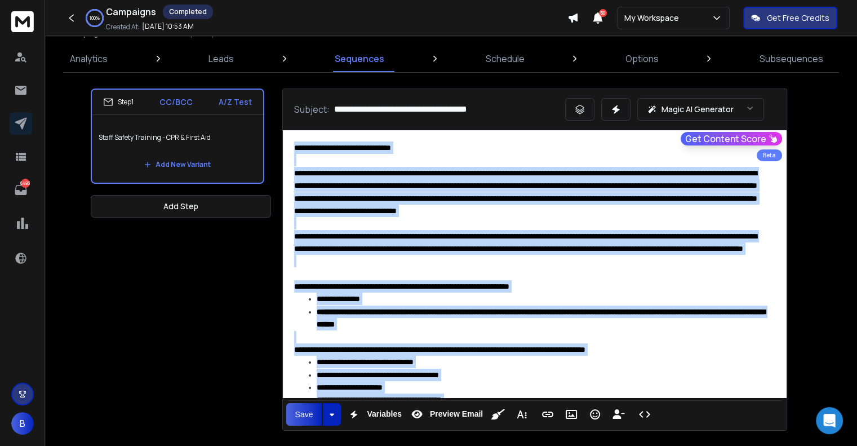
drag, startPoint x: 356, startPoint y: 375, endPoint x: 260, endPoint y: 112, distance: 279.4
click at [260, 112] on div "**********" at bounding box center [451, 259] width 721 height 342
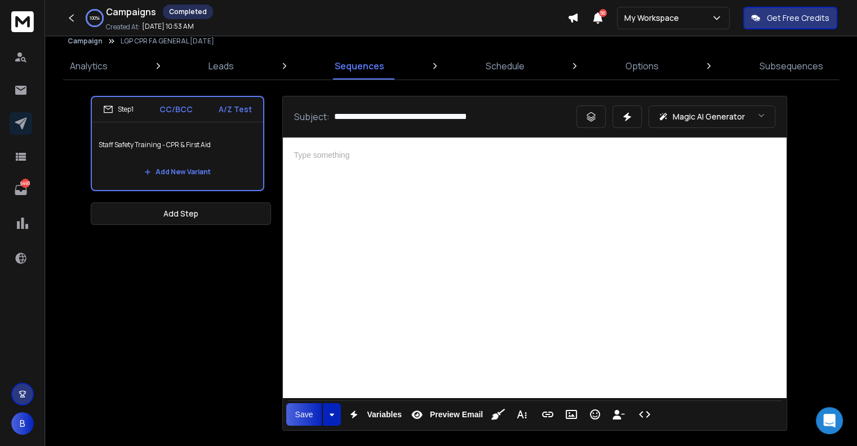
click at [521, 114] on input "**********" at bounding box center [449, 117] width 231 height 14
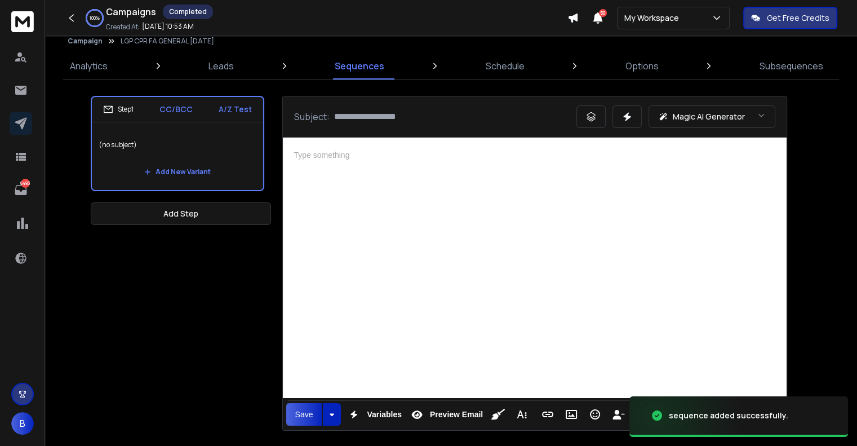
scroll to position [0, 0]
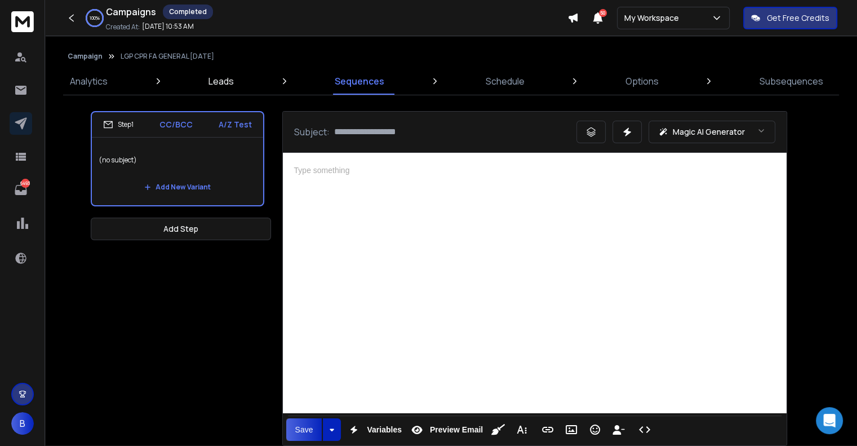
click at [213, 87] on p "Leads" at bounding box center [220, 81] width 25 height 14
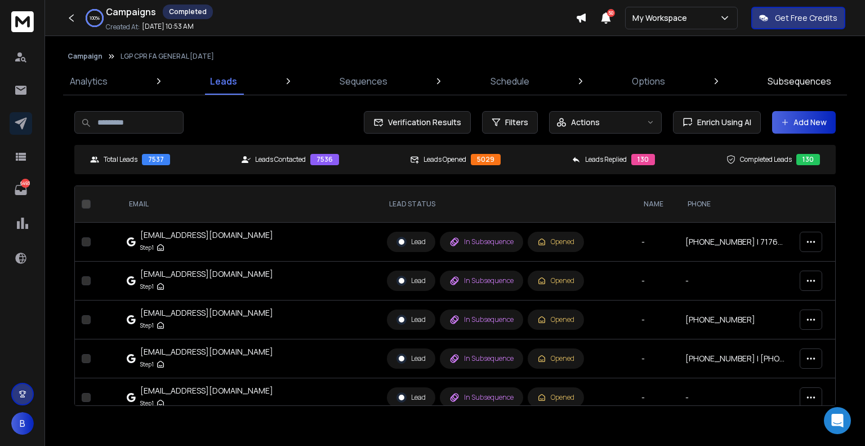
click at [789, 78] on p "Subsequences" at bounding box center [800, 81] width 64 height 14
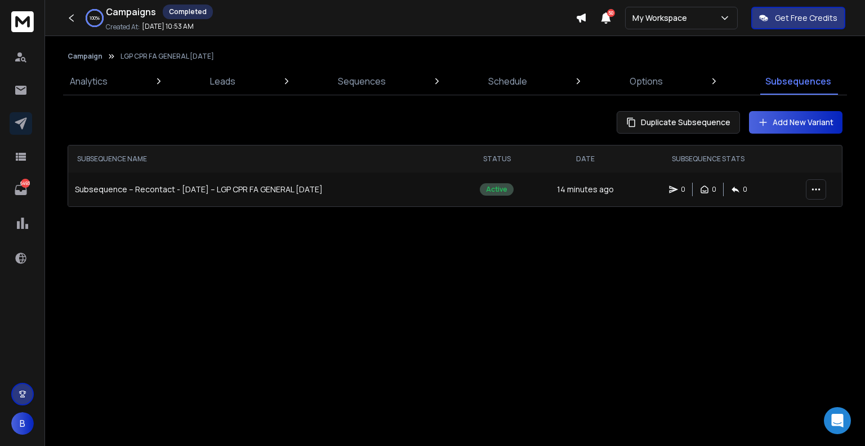
click at [336, 189] on td "Subsequence – Recontact - [DATE] – LGP CPR FA GENERAL [DATE]" at bounding box center [264, 189] width 393 height 34
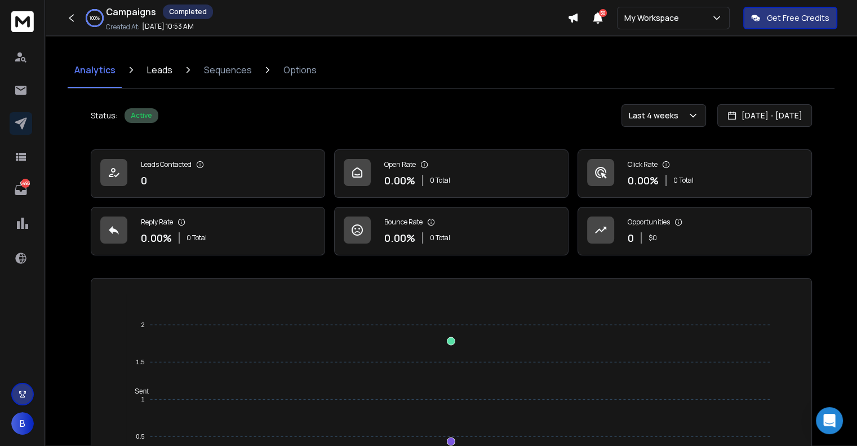
click at [162, 71] on p "Leads" at bounding box center [159, 70] width 25 height 14
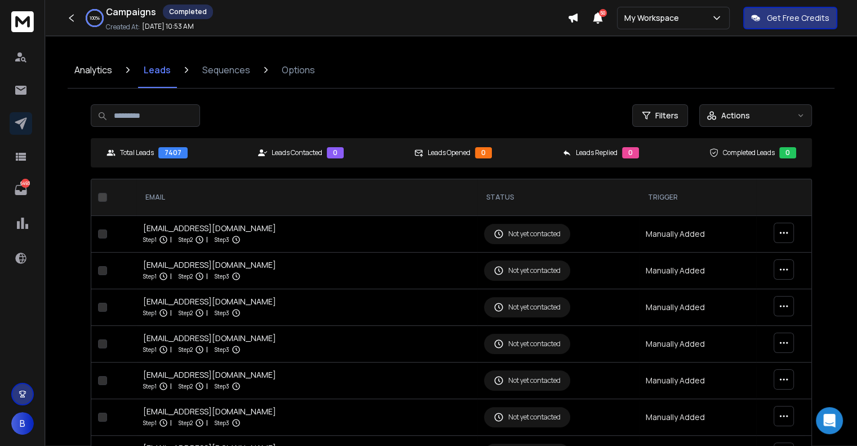
click at [96, 54] on link "Analytics" at bounding box center [93, 70] width 51 height 36
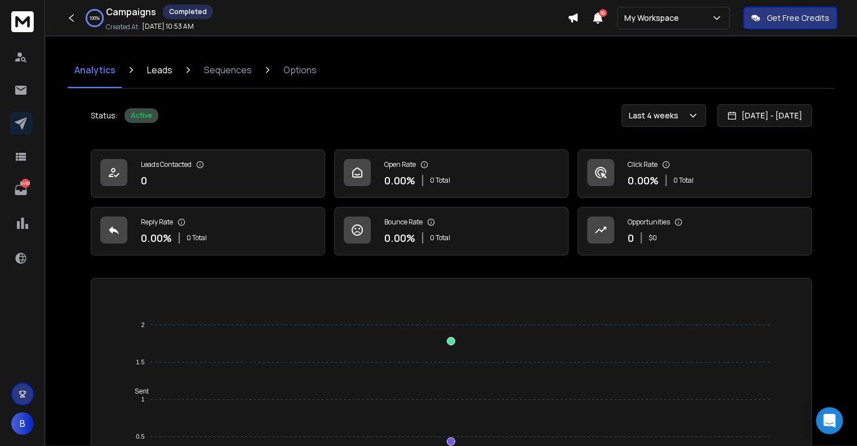
click at [155, 69] on p "Leads" at bounding box center [159, 70] width 25 height 14
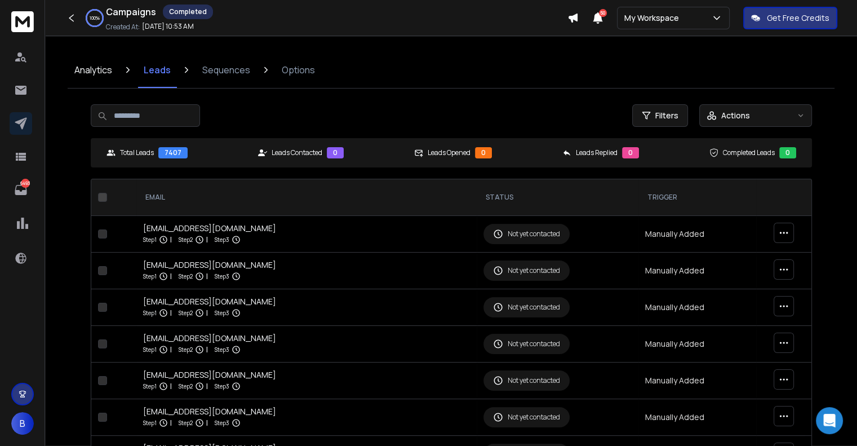
click at [79, 67] on p "Analytics" at bounding box center [93, 70] width 38 height 14
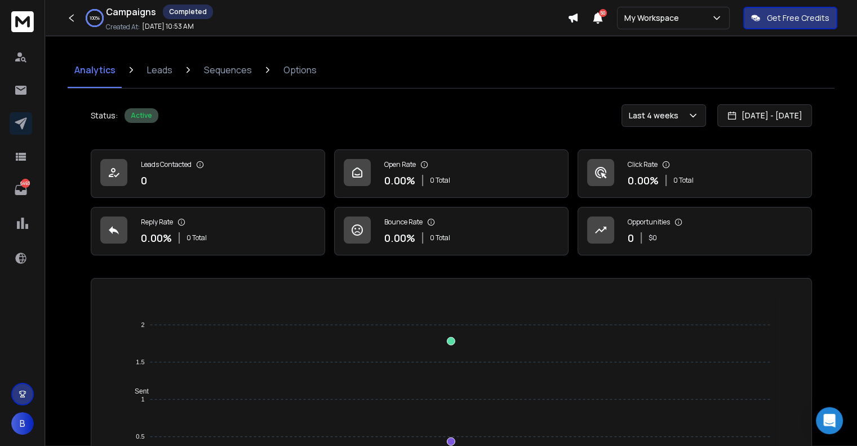
click at [168, 166] on p "Leads Contacted" at bounding box center [166, 164] width 51 height 9
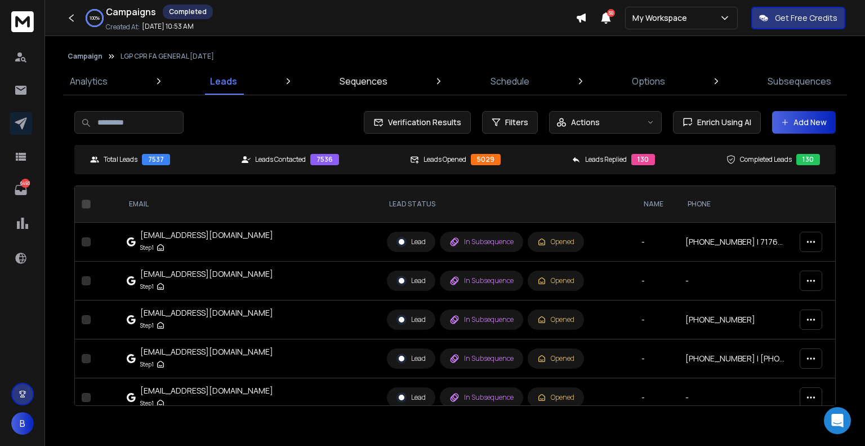
click at [365, 86] on p "Sequences" at bounding box center [364, 81] width 48 height 14
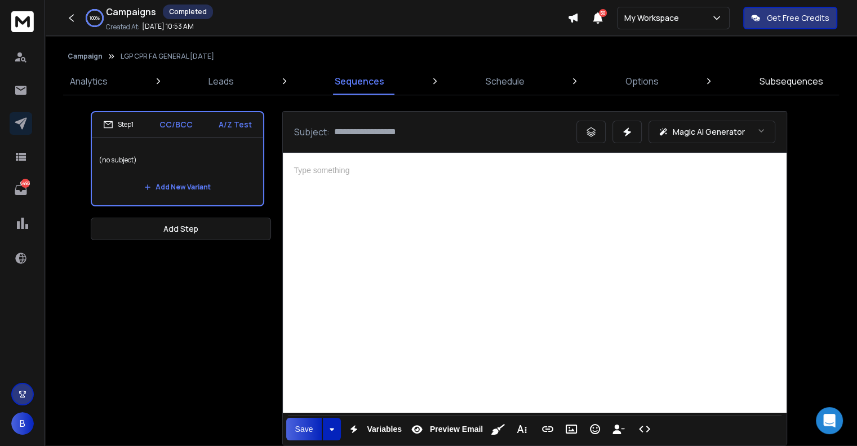
click at [805, 82] on p "Subsequences" at bounding box center [791, 81] width 64 height 14
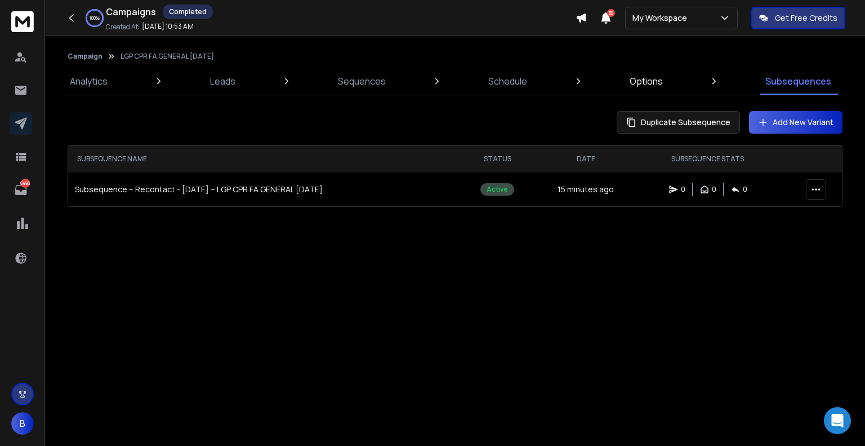
click at [648, 84] on p "Options" at bounding box center [646, 81] width 33 height 14
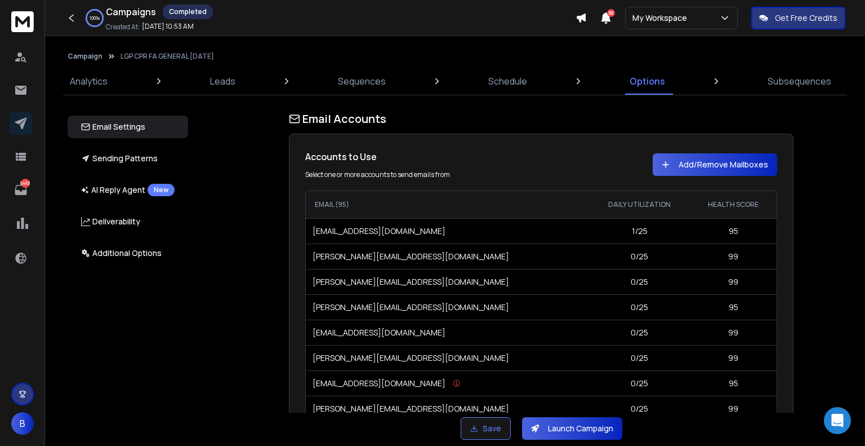
click at [563, 426] on button "Launch Campaign" at bounding box center [572, 428] width 100 height 23
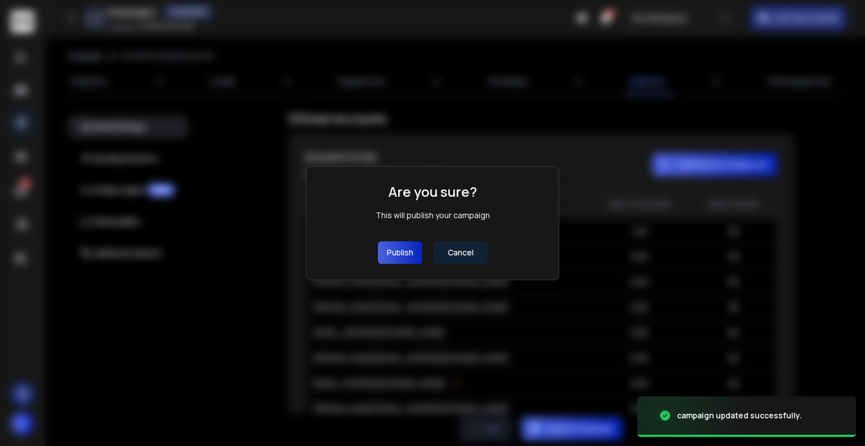
click at [407, 253] on button "Publish" at bounding box center [400, 252] width 44 height 23
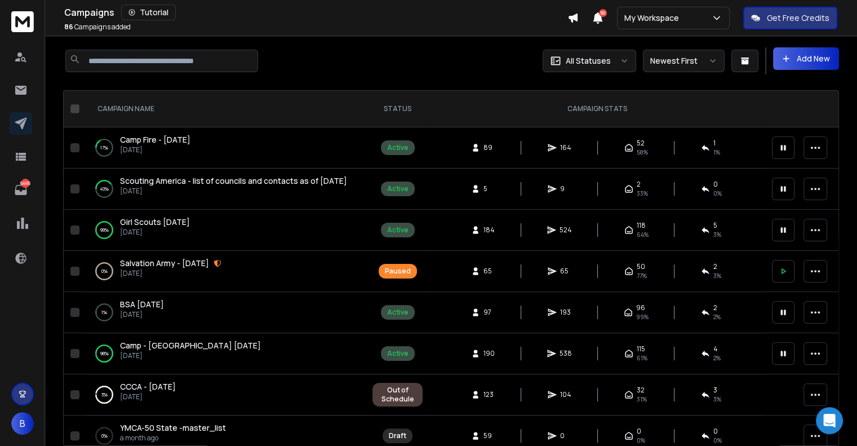
click at [211, 157] on div "17 % Camp Fire - 10 / 01 / 2025 6 days ago" at bounding box center [224, 147] width 259 height 27
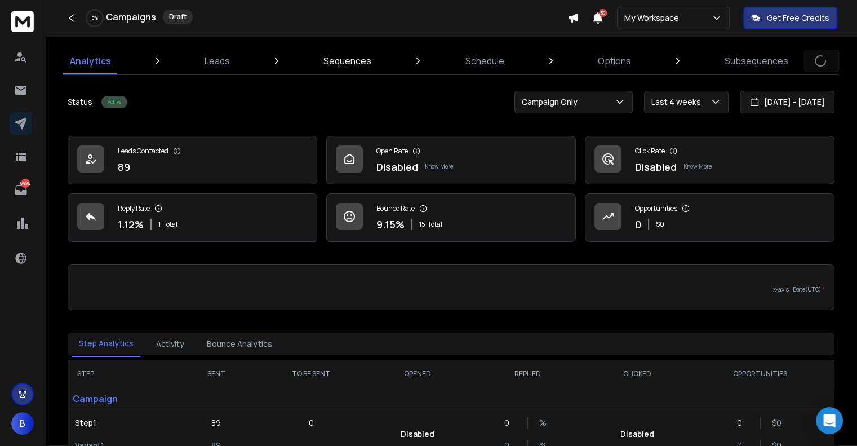
click at [337, 70] on link "Sequences" at bounding box center [347, 60] width 61 height 27
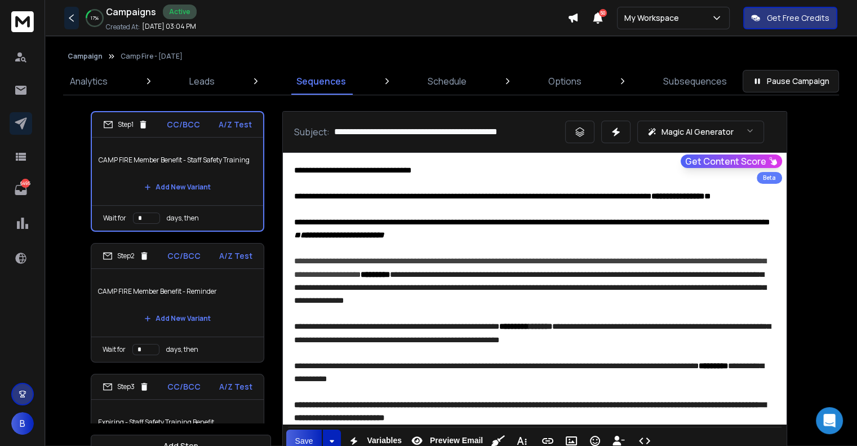
click at [72, 14] on icon at bounding box center [71, 18] width 10 height 10
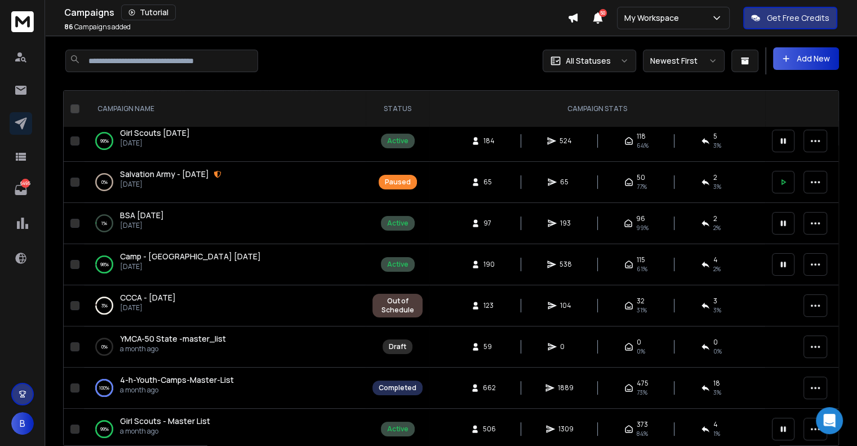
scroll to position [95, 0]
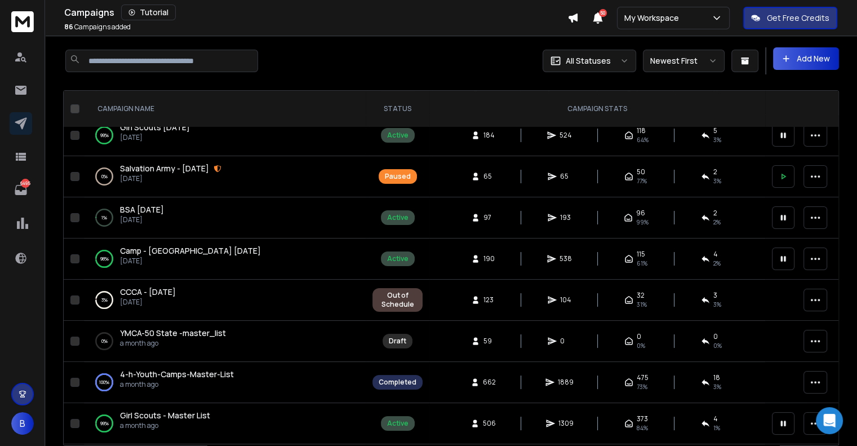
click at [230, 295] on div "3 % CCCA - 10 / 02 / 2025 12 days ago" at bounding box center [224, 299] width 259 height 27
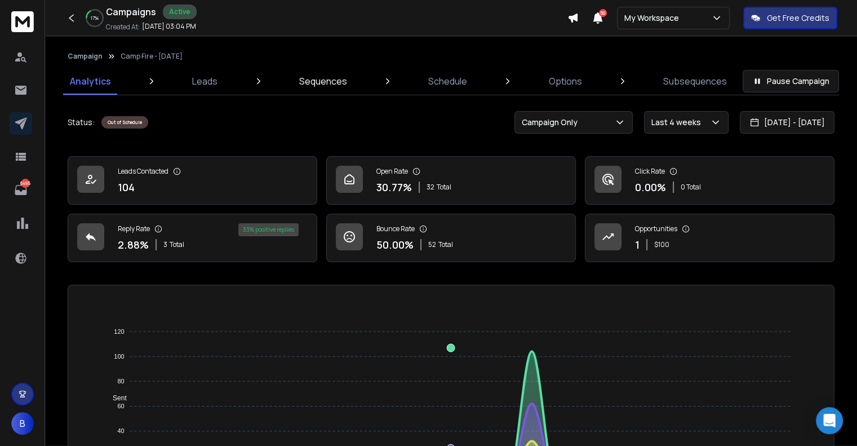
click at [337, 79] on p "Sequences" at bounding box center [323, 81] width 48 height 14
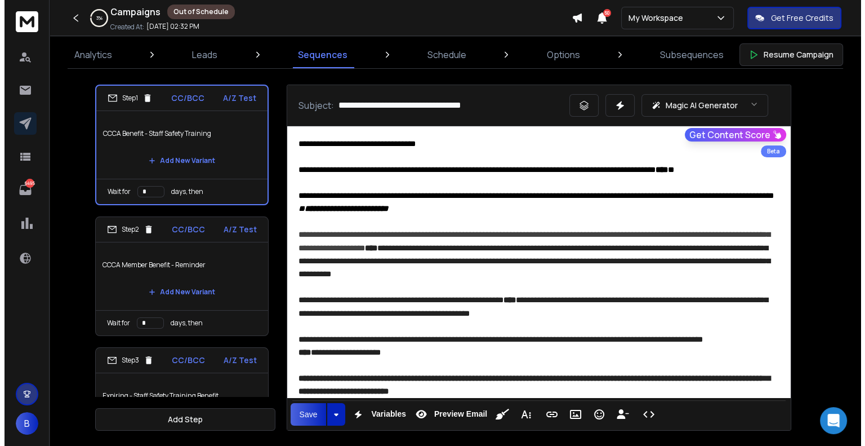
scroll to position [43, 0]
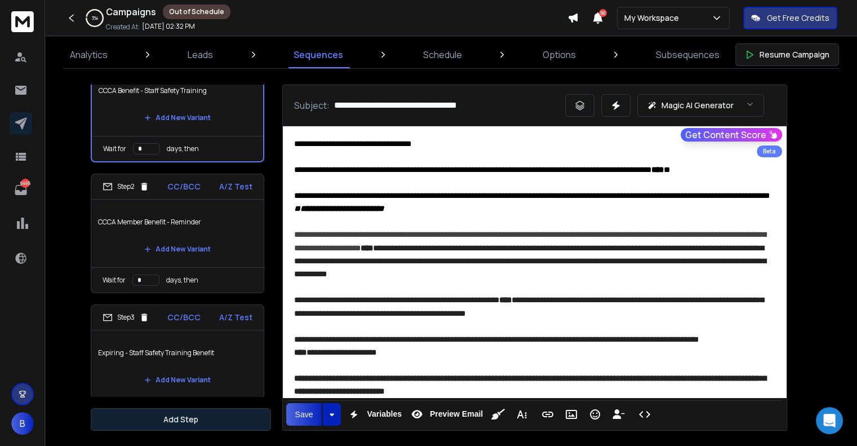
click at [173, 413] on button "Add Step" at bounding box center [181, 419] width 180 height 23
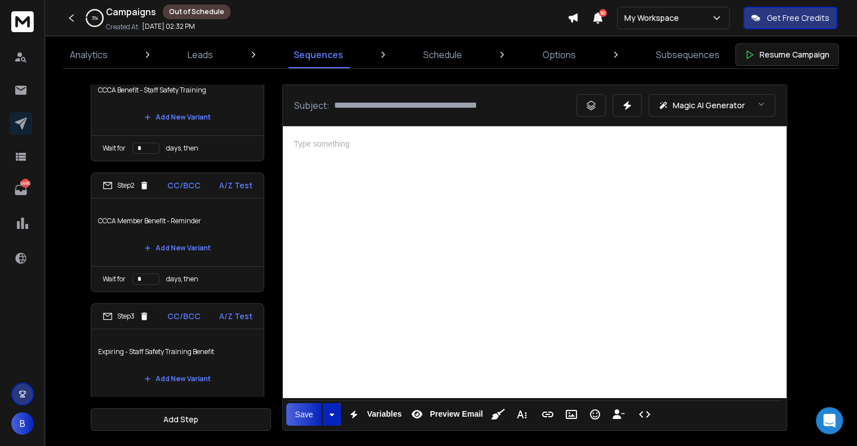
click at [334, 415] on icon "button" at bounding box center [332, 414] width 14 height 7
click at [355, 389] on link "Save as Template" at bounding box center [368, 389] width 90 height 17
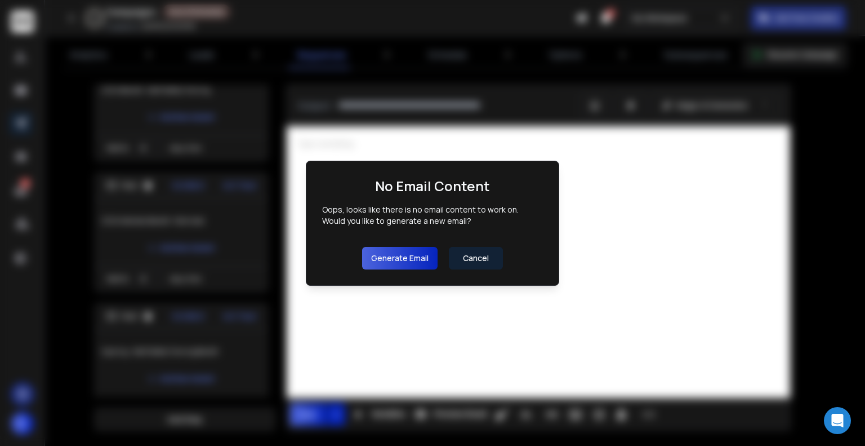
click at [478, 261] on button "Cancel" at bounding box center [476, 258] width 54 height 23
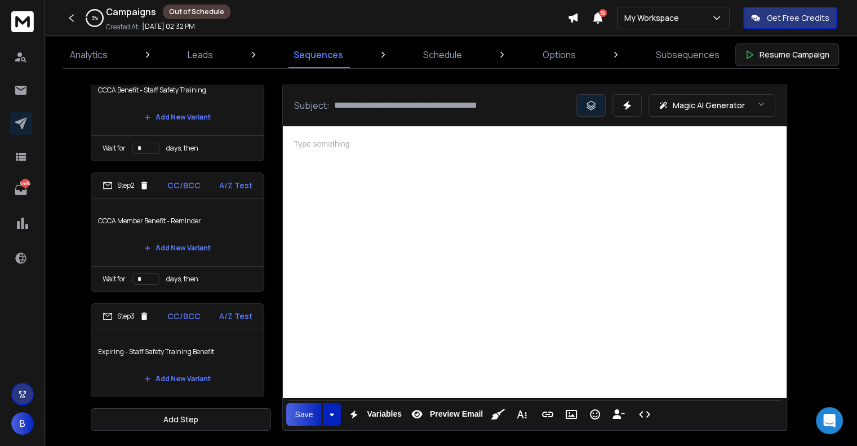
click at [588, 99] on button at bounding box center [590, 105] width 29 height 23
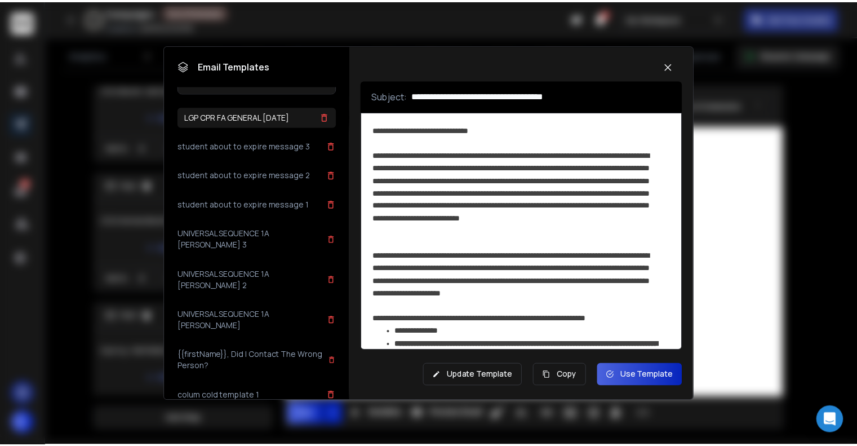
scroll to position [0, 0]
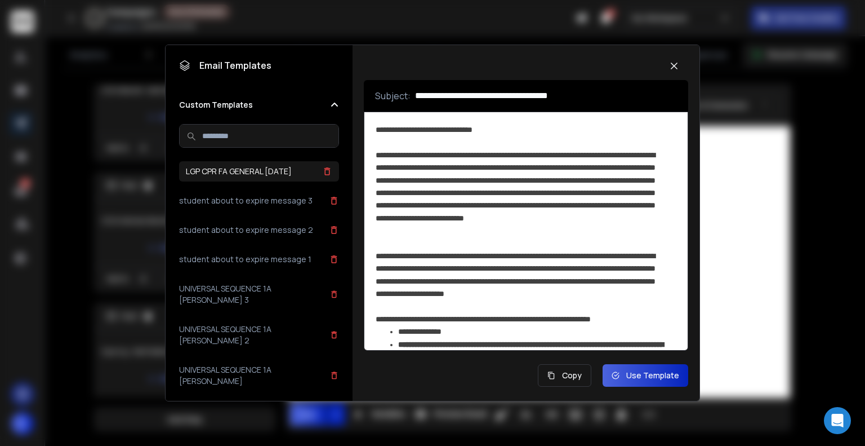
click at [672, 60] on div at bounding box center [526, 66] width 324 height 28
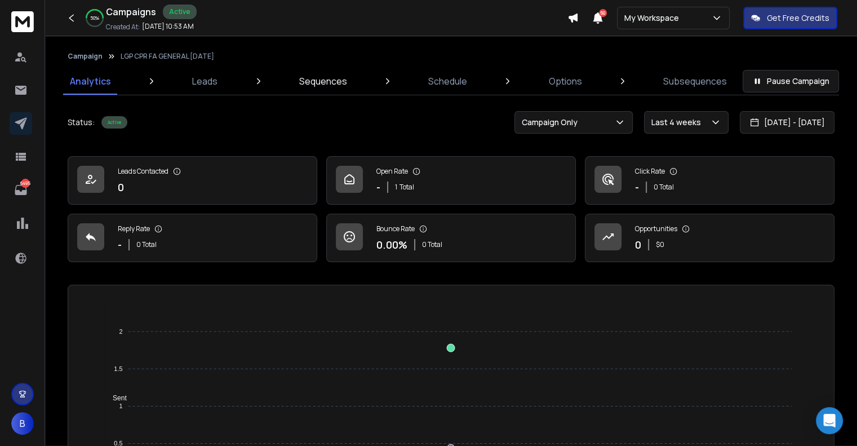
click at [322, 72] on link "Sequences" at bounding box center [322, 81] width 61 height 27
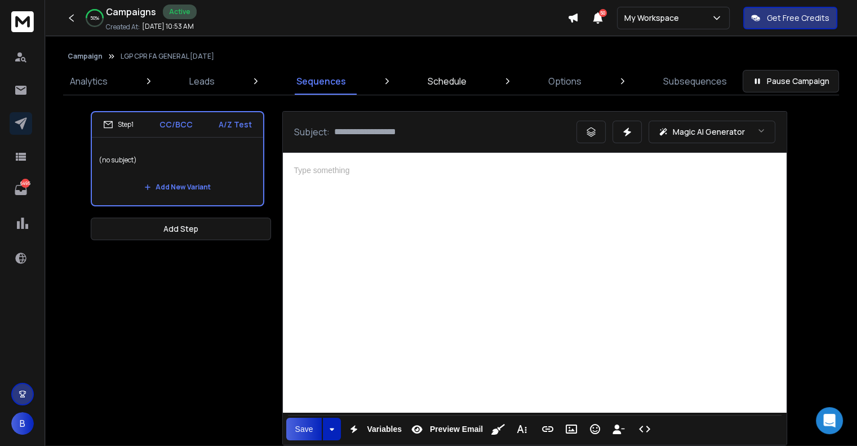
click at [461, 83] on p "Schedule" at bounding box center [446, 81] width 39 height 14
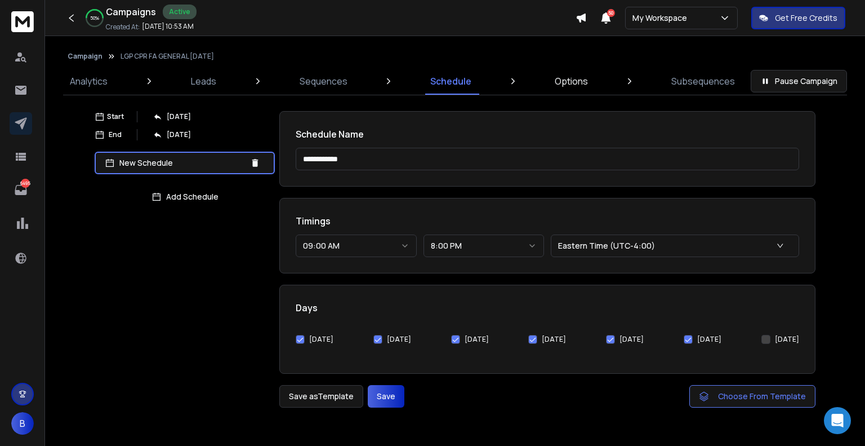
click at [567, 85] on p "Options" at bounding box center [571, 81] width 33 height 14
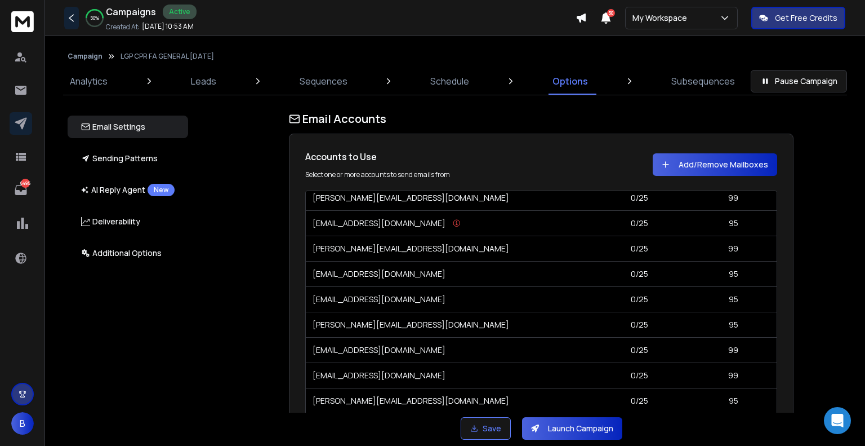
click at [72, 19] on icon at bounding box center [71, 18] width 10 height 10
